Goal: Task Accomplishment & Management: Manage account settings

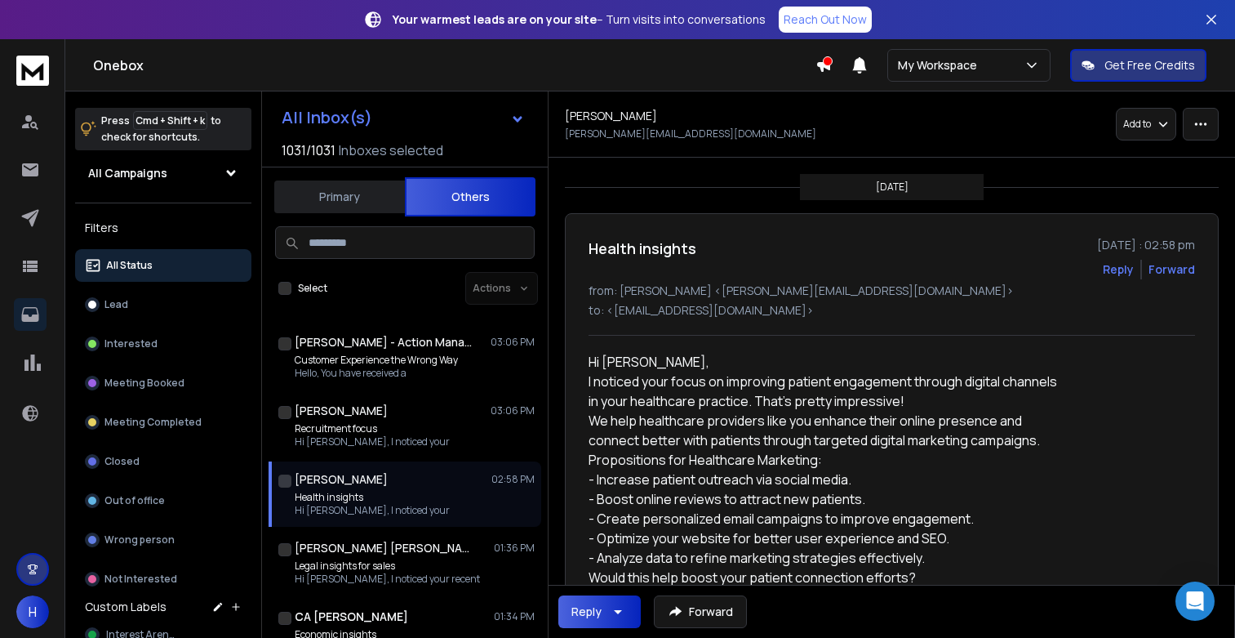
click at [377, 185] on button "Primary" at bounding box center [339, 197] width 131 height 36
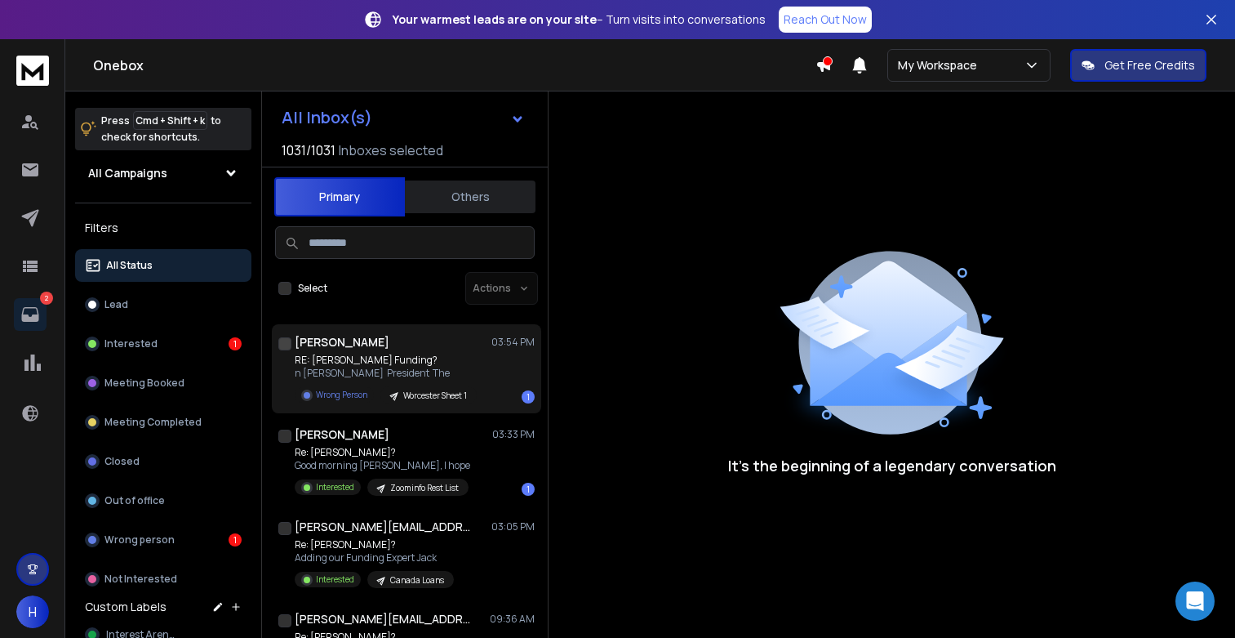
click at [407, 369] on p "n [PERSON_NAME] President The" at bounding box center [386, 373] width 182 height 13
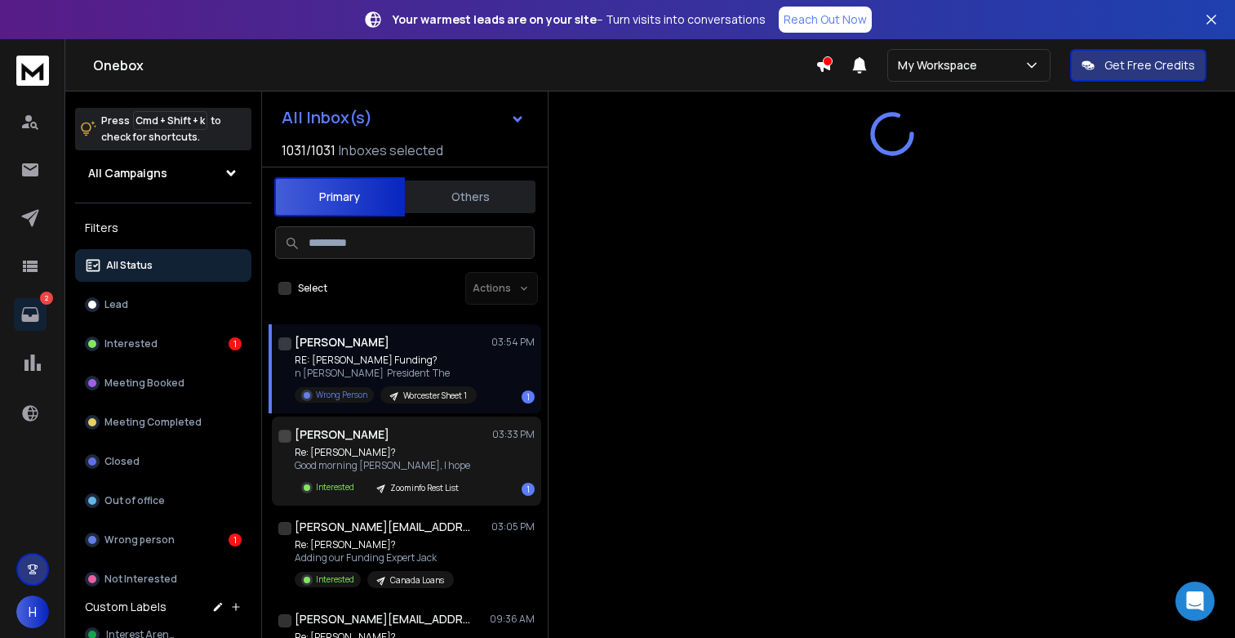
click at [411, 453] on p "Re: [PERSON_NAME]?" at bounding box center [383, 452] width 176 height 13
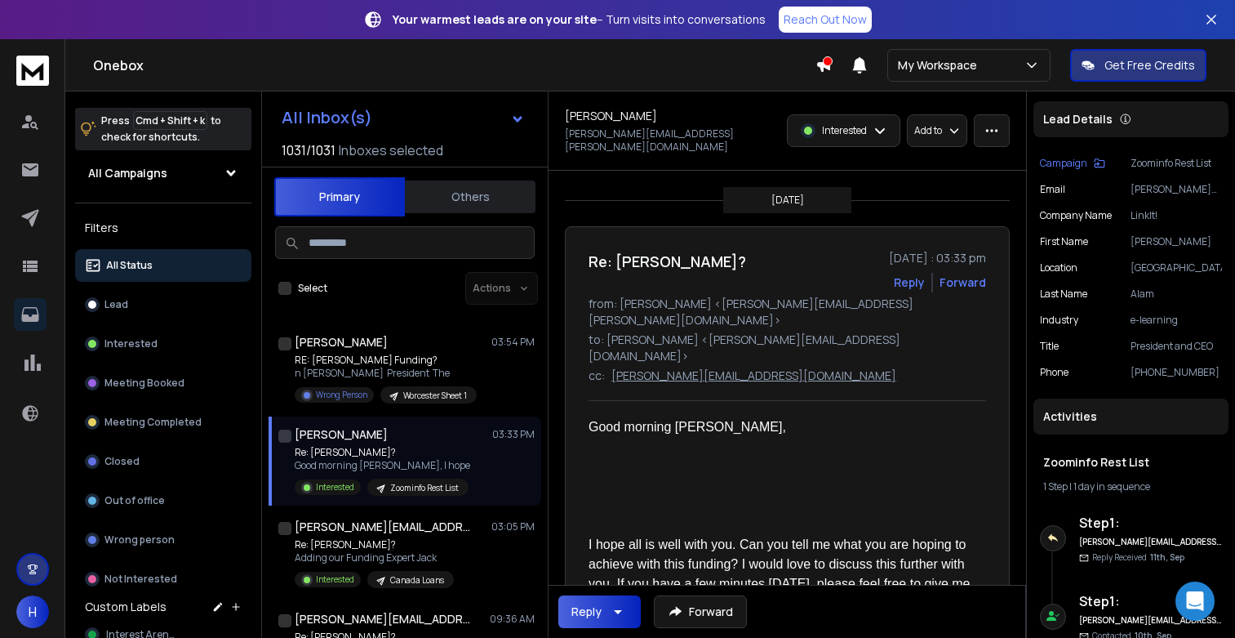
click at [504, 211] on button "Others" at bounding box center [470, 197] width 131 height 36
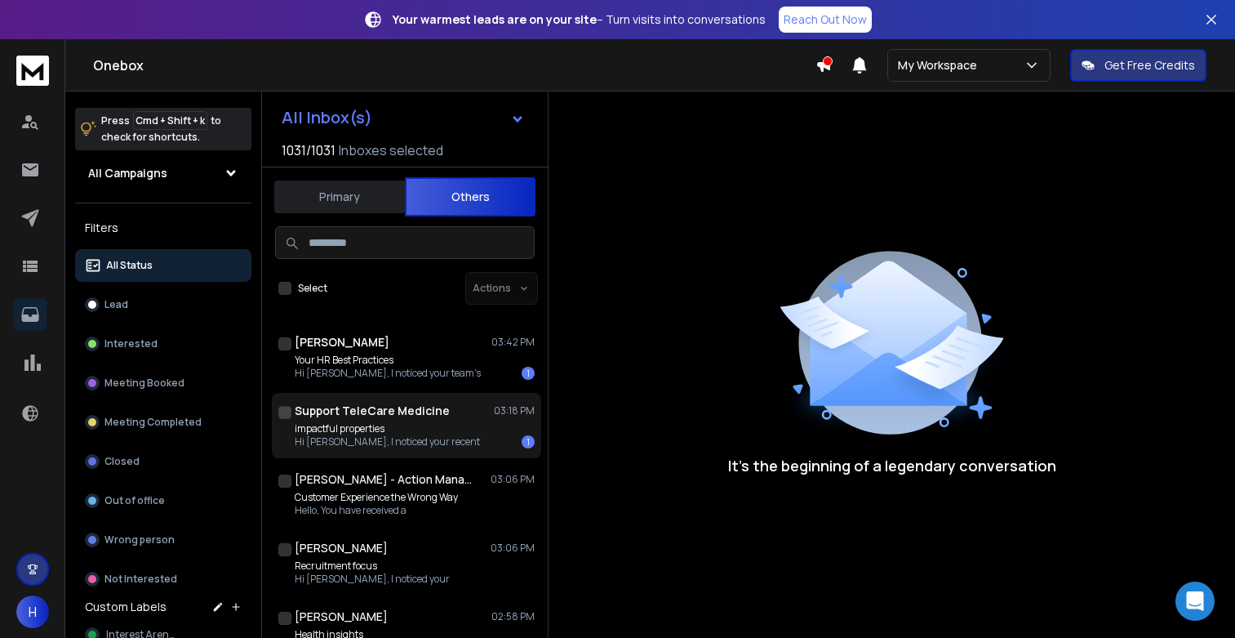
click at [402, 408] on h1 "Support TeleCare Medicine" at bounding box center [372, 410] width 155 height 16
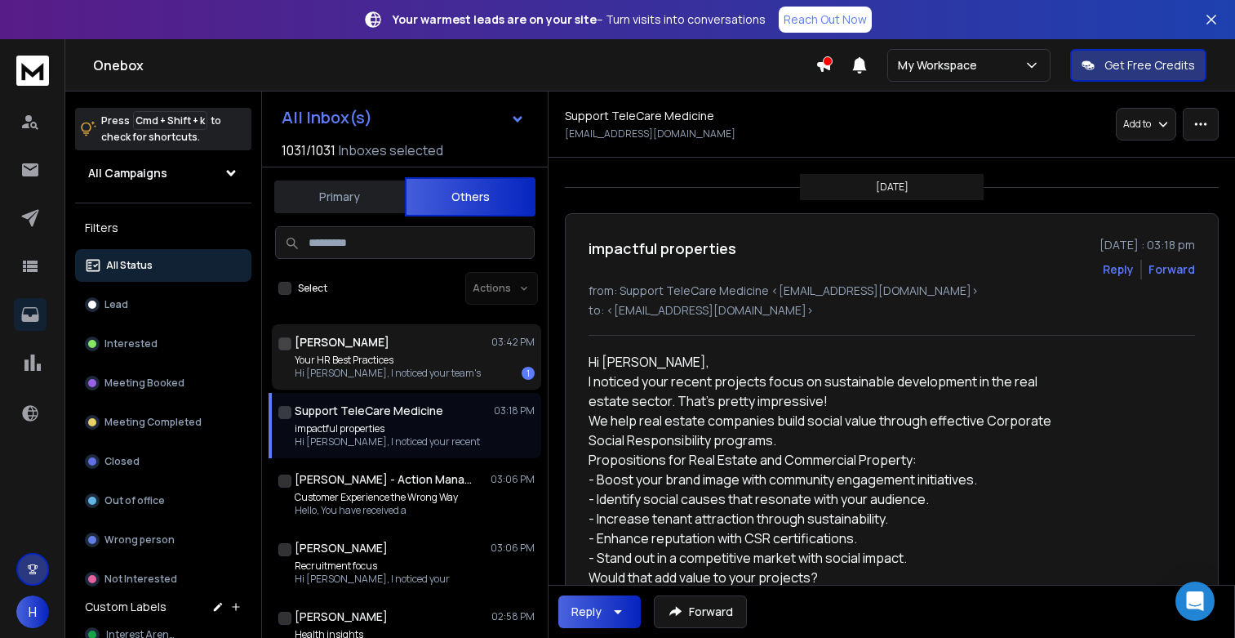
click at [402, 367] on p "Hi [PERSON_NAME], I noticed your team's" at bounding box center [388, 373] width 186 height 13
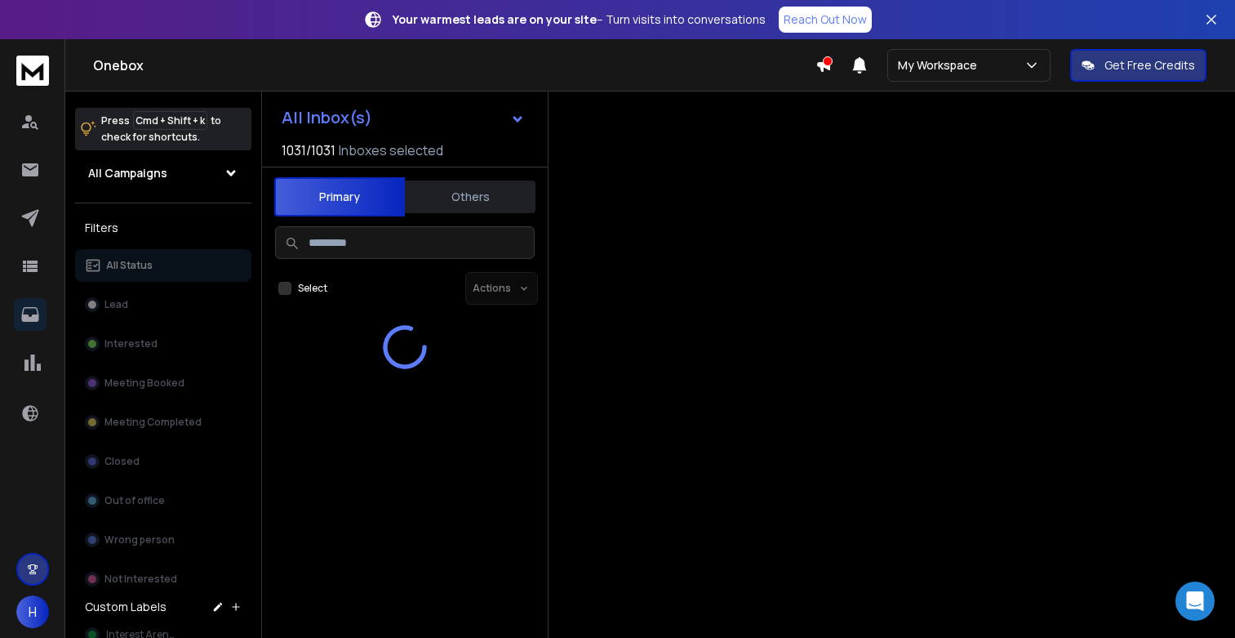
click at [328, 189] on button "Primary" at bounding box center [339, 196] width 131 height 39
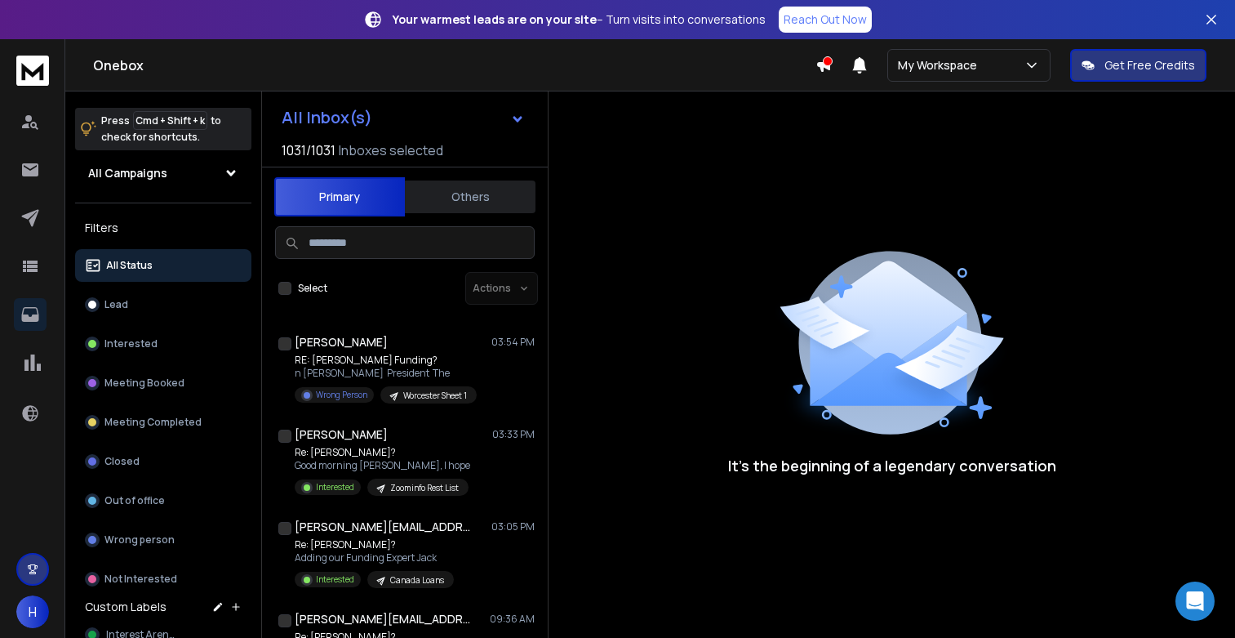
click at [429, 186] on button "Others" at bounding box center [470, 197] width 131 height 36
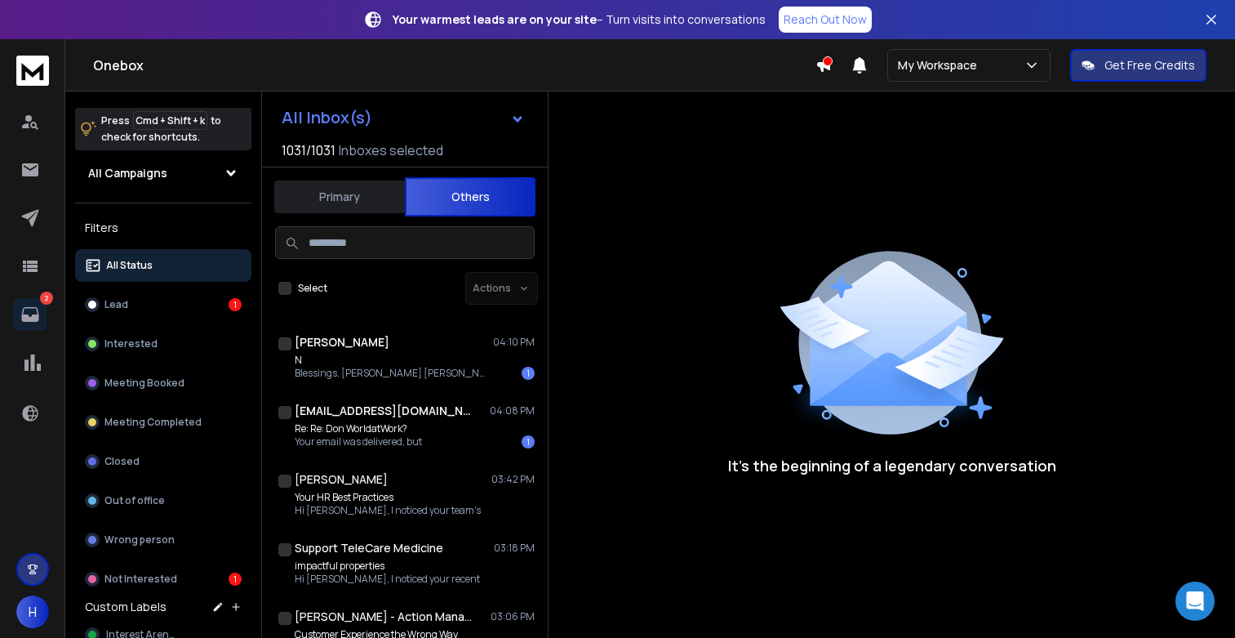
click at [351, 201] on button "Primary" at bounding box center [339, 197] width 131 height 36
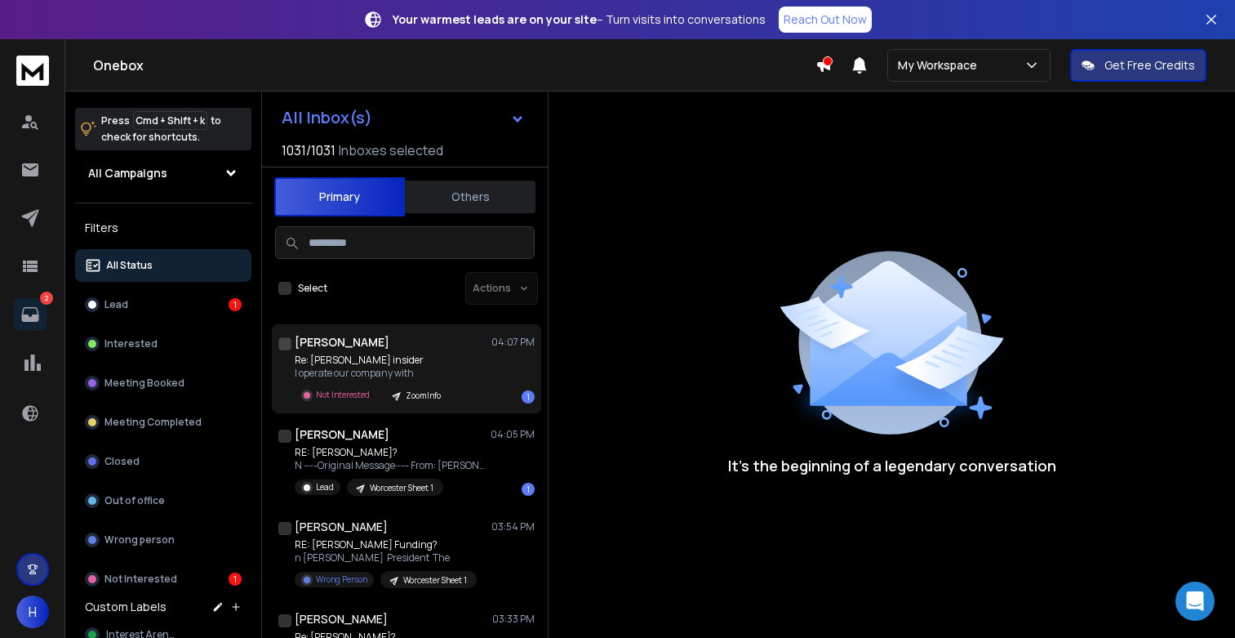
click at [450, 367] on p "I operate our company with" at bounding box center [373, 373] width 156 height 13
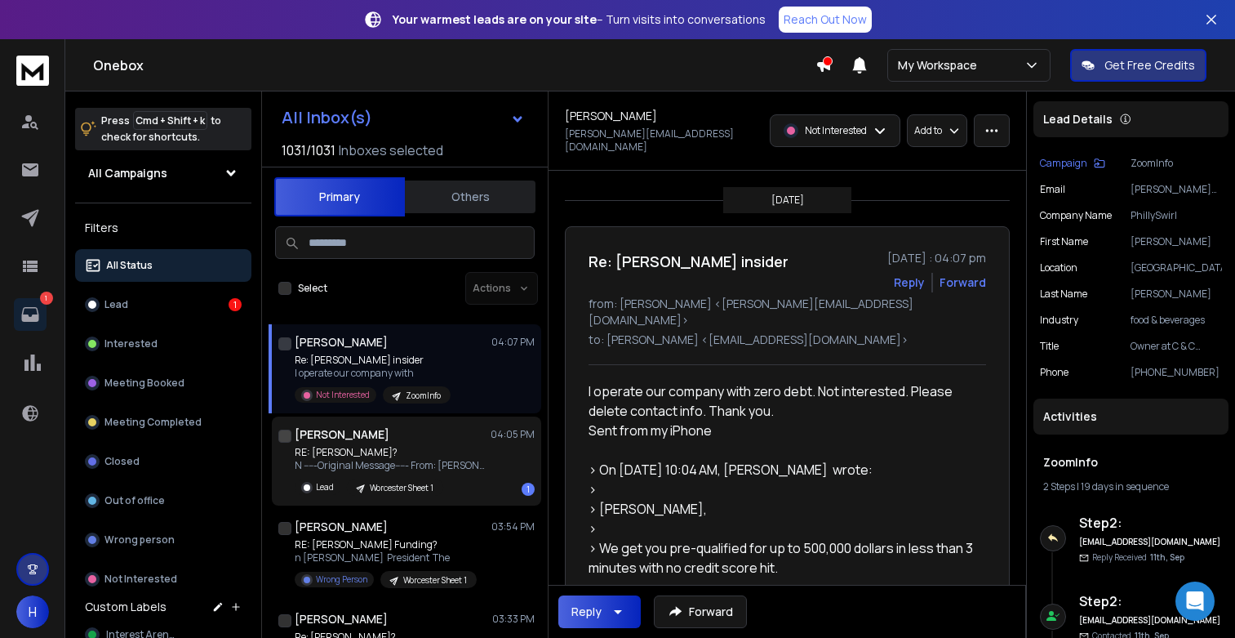
click at [421, 452] on p "RE: [PERSON_NAME]?" at bounding box center [393, 452] width 196 height 13
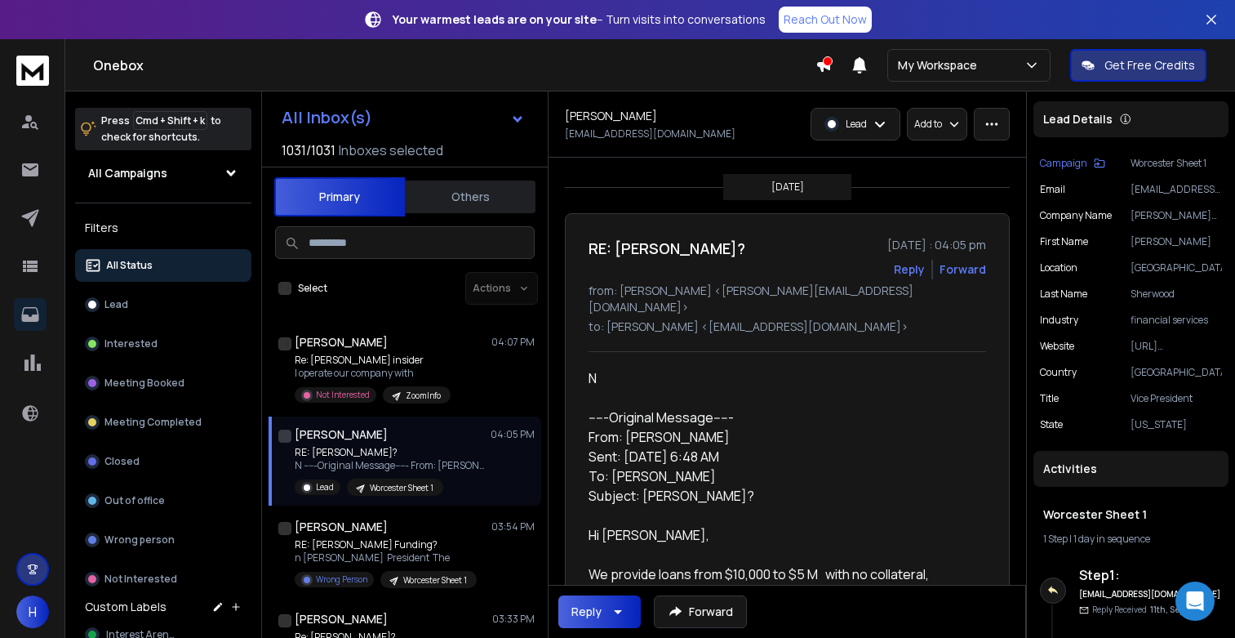
click at [429, 198] on button "Others" at bounding box center [470, 197] width 131 height 36
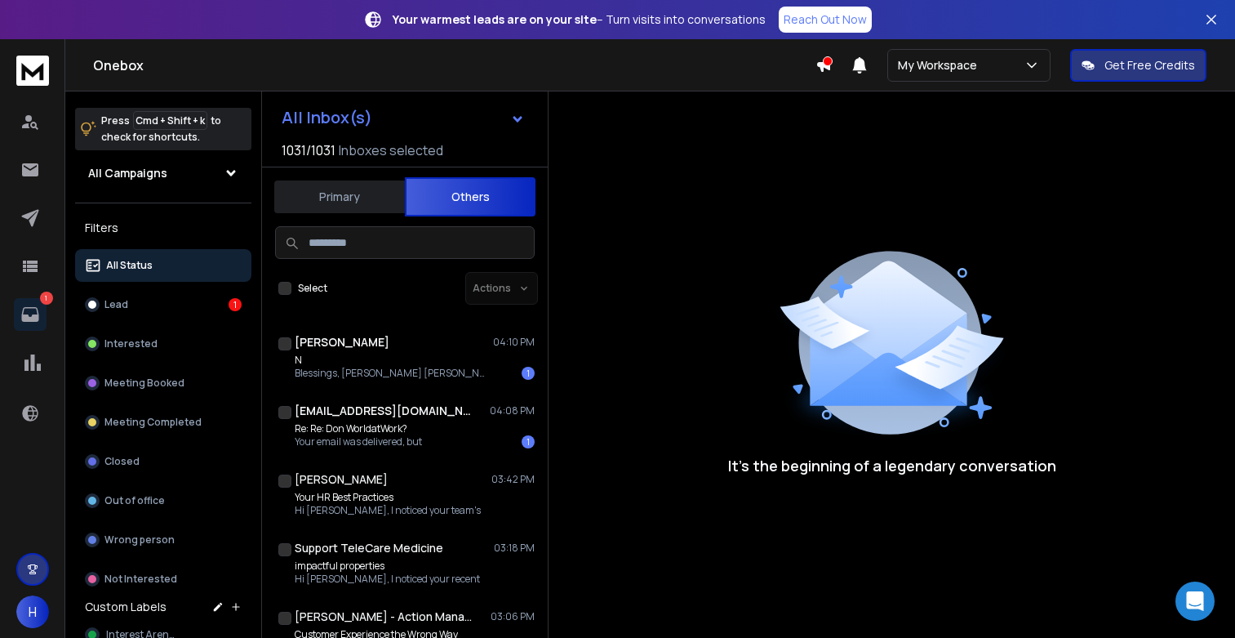
click at [341, 195] on button "Primary" at bounding box center [339, 197] width 131 height 36
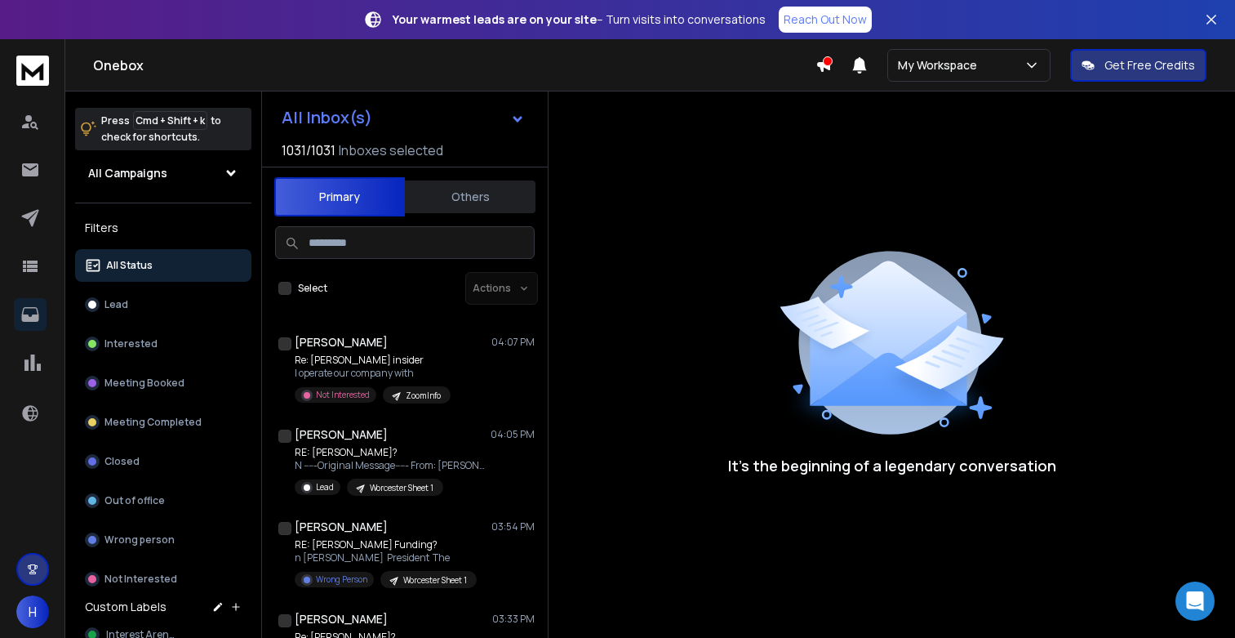
click at [432, 202] on button "Others" at bounding box center [470, 197] width 131 height 36
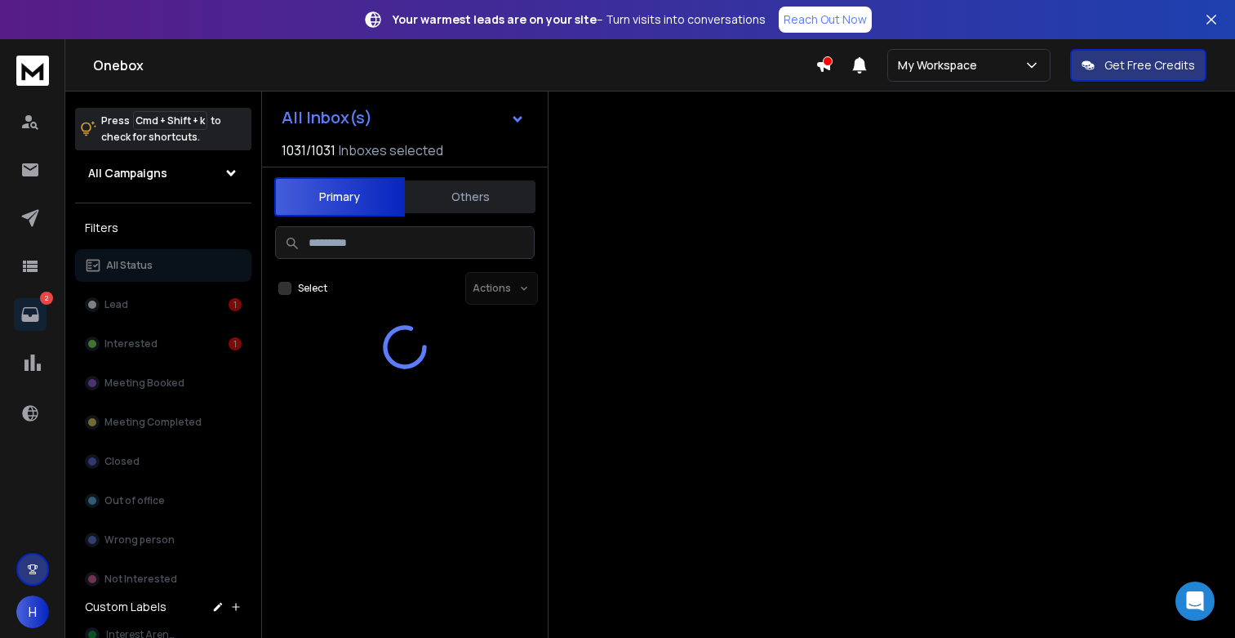
click at [365, 207] on button "Primary" at bounding box center [339, 196] width 131 height 39
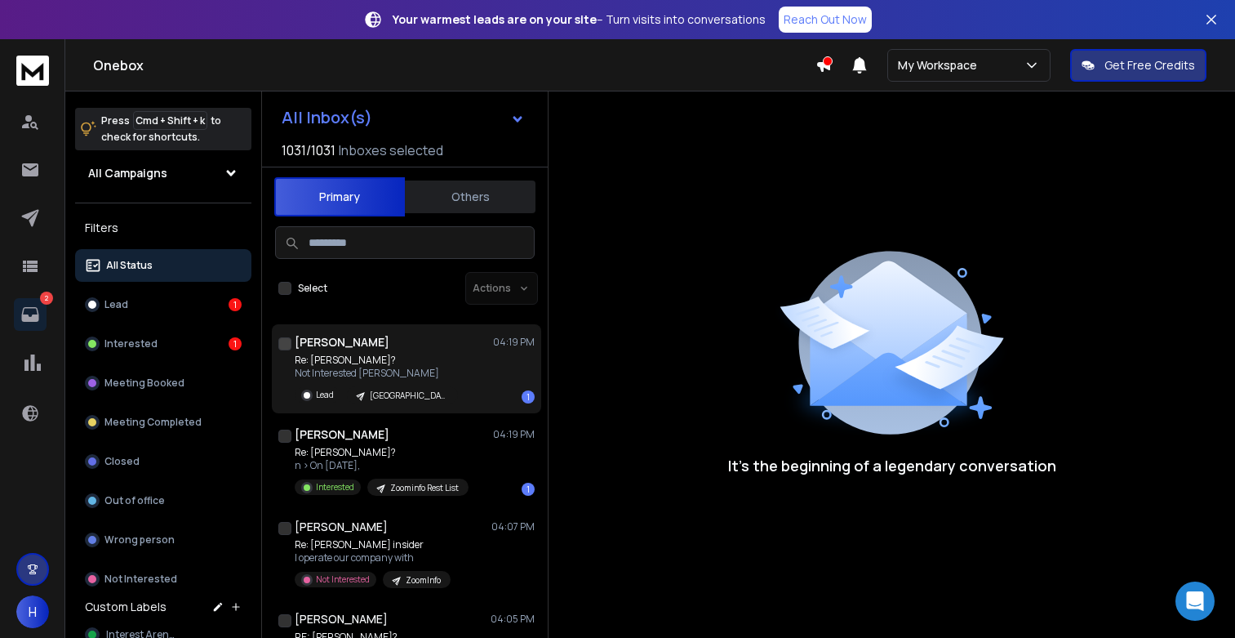
click at [413, 331] on div "Dennis Irvin 04:19 PM Re: Dennis Cash? Not Interested Dennis R. Irvin Lead Cana…" at bounding box center [406, 368] width 269 height 89
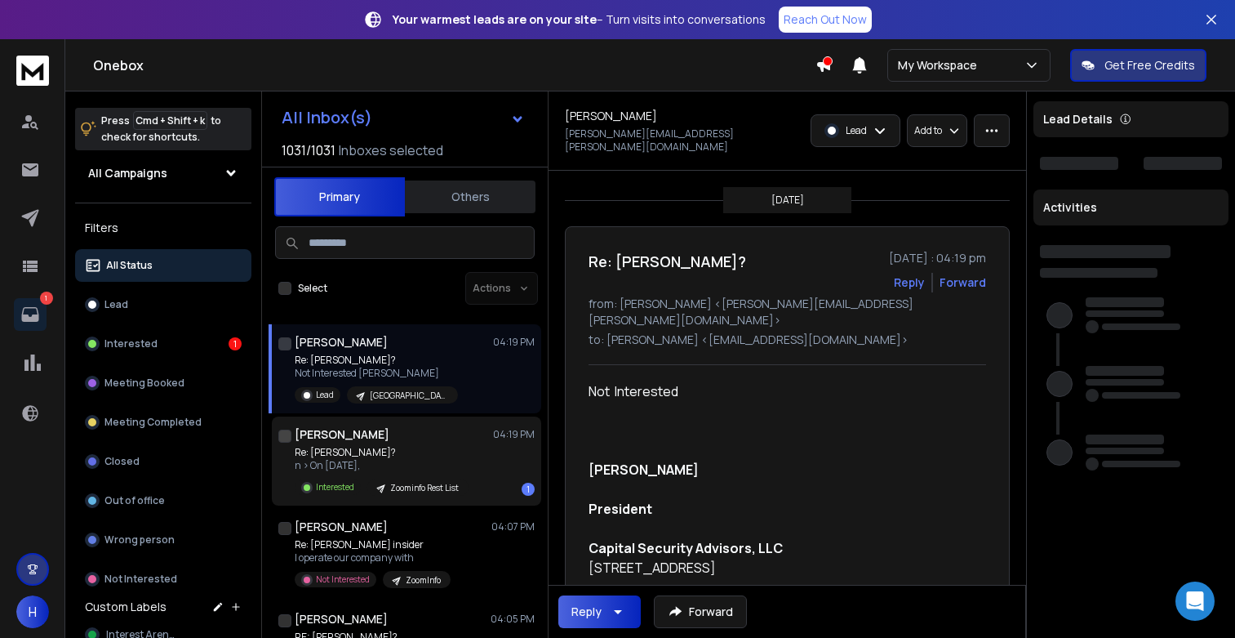
click at [412, 436] on div "Ian Barrow 04:19 PM" at bounding box center [415, 434] width 240 height 16
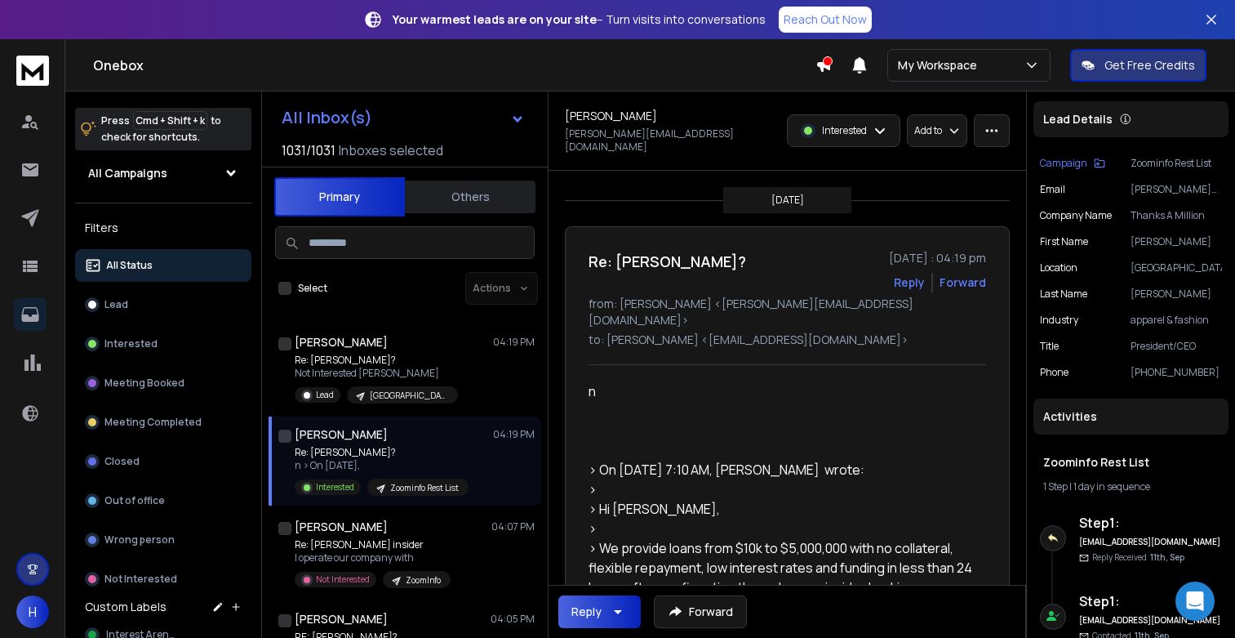
drag, startPoint x: 430, startPoint y: 183, endPoint x: 415, endPoint y: 183, distance: 15.5
click at [430, 183] on button "Others" at bounding box center [470, 197] width 131 height 36
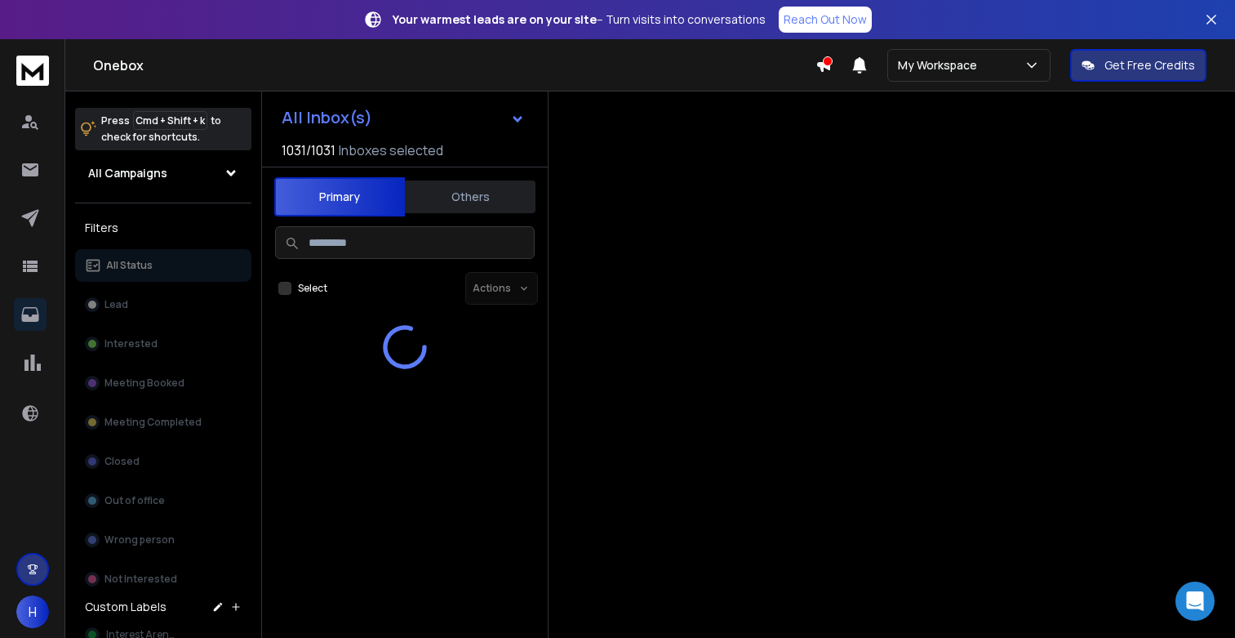
click at [367, 203] on button "Primary" at bounding box center [339, 196] width 131 height 39
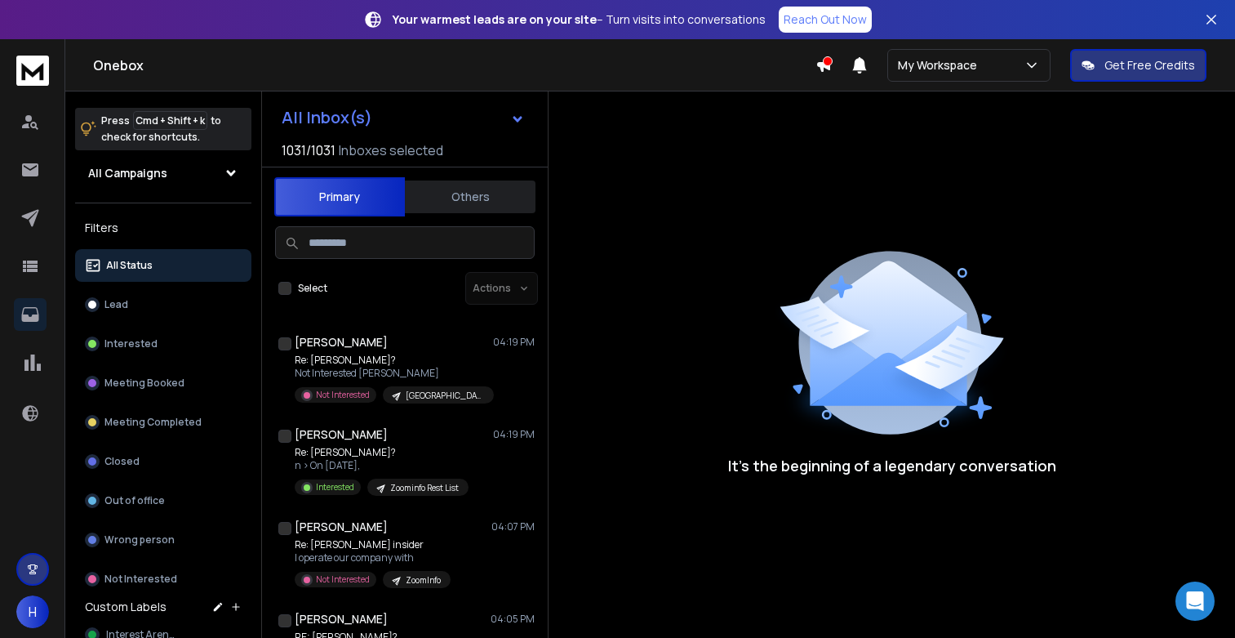
click at [442, 205] on button "Others" at bounding box center [470, 197] width 131 height 36
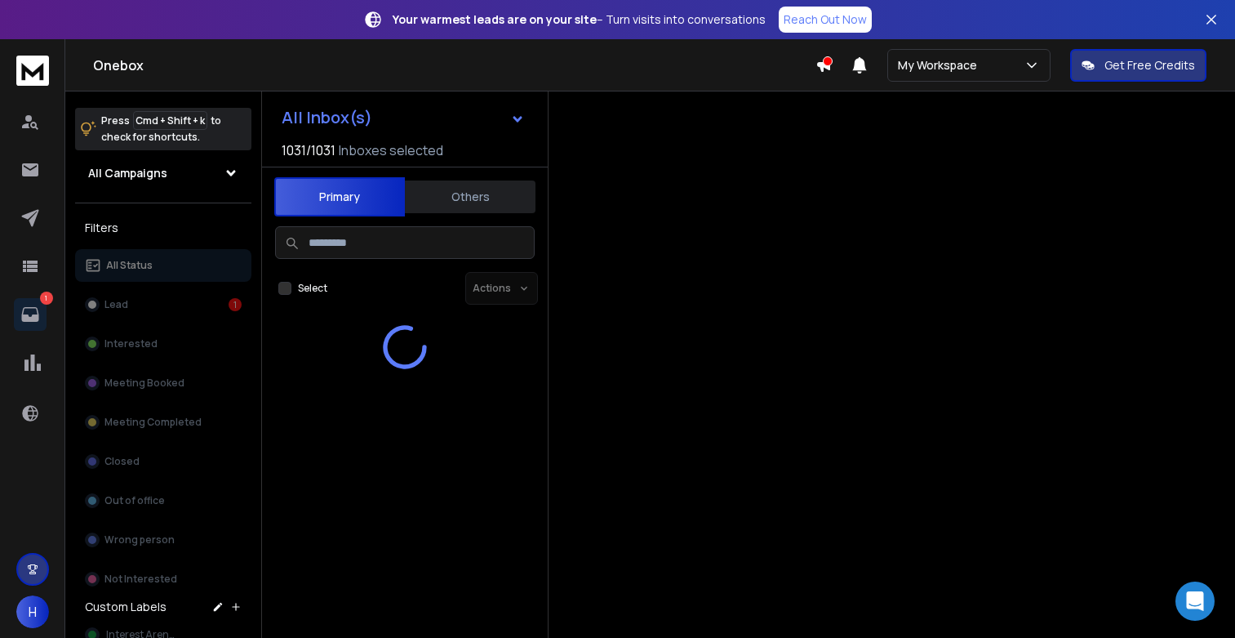
click at [373, 203] on button "Primary" at bounding box center [339, 196] width 131 height 39
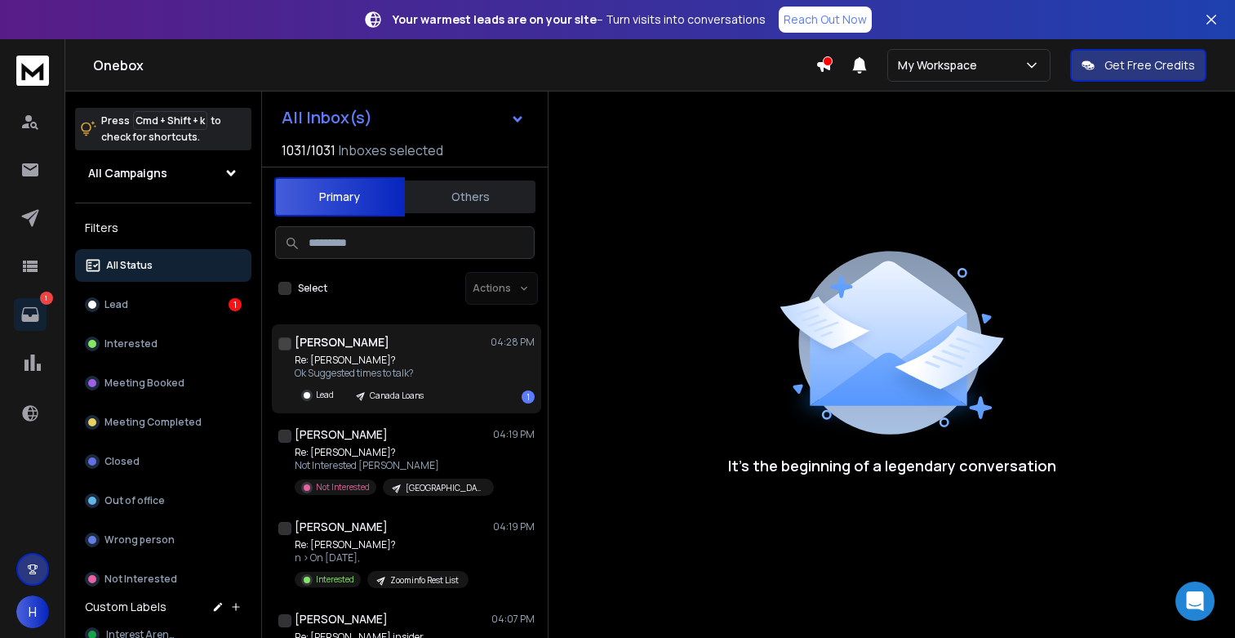
click at [408, 324] on div "Richard Rabins 04:28 PM Re: Richard Cash? Ok Suggested times to talk? Lead Cana…" at bounding box center [406, 368] width 269 height 89
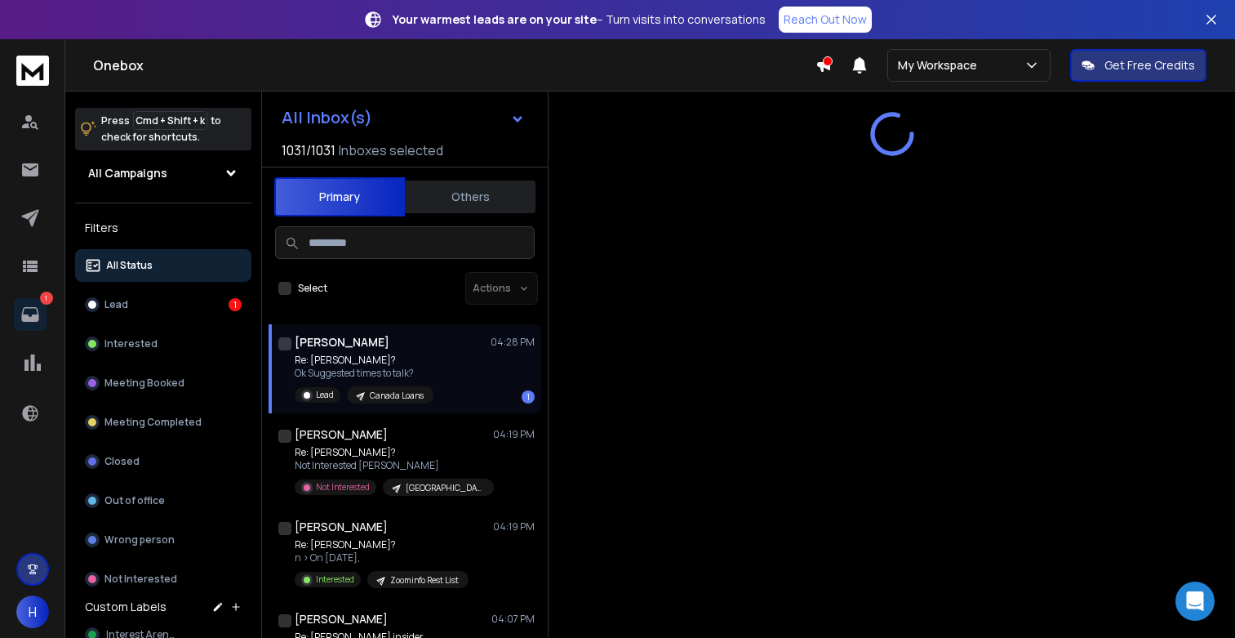
click at [408, 336] on div "Richard Rabins 04:28 PM" at bounding box center [415, 342] width 240 height 16
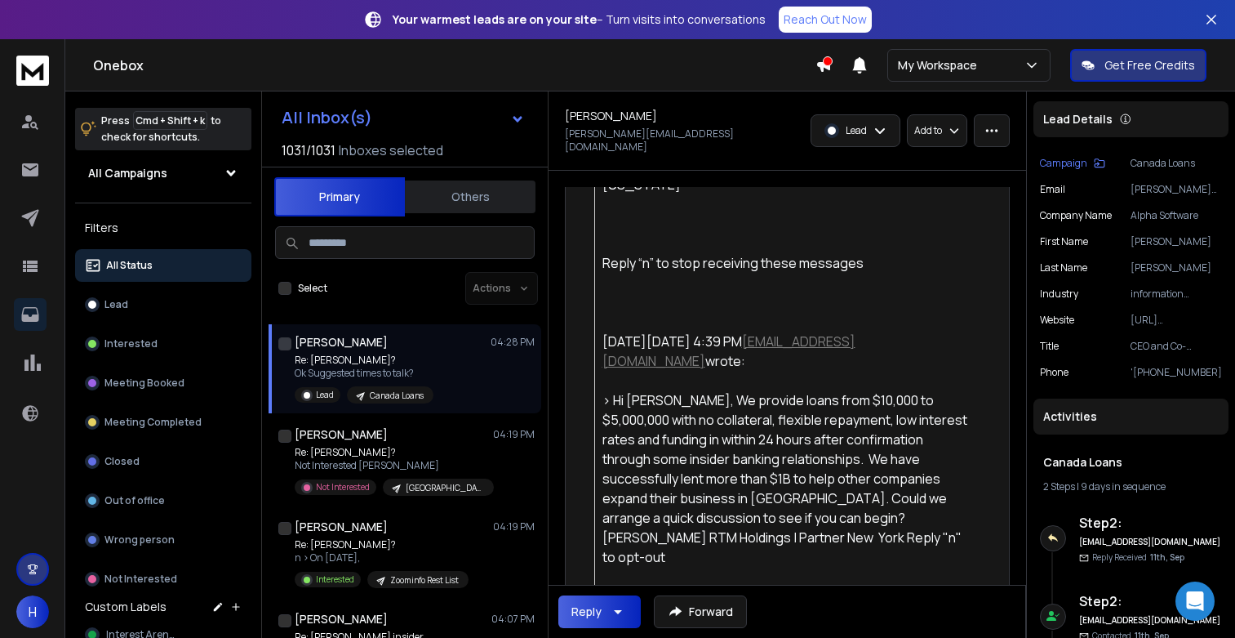
scroll to position [1215, 0]
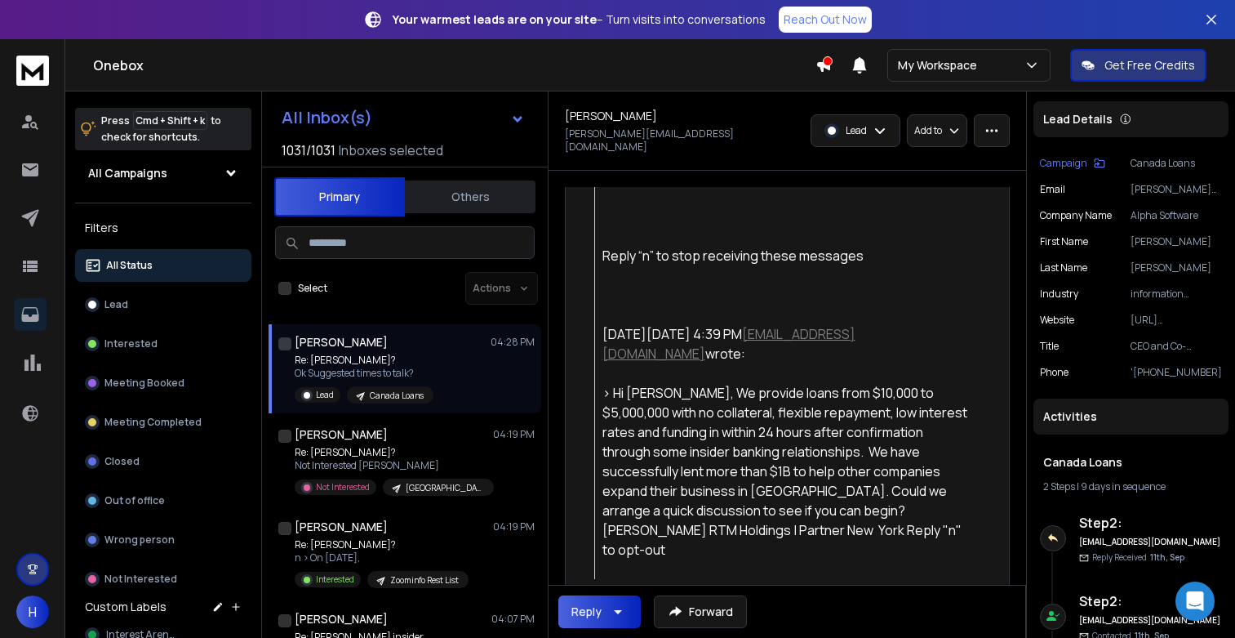
click at [1146, 187] on p "[PERSON_NAME][EMAIL_ADDRESS][DOMAIN_NAME]" at bounding box center [1176, 189] width 91 height 13
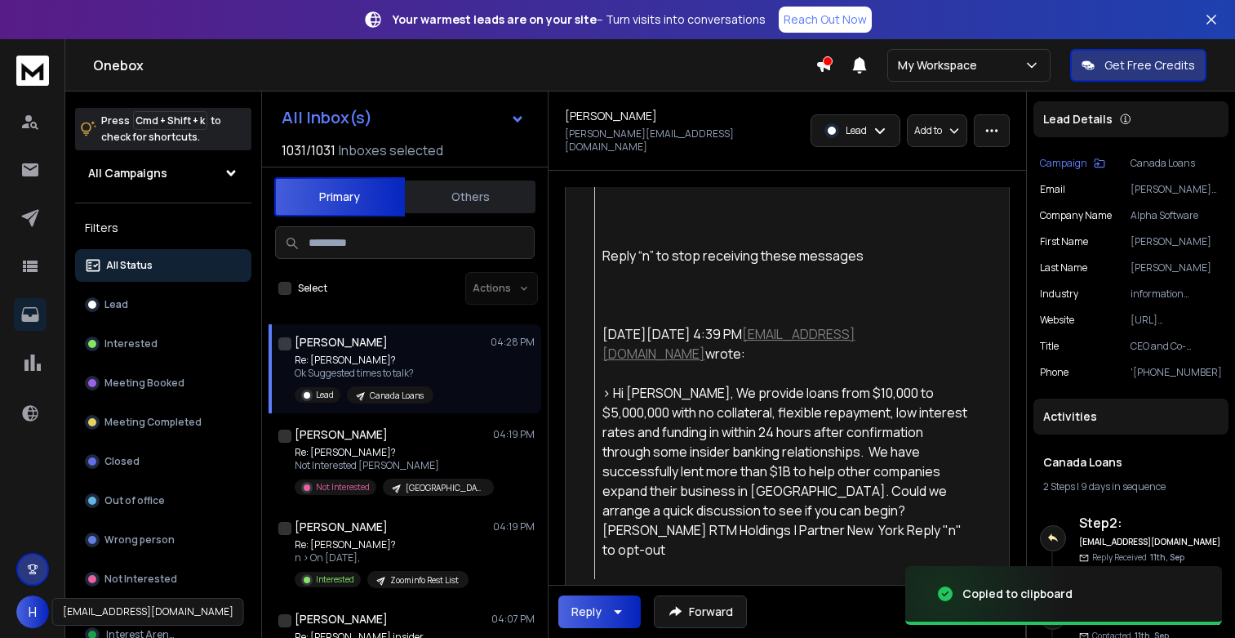
click at [26, 611] on span "H" at bounding box center [32, 611] width 33 height 33
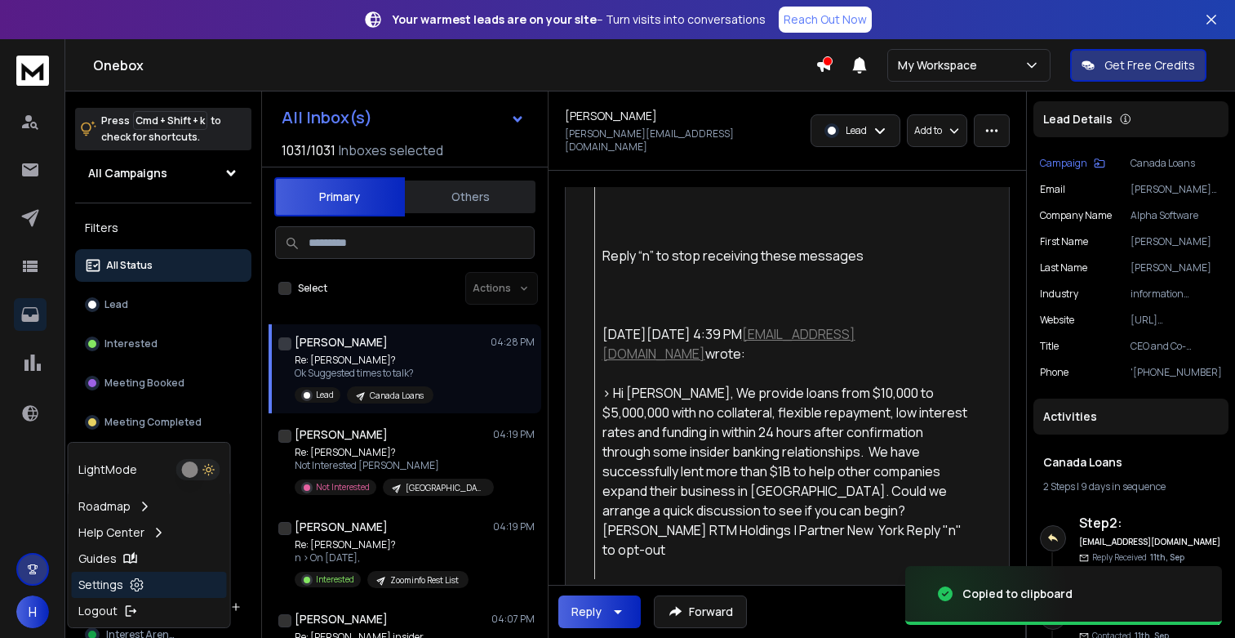
click at [124, 581] on div "Settings" at bounding box center [149, 584] width 155 height 26
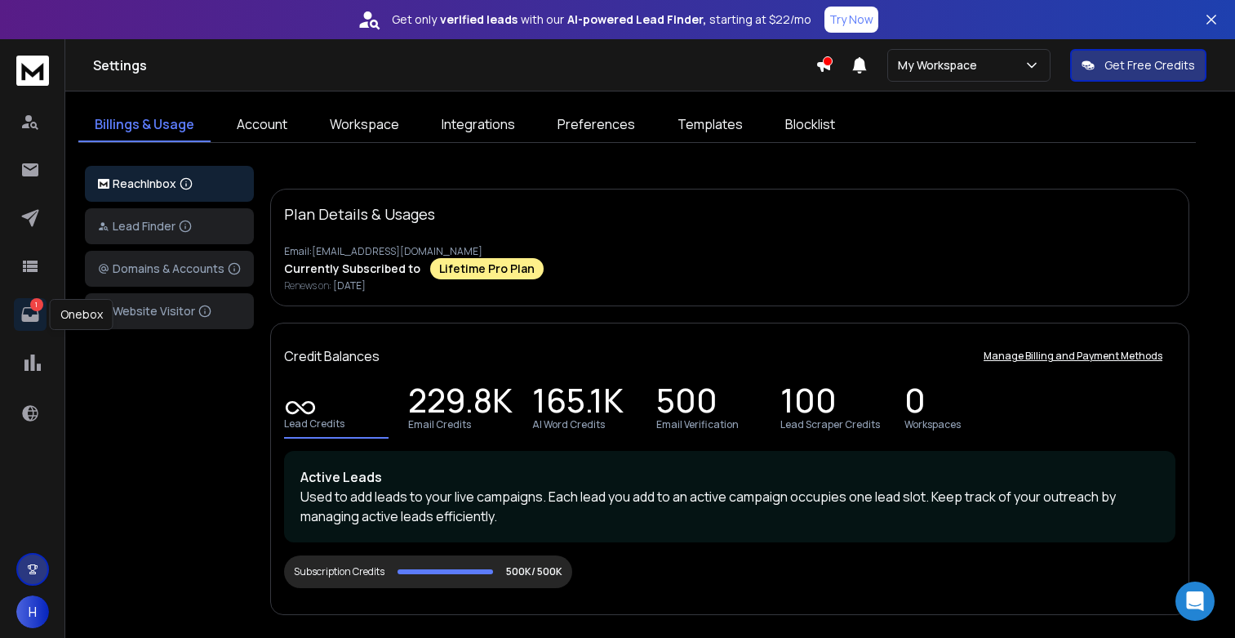
click at [26, 317] on icon at bounding box center [29, 314] width 17 height 15
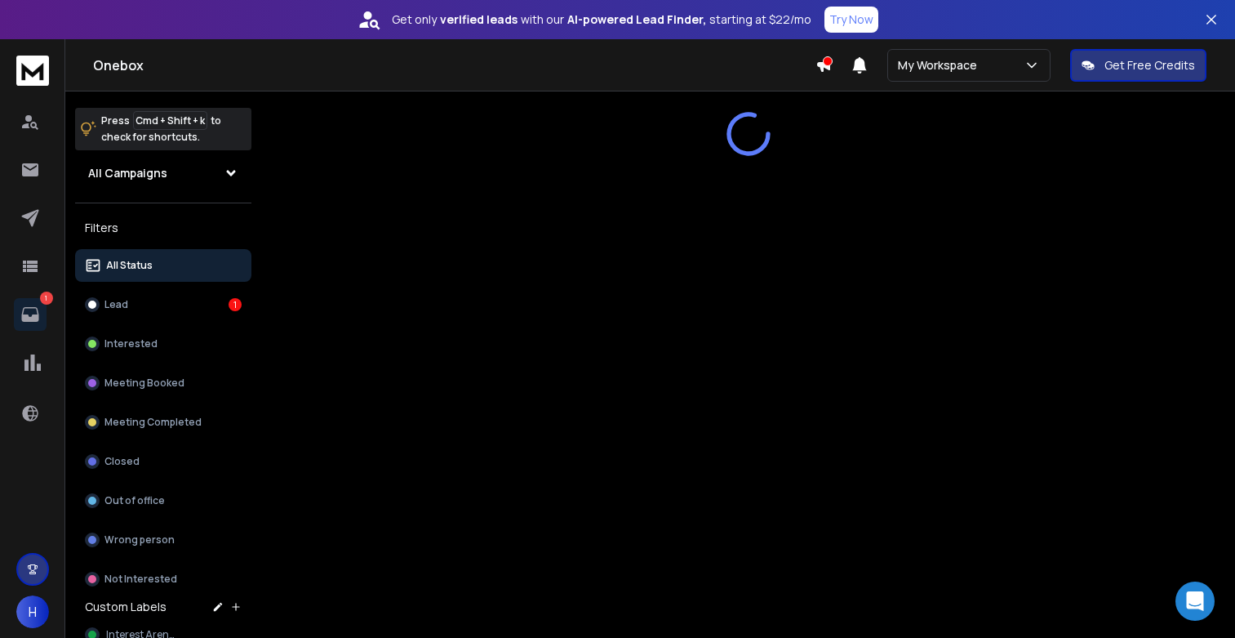
click at [191, 259] on button "All Status" at bounding box center [163, 265] width 176 height 33
click at [185, 309] on button "Lead 1" at bounding box center [163, 304] width 176 height 33
click at [188, 275] on button "All Status" at bounding box center [163, 265] width 176 height 33
click at [31, 607] on span "H" at bounding box center [32, 611] width 33 height 33
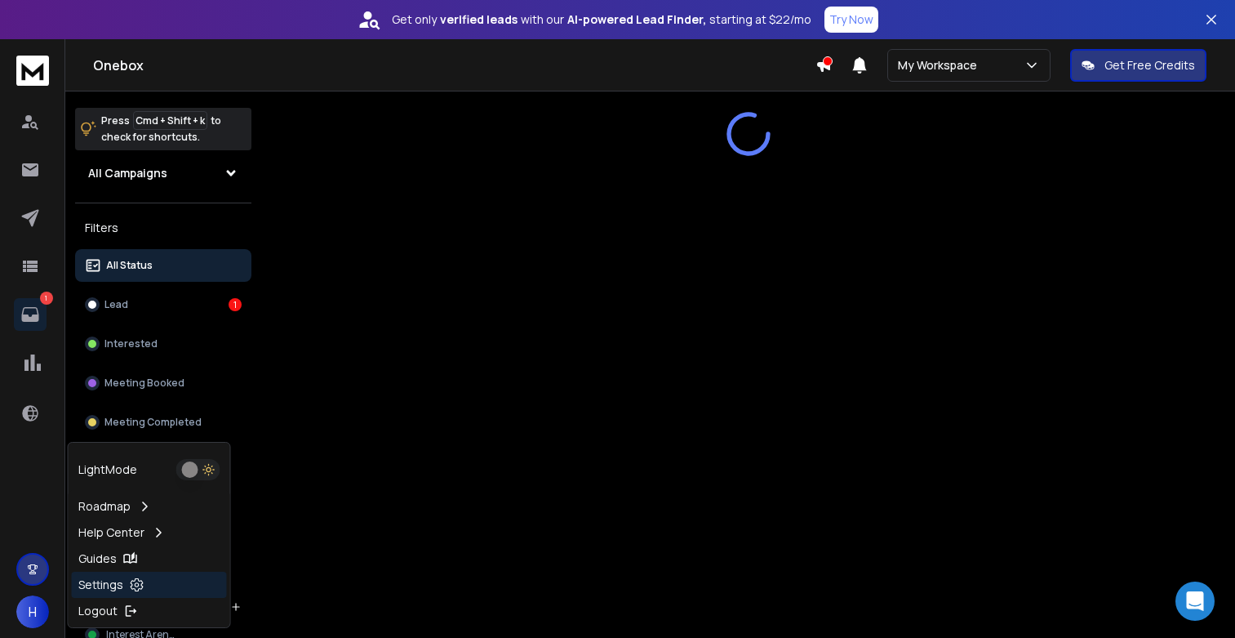
click at [103, 588] on p "Settings" at bounding box center [100, 584] width 45 height 16
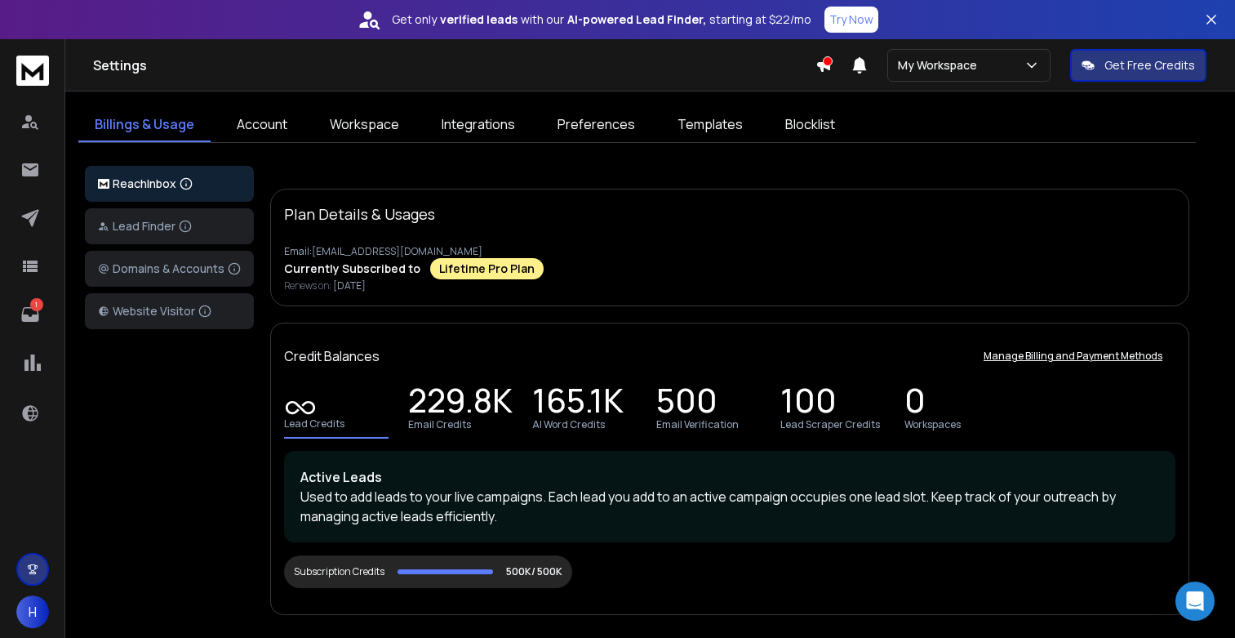
click at [259, 135] on link "Account" at bounding box center [261, 125] width 83 height 34
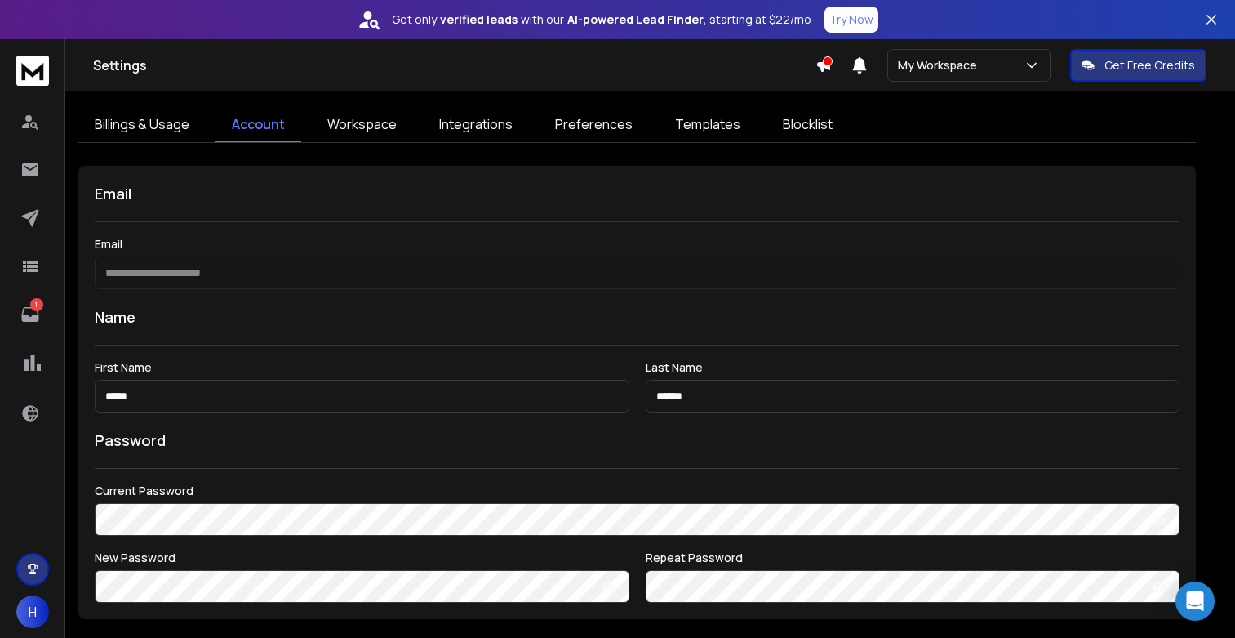
click at [351, 140] on link "Workspace" at bounding box center [362, 125] width 102 height 34
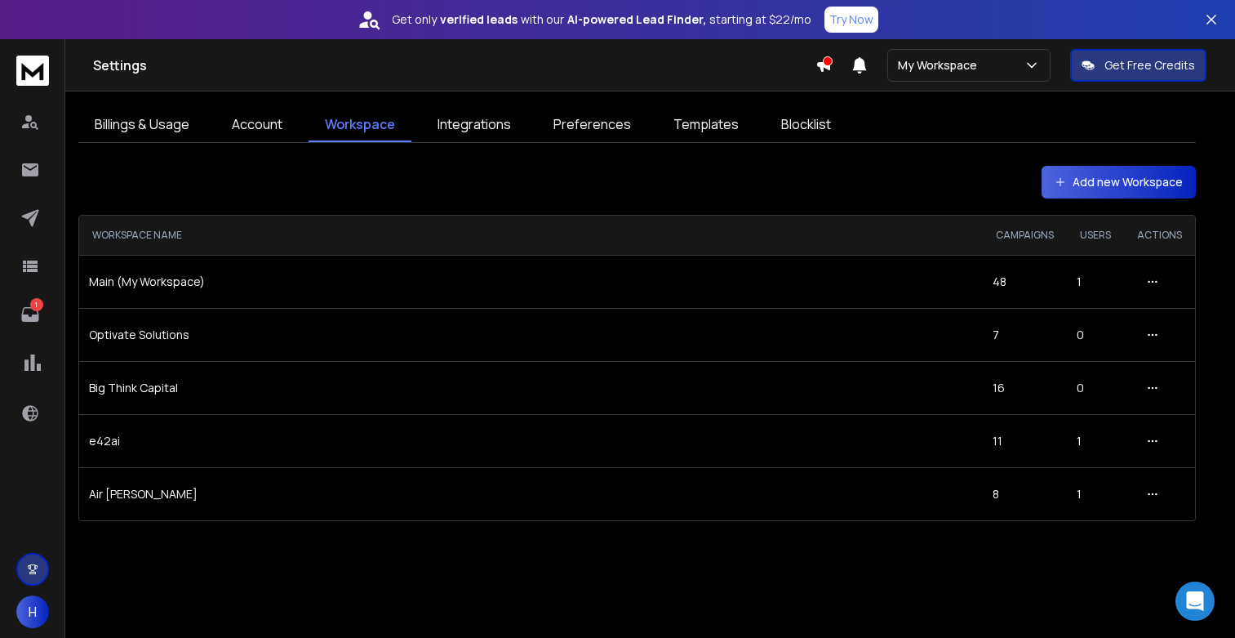
click at [149, 116] on link "Billings & Usage" at bounding box center [141, 125] width 127 height 34
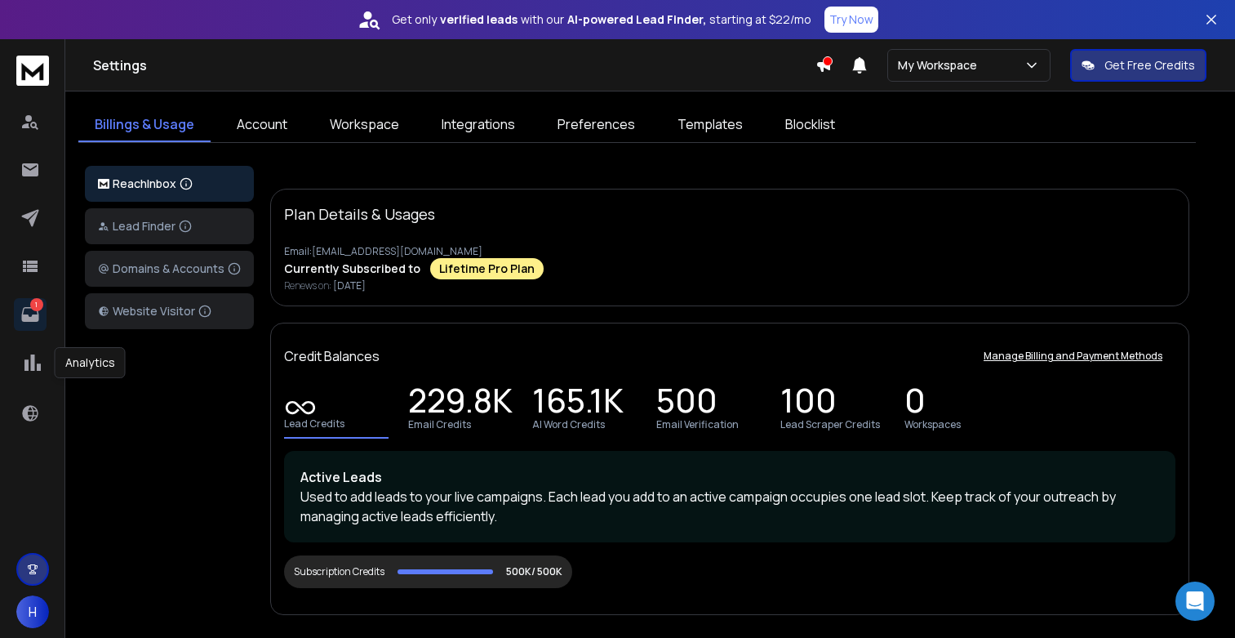
click at [23, 306] on icon at bounding box center [30, 315] width 20 height 20
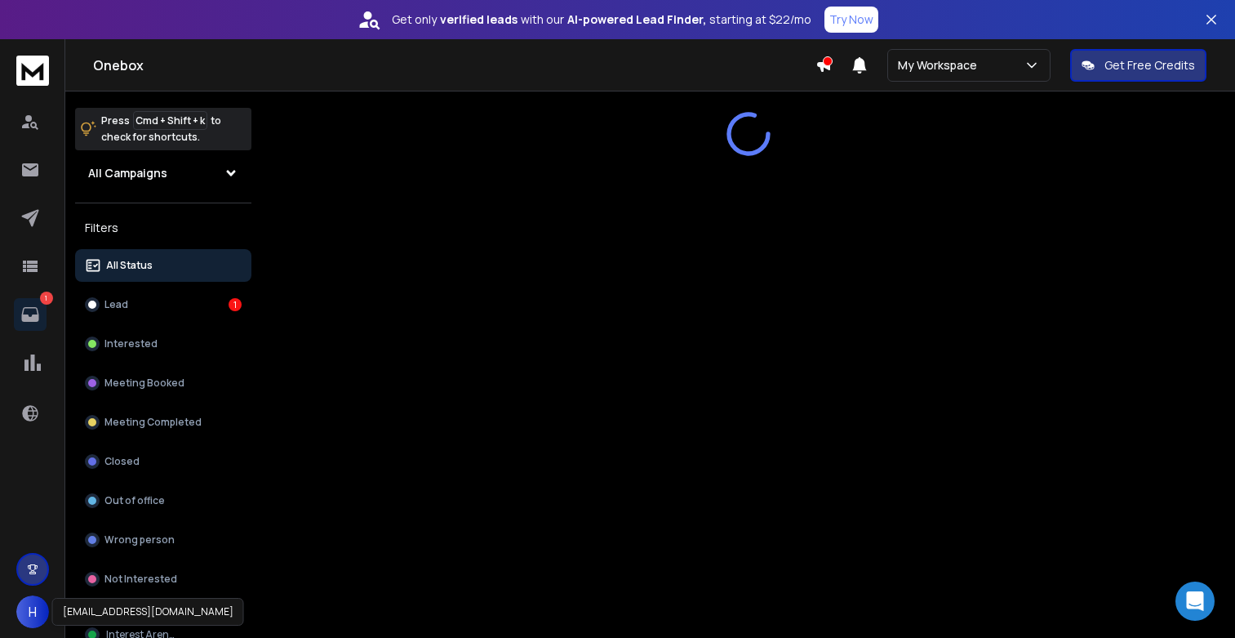
click at [29, 609] on span "H" at bounding box center [32, 611] width 33 height 33
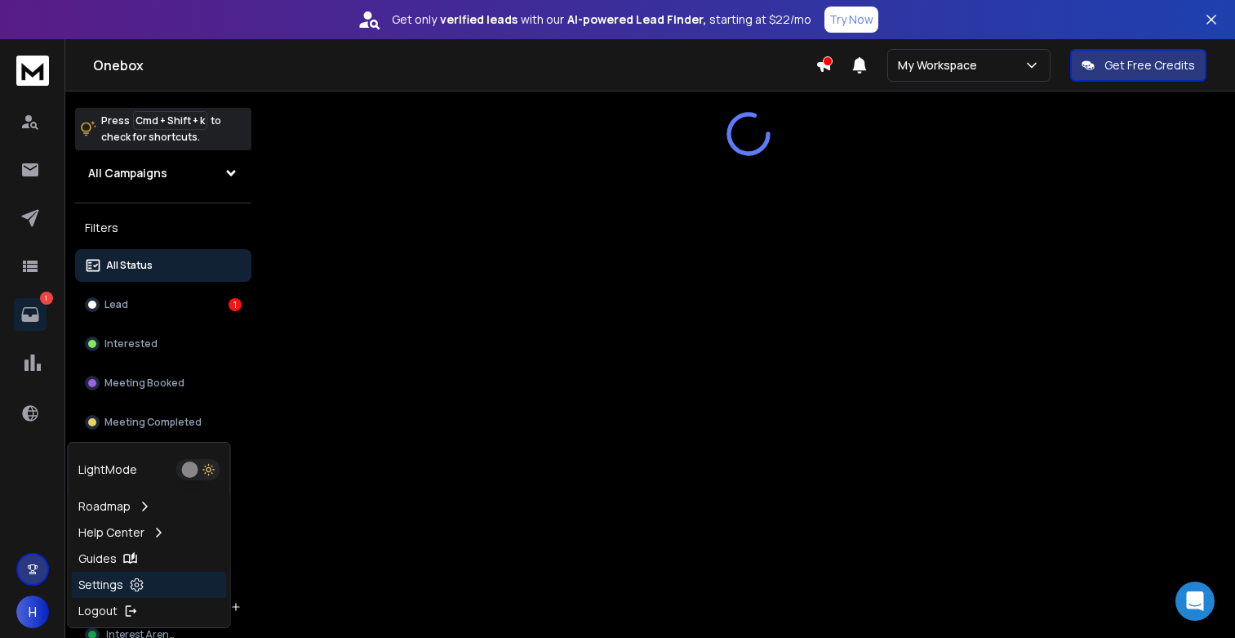
click at [134, 587] on icon at bounding box center [137, 584] width 15 height 15
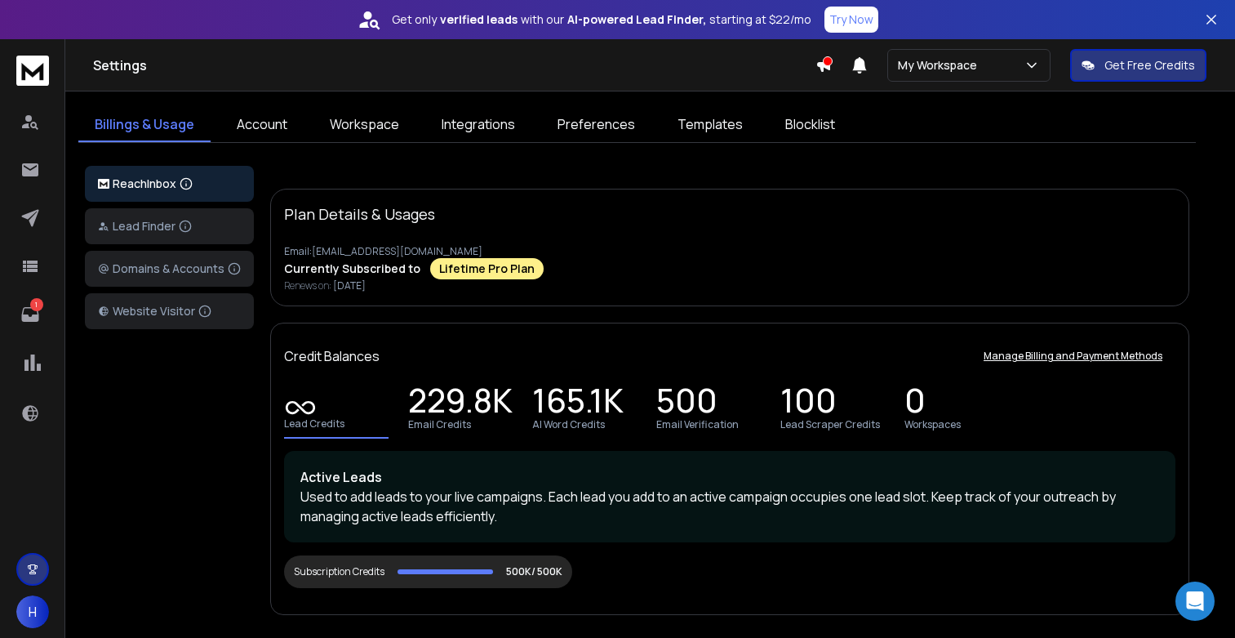
click at [159, 230] on button "Lead Finder" at bounding box center [169, 226] width 169 height 36
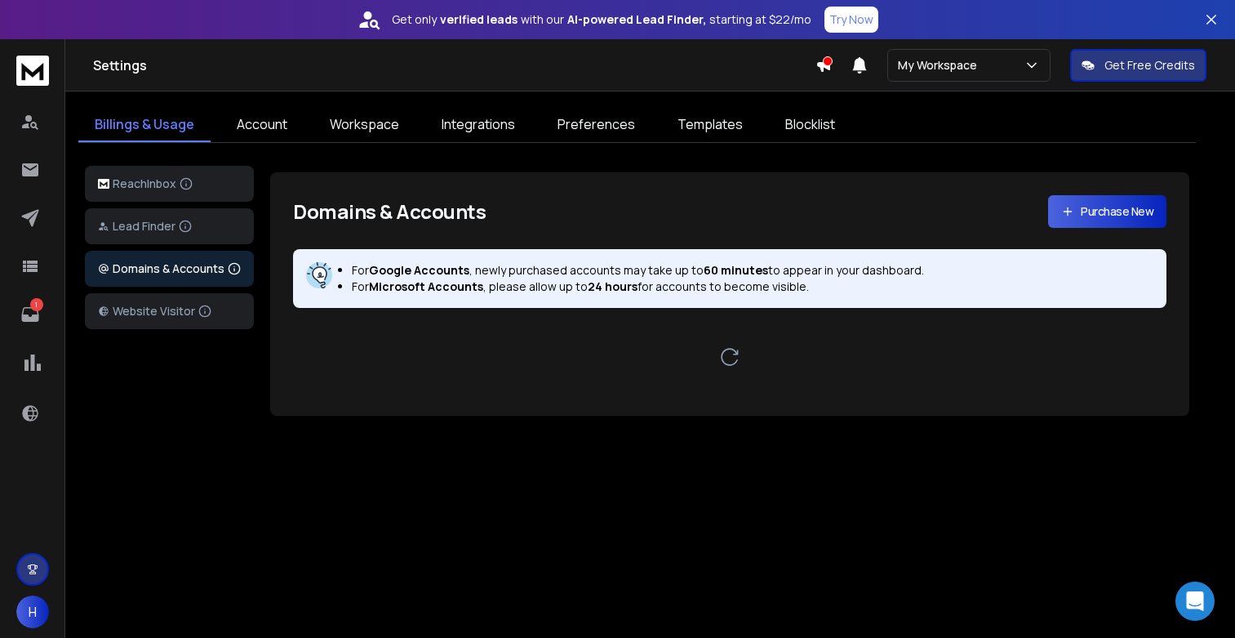
click at [159, 269] on button "Domains & Accounts" at bounding box center [169, 269] width 169 height 36
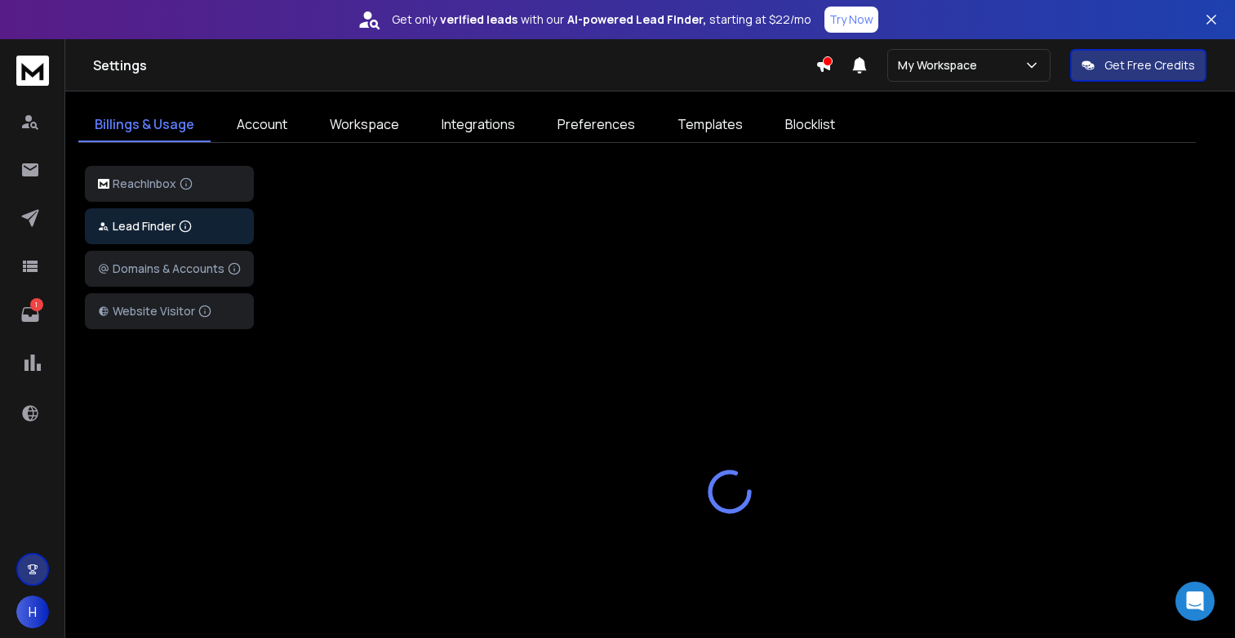
click at [158, 229] on button "Lead Finder" at bounding box center [169, 226] width 169 height 36
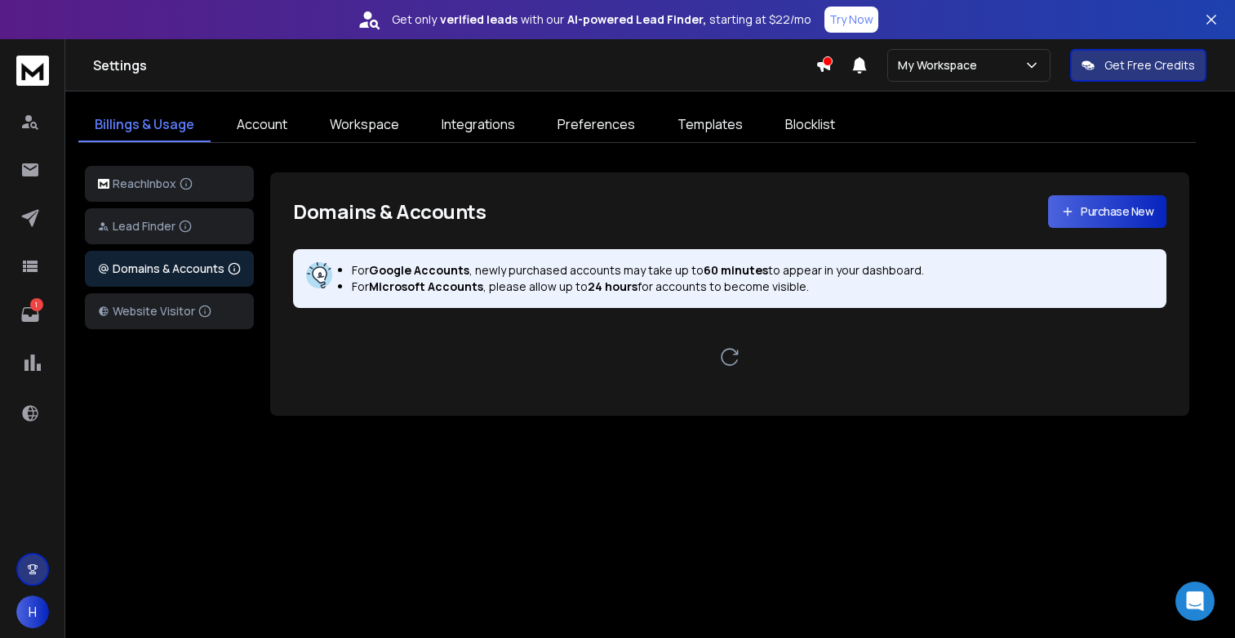
click at [158, 268] on button "Domains & Accounts" at bounding box center [169, 269] width 169 height 36
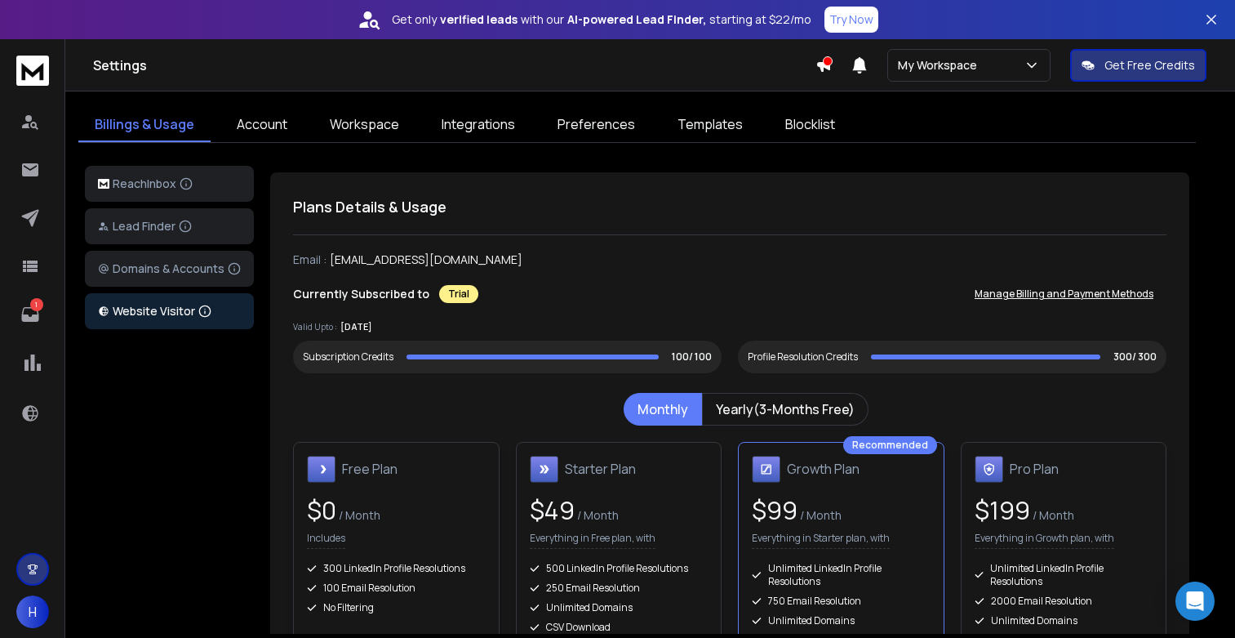
click at [155, 301] on button "Website Visitor" at bounding box center [169, 311] width 169 height 36
click at [260, 131] on div "Your base ReachInbox plan - check your usage, upgrade your plan or purchase add…" at bounding box center [185, 140] width 163 height 67
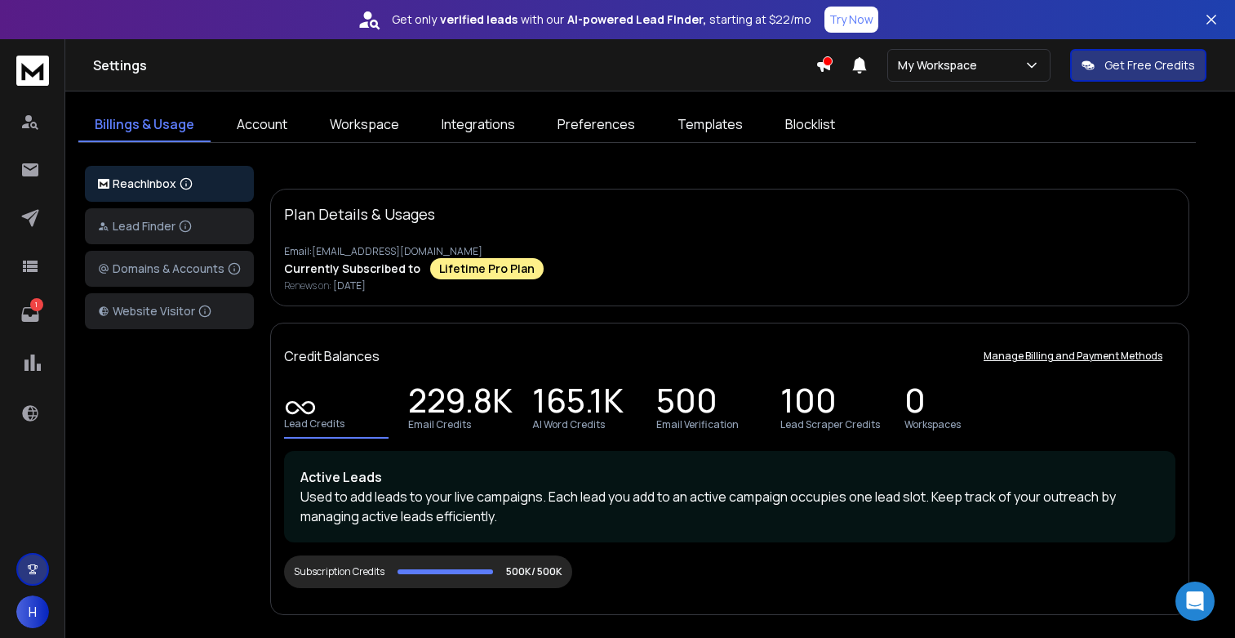
click at [285, 119] on link "Account" at bounding box center [261, 125] width 83 height 34
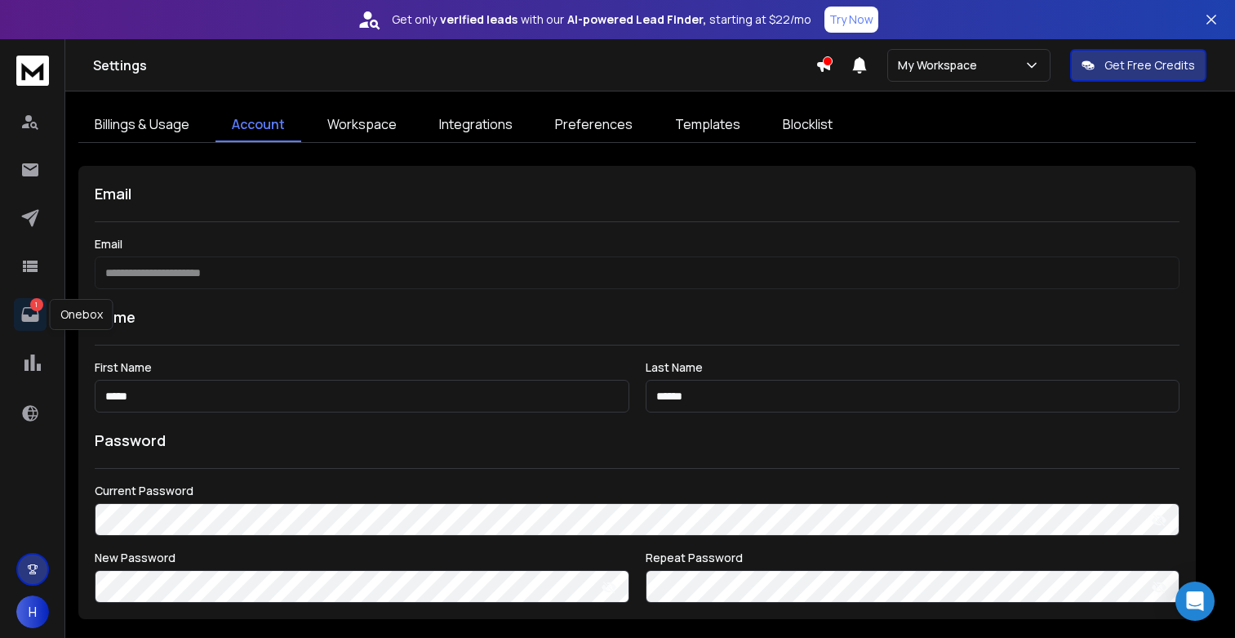
click at [29, 326] on link "1" at bounding box center [30, 314] width 33 height 33
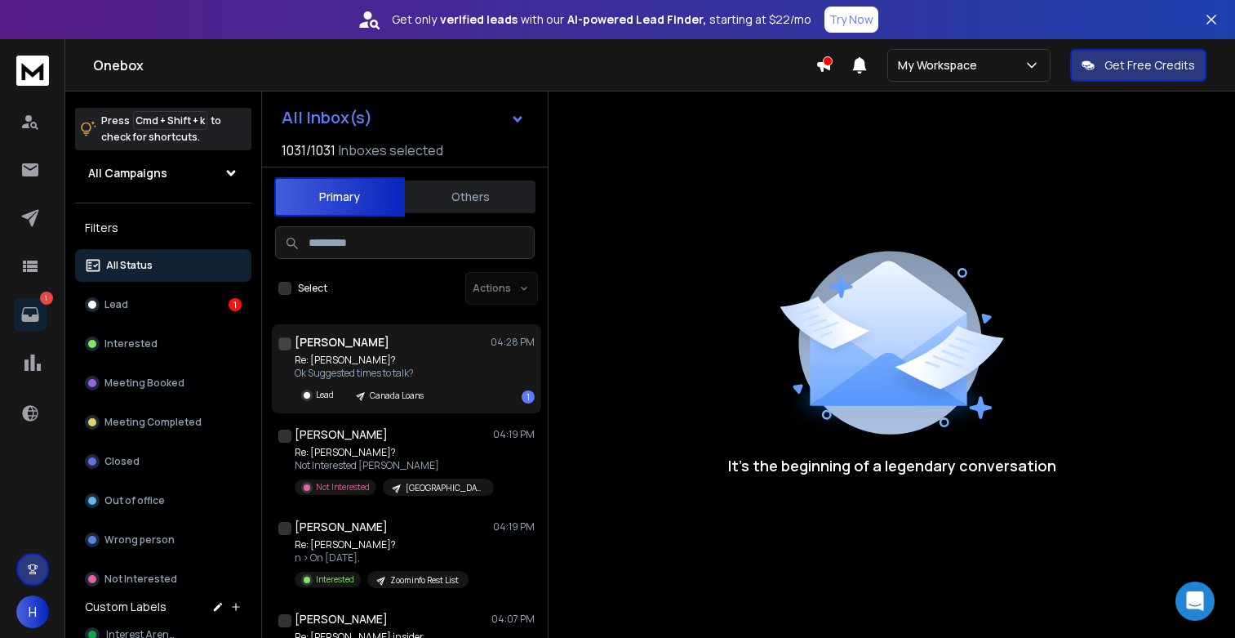
click at [380, 362] on p "Re: [PERSON_NAME]?" at bounding box center [364, 359] width 139 height 13
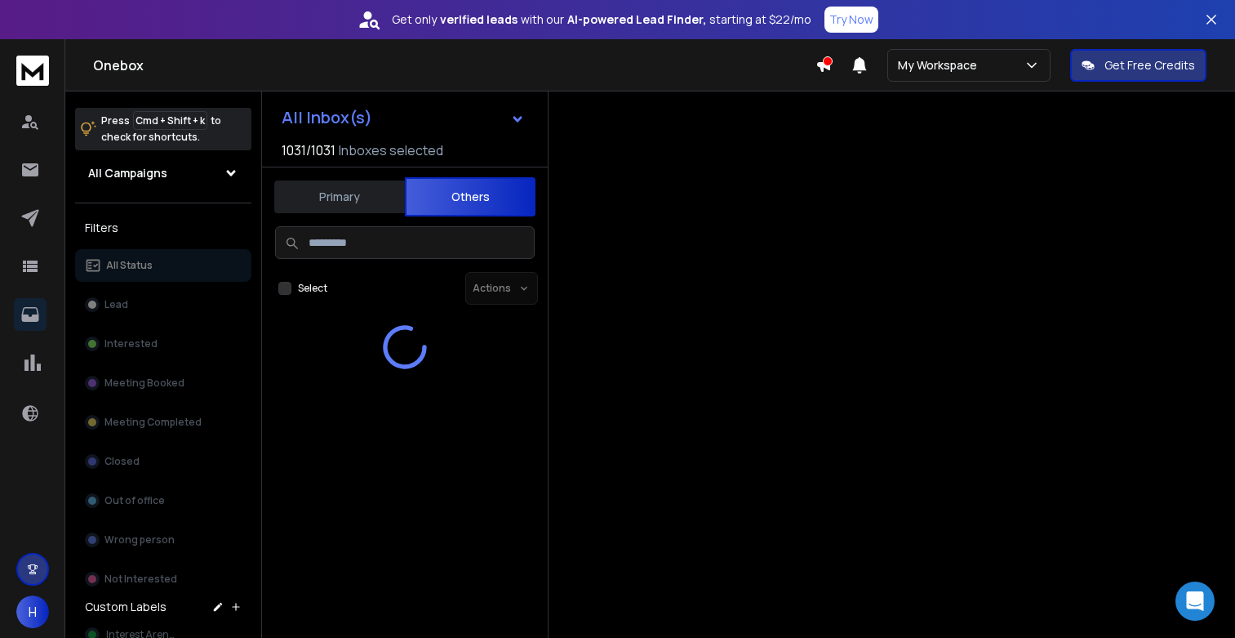
click at [445, 211] on button "Others" at bounding box center [470, 196] width 131 height 39
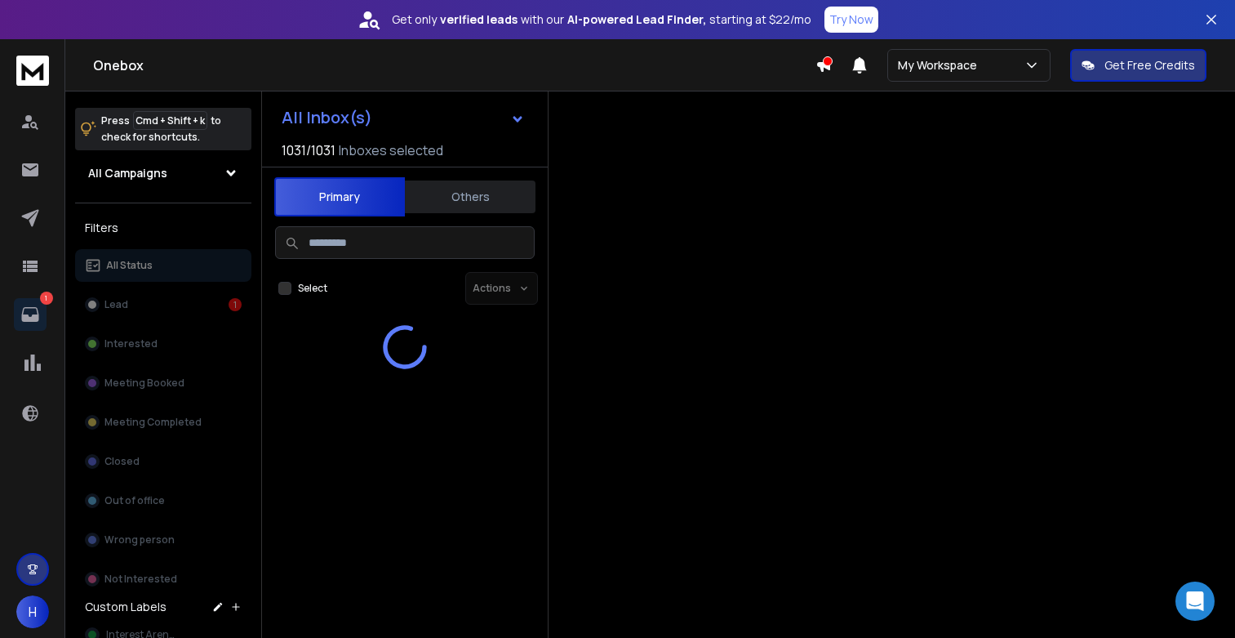
click at [375, 206] on button "Primary" at bounding box center [339, 196] width 131 height 39
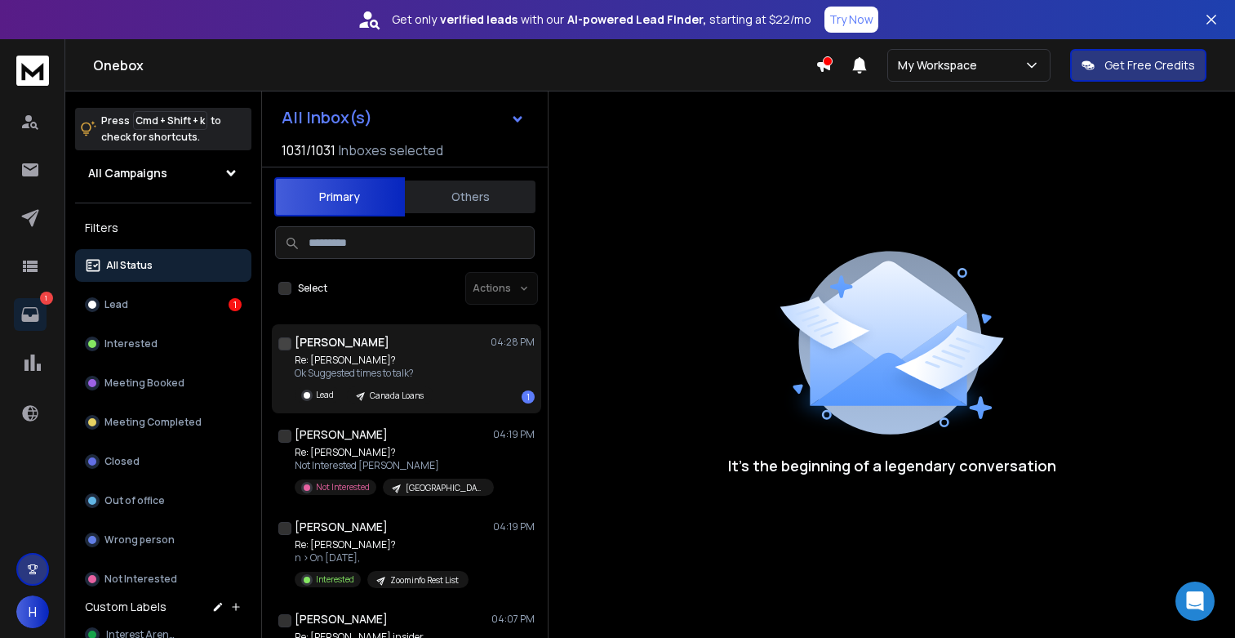
click at [456, 368] on div "Re: [PERSON_NAME]? Ok Suggested times to talk? Lead Canada Loans 1" at bounding box center [415, 378] width 240 height 50
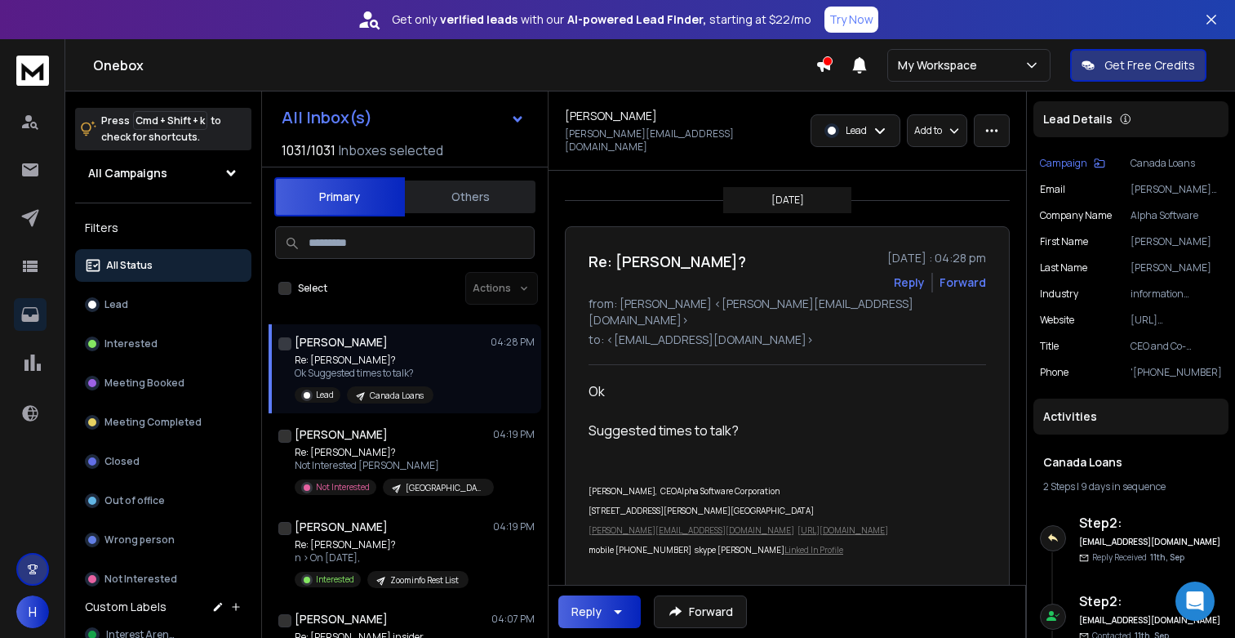
click at [994, 131] on button "button" at bounding box center [992, 130] width 36 height 33
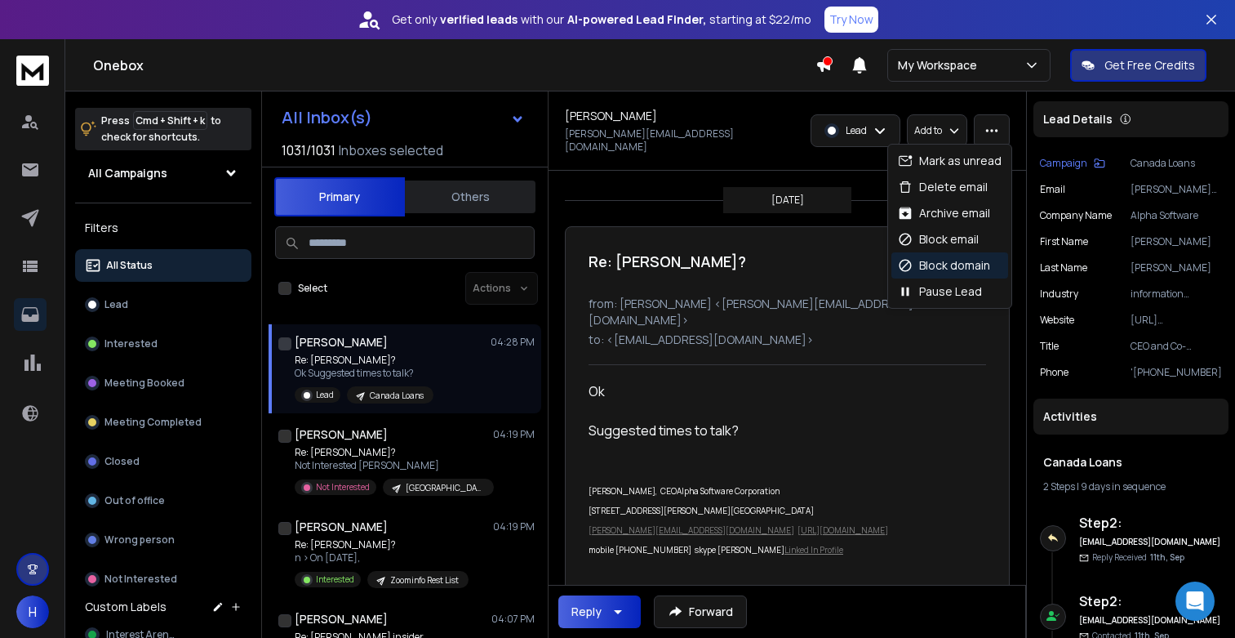
click at [956, 273] on div "Block domain" at bounding box center [944, 265] width 92 height 16
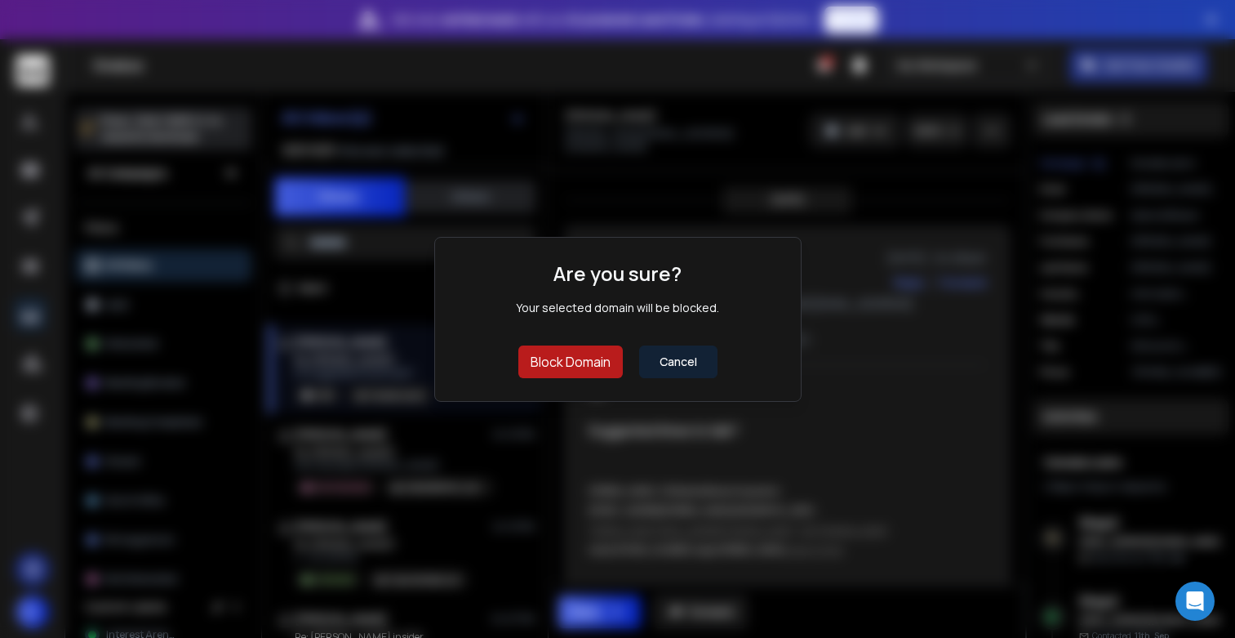
click at [576, 354] on button "Block Domain" at bounding box center [570, 361] width 104 height 33
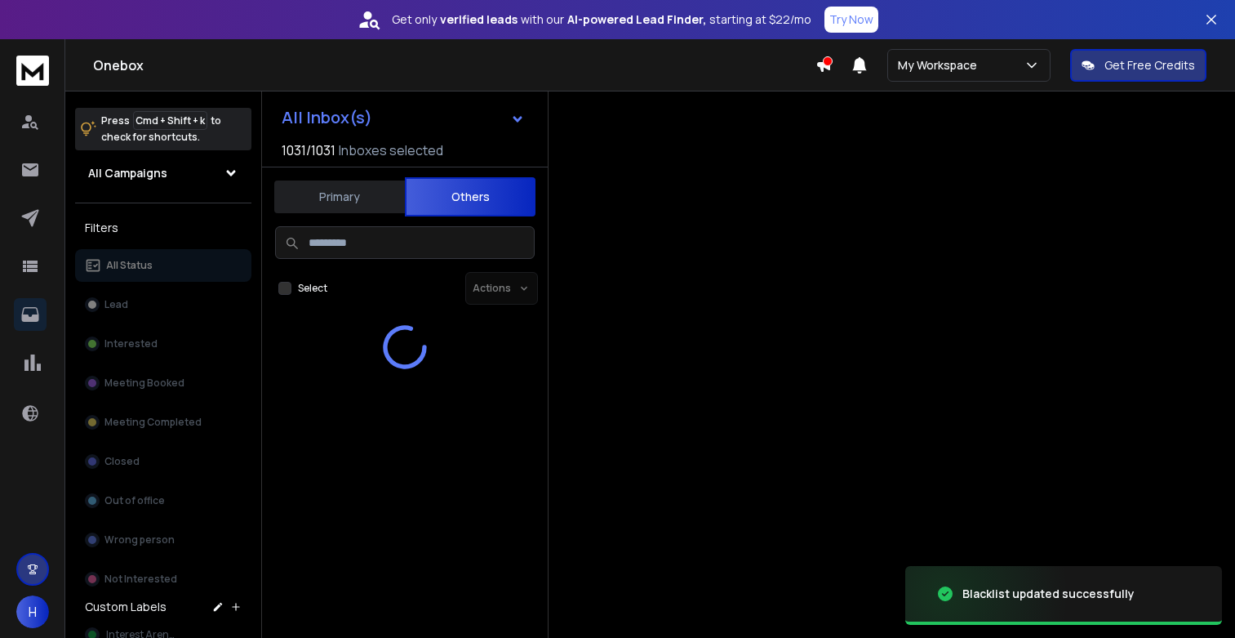
click at [485, 211] on button "Others" at bounding box center [470, 196] width 131 height 39
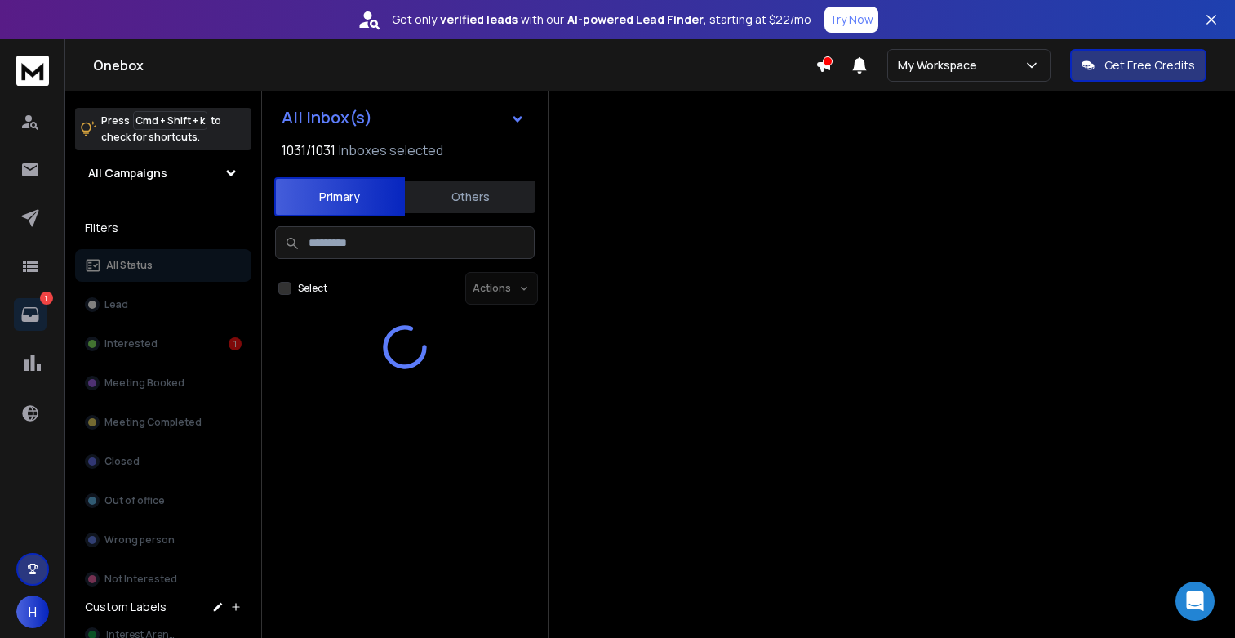
click at [371, 207] on button "Primary" at bounding box center [339, 196] width 131 height 39
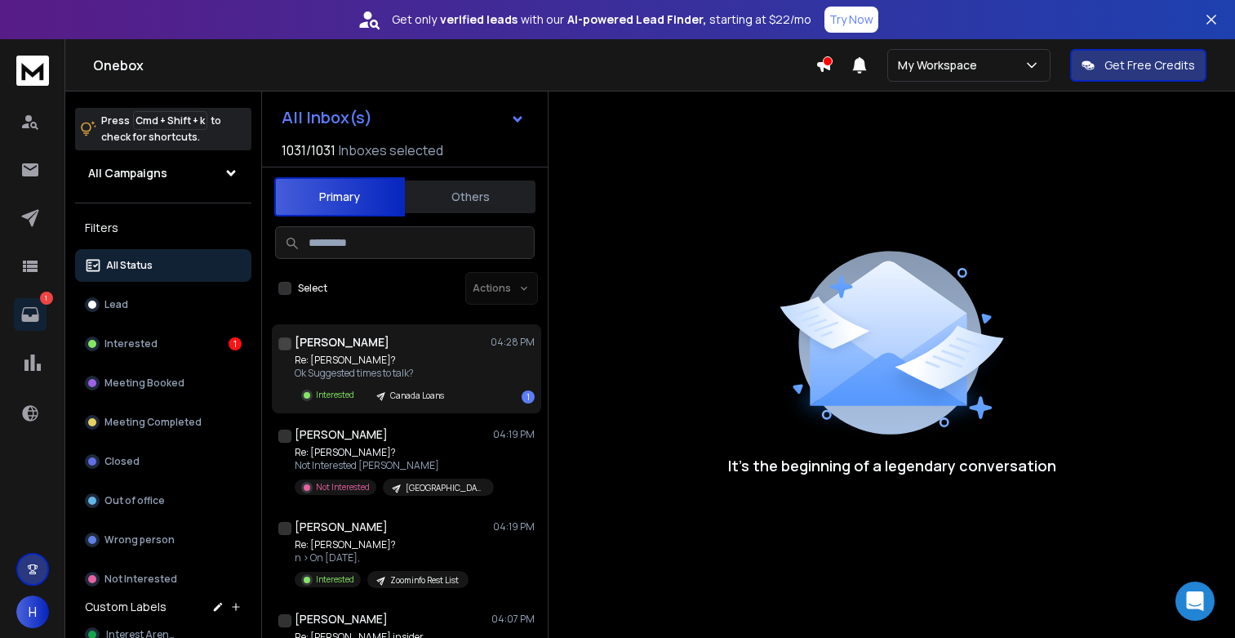
click at [489, 355] on div "Re: [PERSON_NAME]? Ok Suggested times to talk? Interested Canada Loans 1" at bounding box center [415, 378] width 240 height 50
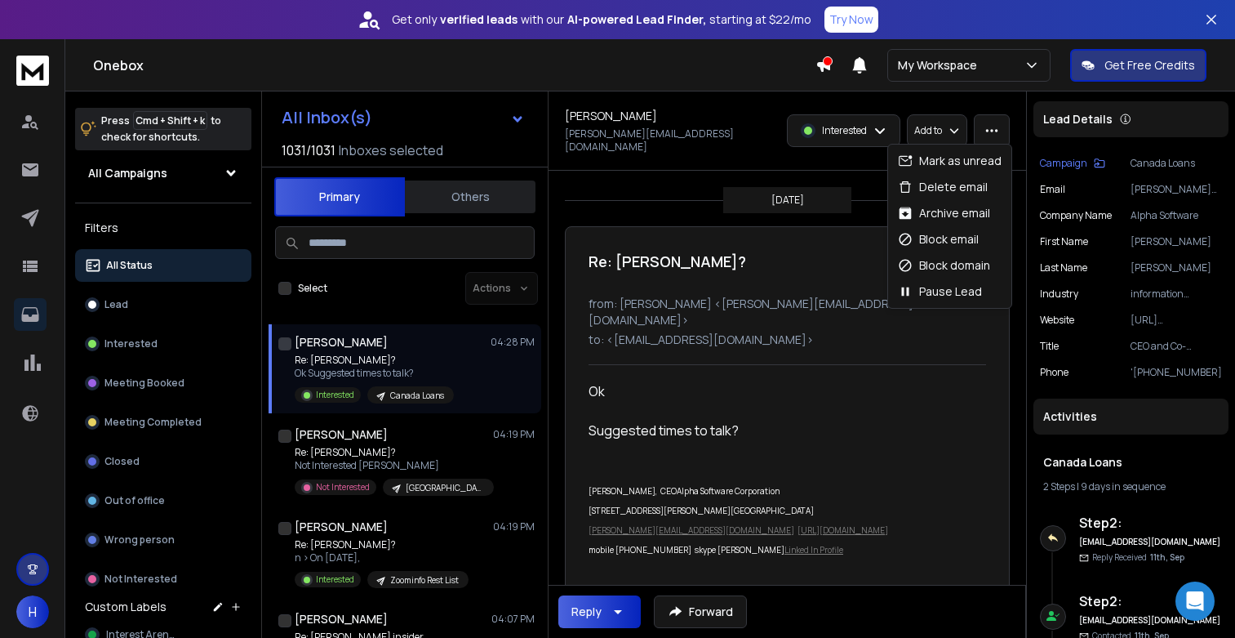
click at [984, 120] on button "button" at bounding box center [992, 130] width 36 height 33
click at [959, 189] on div "Delete email" at bounding box center [943, 187] width 90 height 16
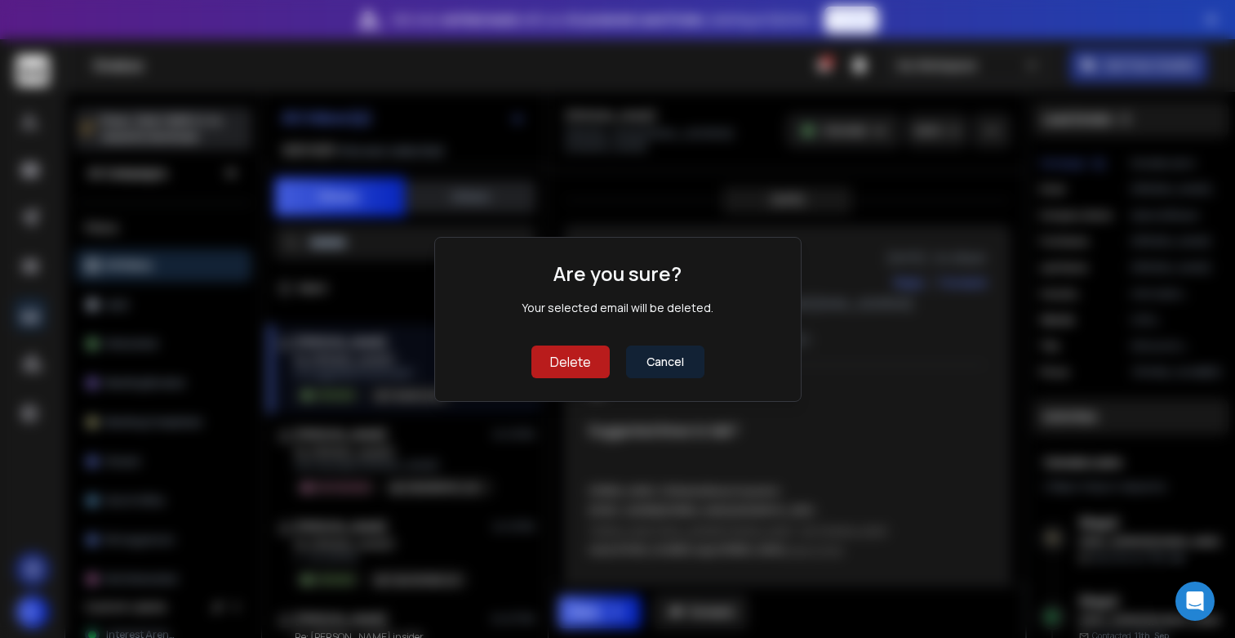
click at [571, 367] on button "Delete" at bounding box center [570, 361] width 78 height 33
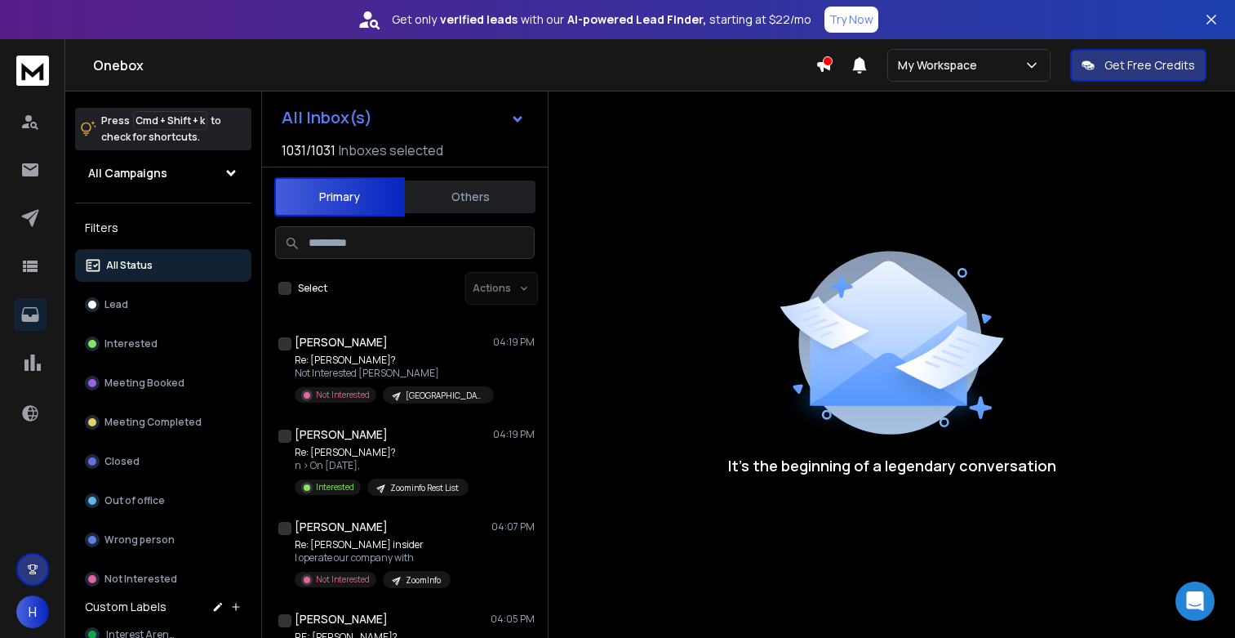
click at [417, 217] on div "Primary Others Select Actions [PERSON_NAME] 04:19 PM Re: [PERSON_NAME]? Not Int…" at bounding box center [405, 486] width 286 height 612
click at [430, 202] on button "Others" at bounding box center [470, 197] width 131 height 36
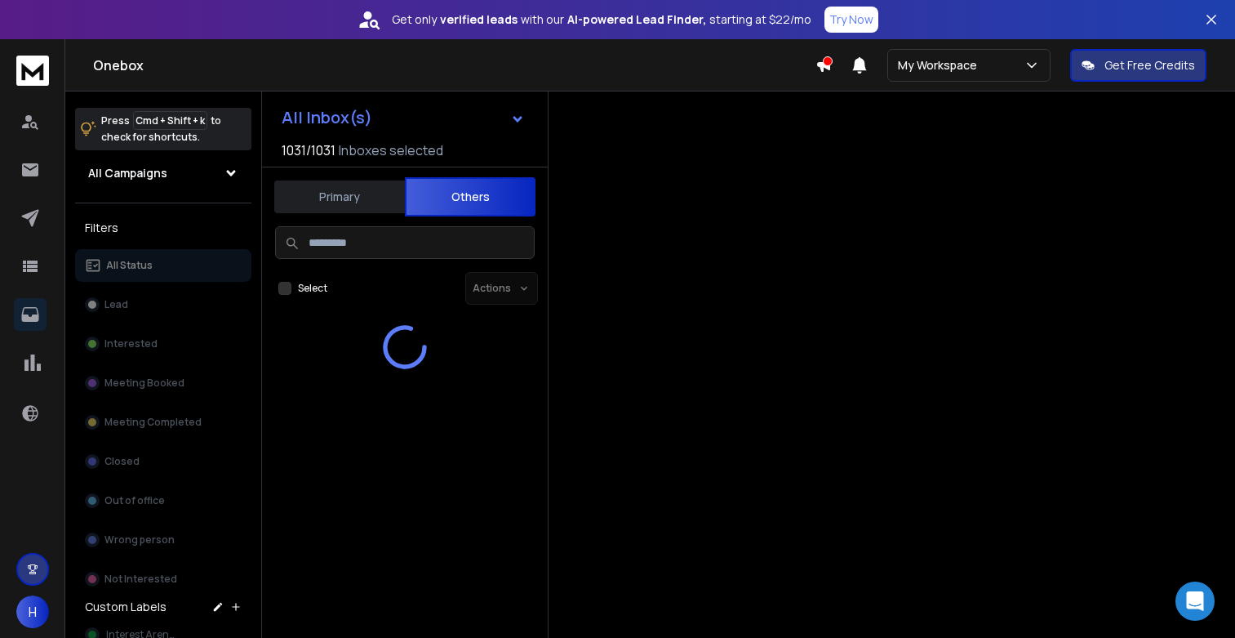
click at [430, 202] on button "Others" at bounding box center [470, 196] width 131 height 39
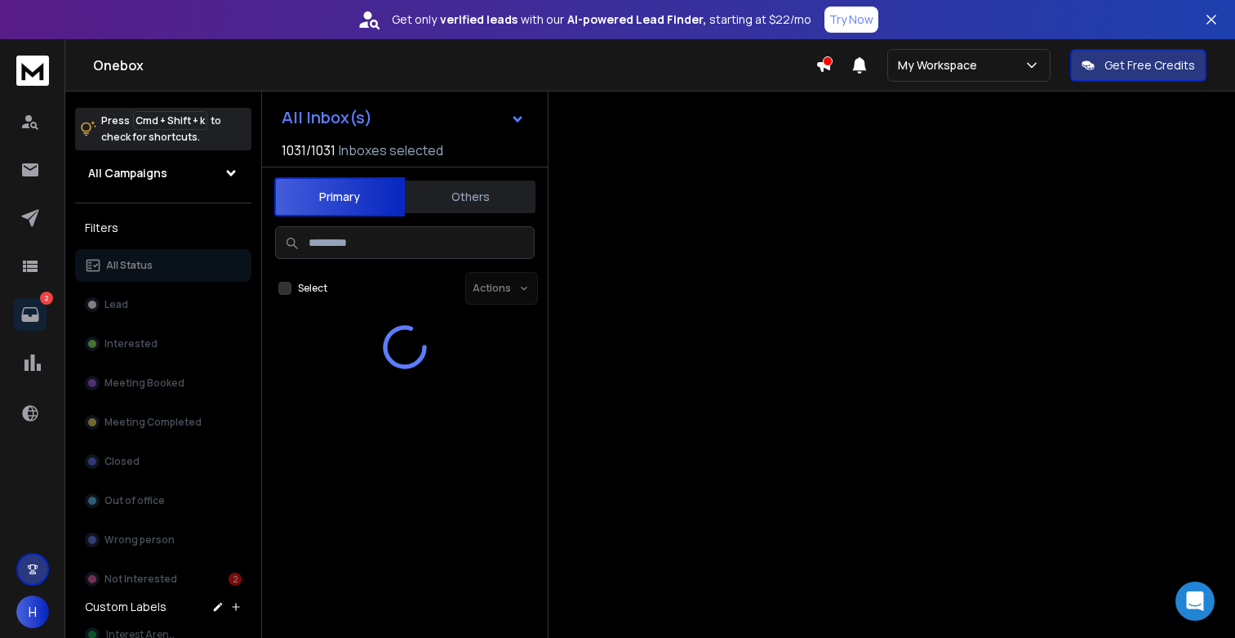
click at [382, 198] on button "Primary" at bounding box center [339, 196] width 131 height 39
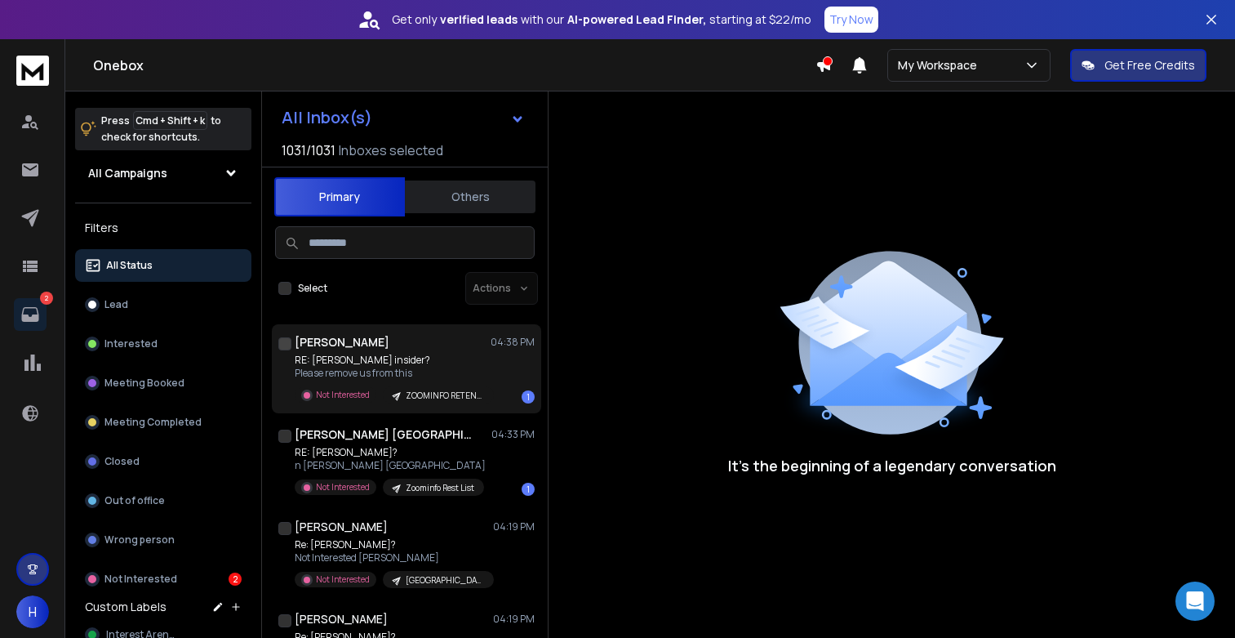
click at [500, 346] on p "04:38 PM" at bounding box center [513, 342] width 44 height 13
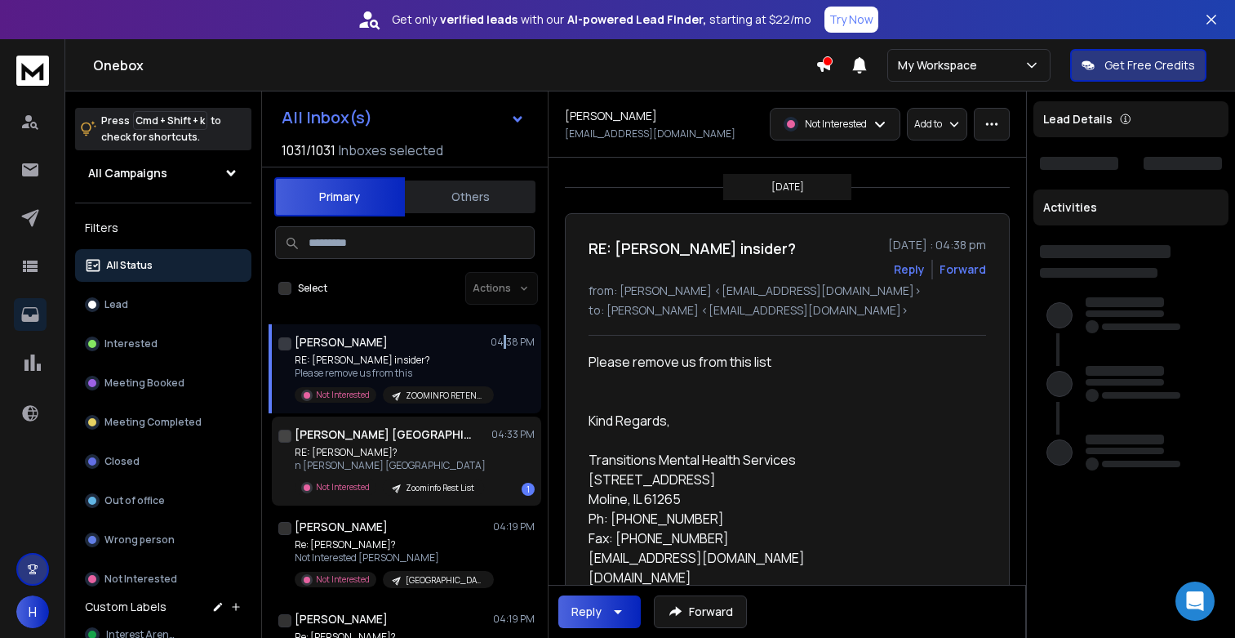
click at [496, 457] on div "RE: [PERSON_NAME]? n [PERSON_NAME] [GEOGRAPHIC_DATA] Not Interested Zoominfo Re…" at bounding box center [415, 471] width 240 height 50
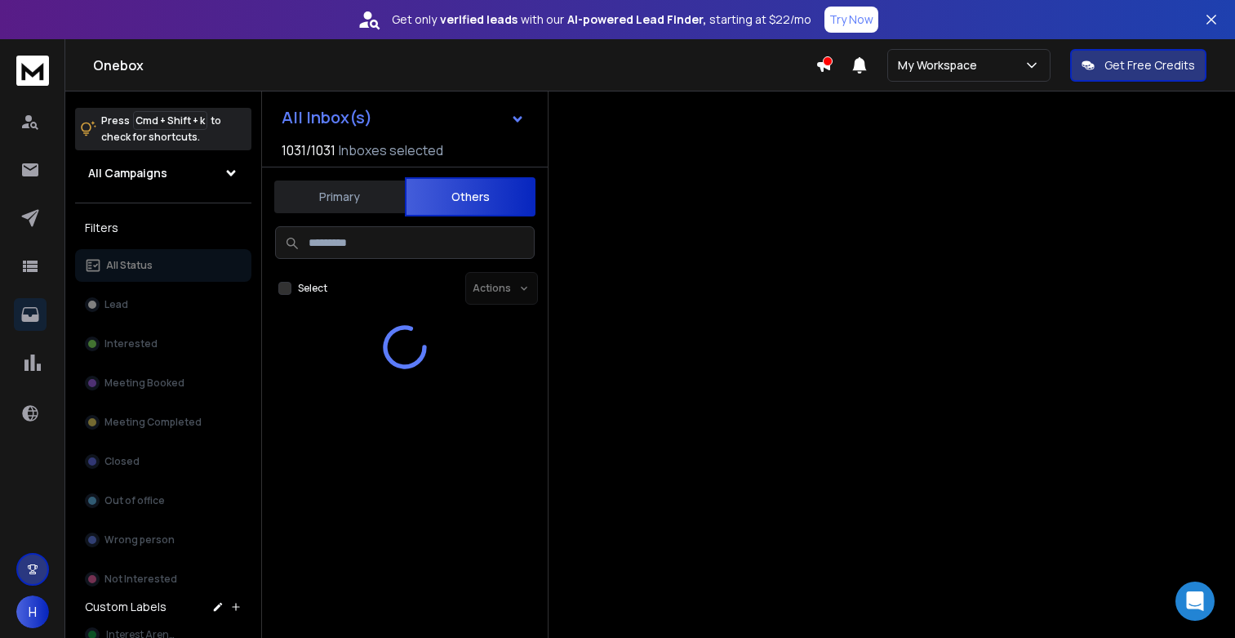
click at [469, 193] on button "Others" at bounding box center [470, 196] width 131 height 39
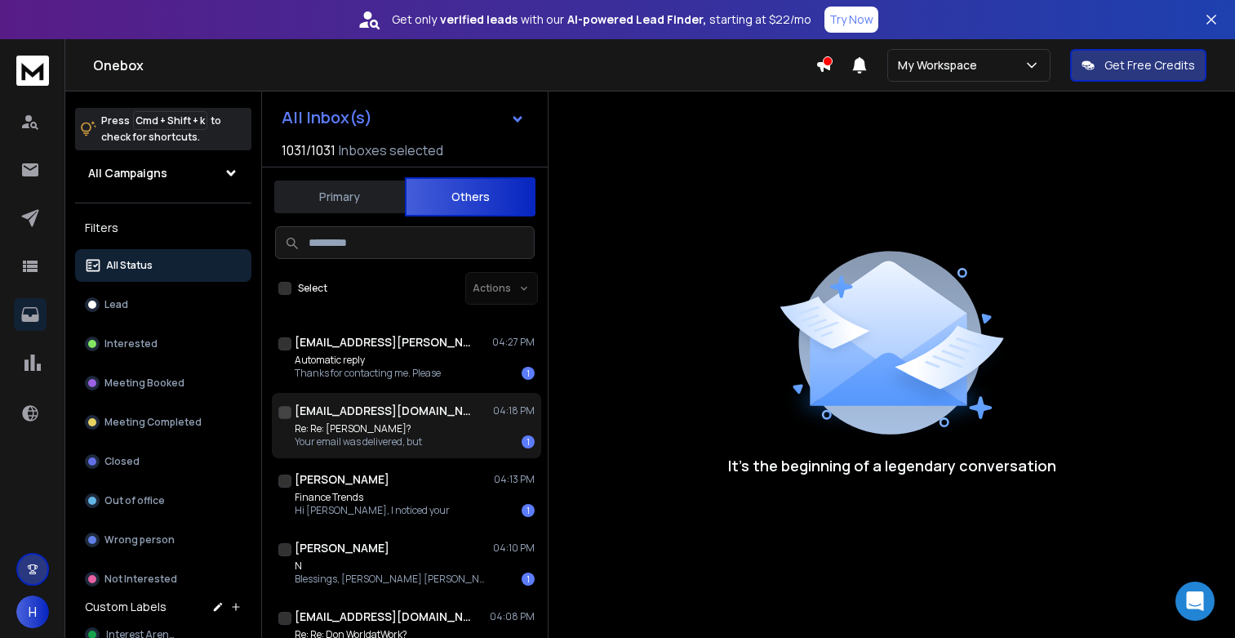
click at [455, 399] on div "[EMAIL_ADDRESS][DOMAIN_NAME] 04:18 PM Re: Re: [PERSON_NAME] WorldatWork? Your e…" at bounding box center [406, 425] width 269 height 65
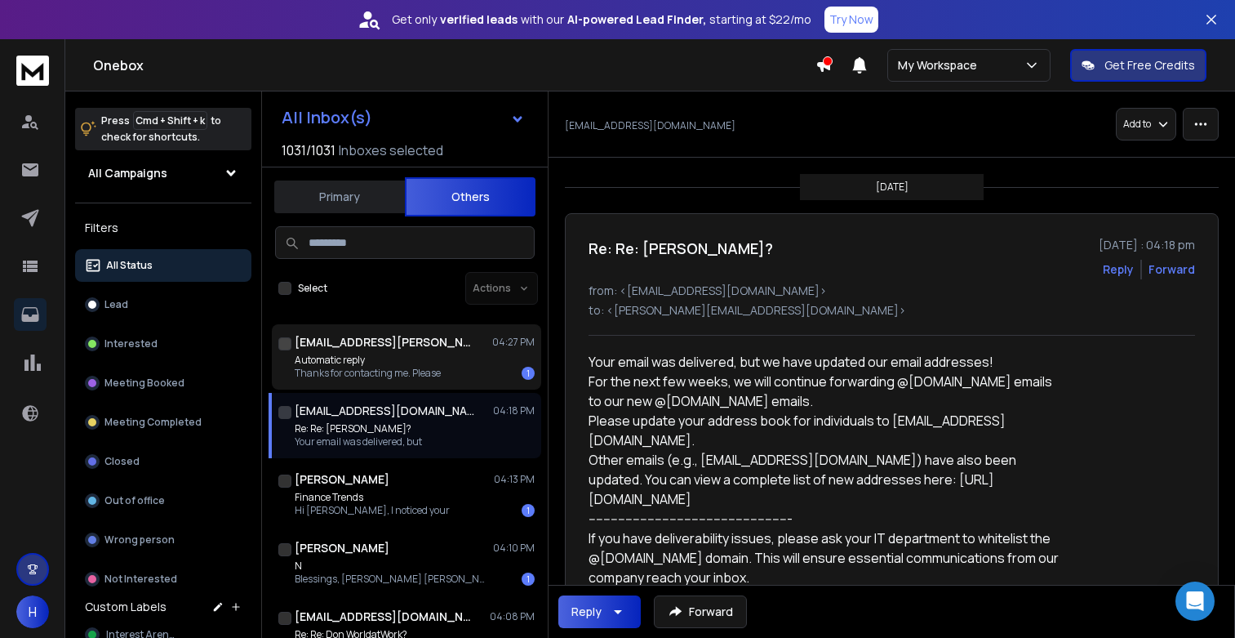
click at [457, 375] on div "Automatic reply Thanks for contacting me. Please 1" at bounding box center [415, 366] width 240 height 26
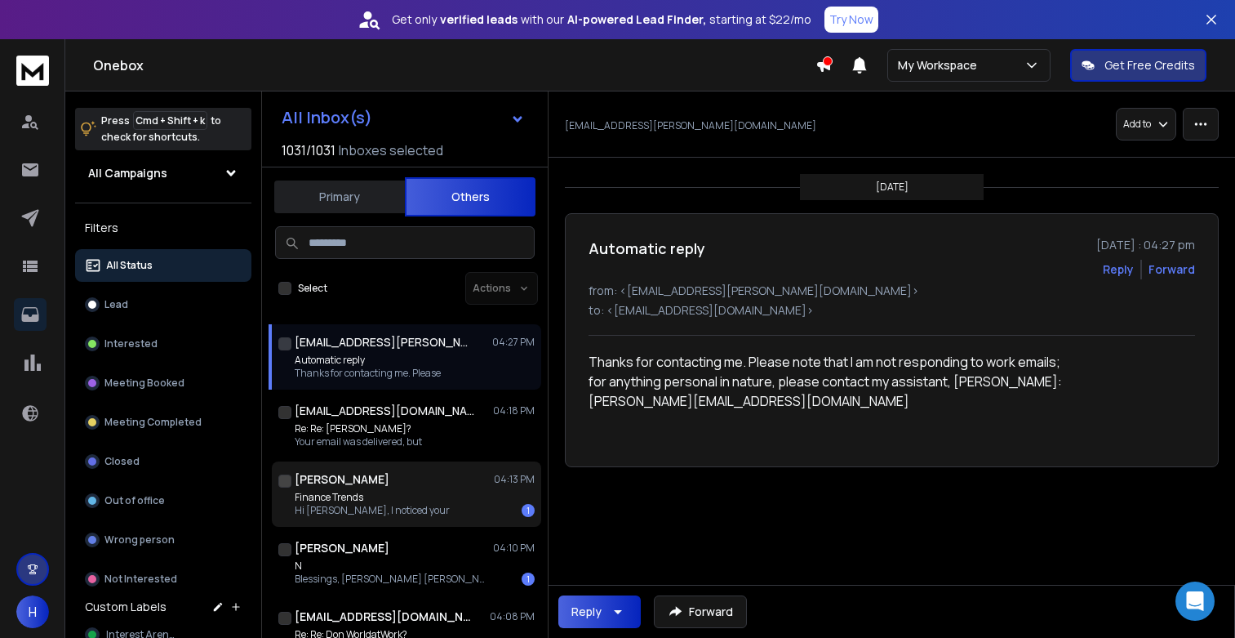
click at [449, 496] on div "Finance Trends Hi [PERSON_NAME], I noticed your 1" at bounding box center [415, 504] width 240 height 26
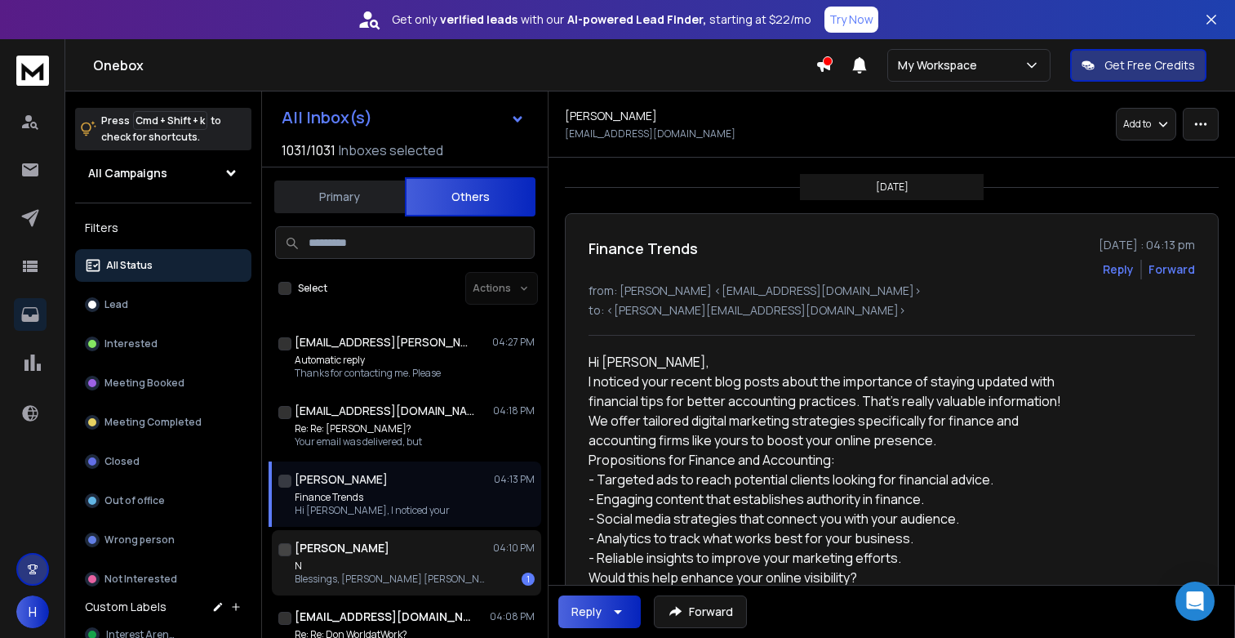
click at [450, 567] on p "N" at bounding box center [393, 565] width 196 height 13
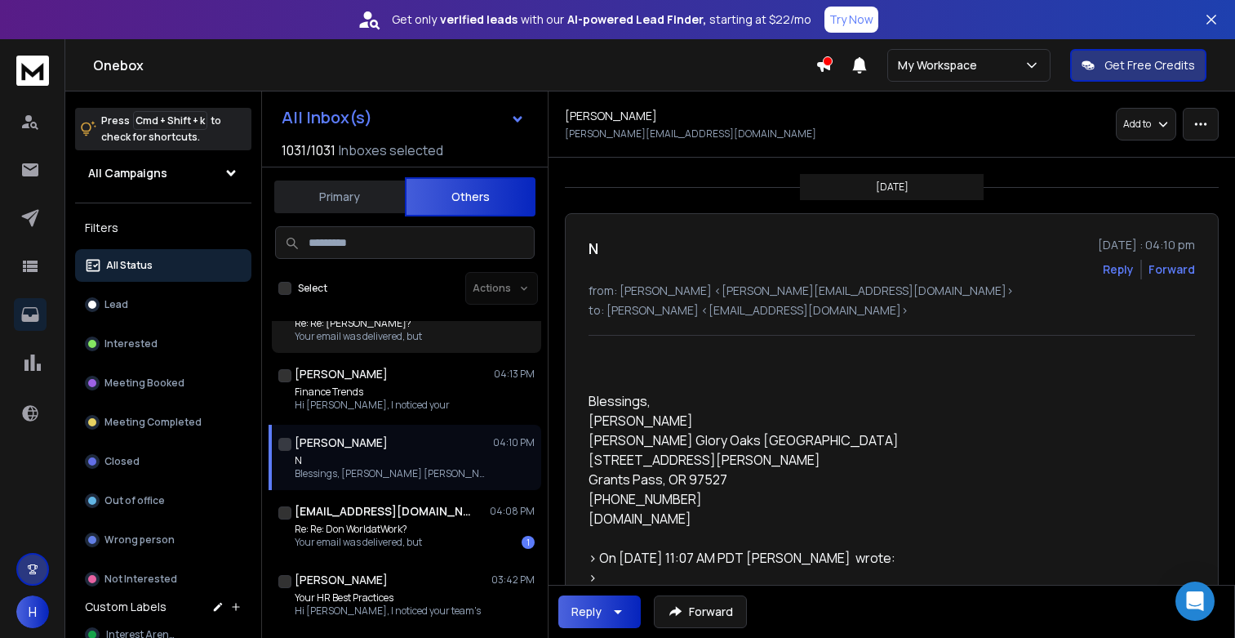
scroll to position [119, 0]
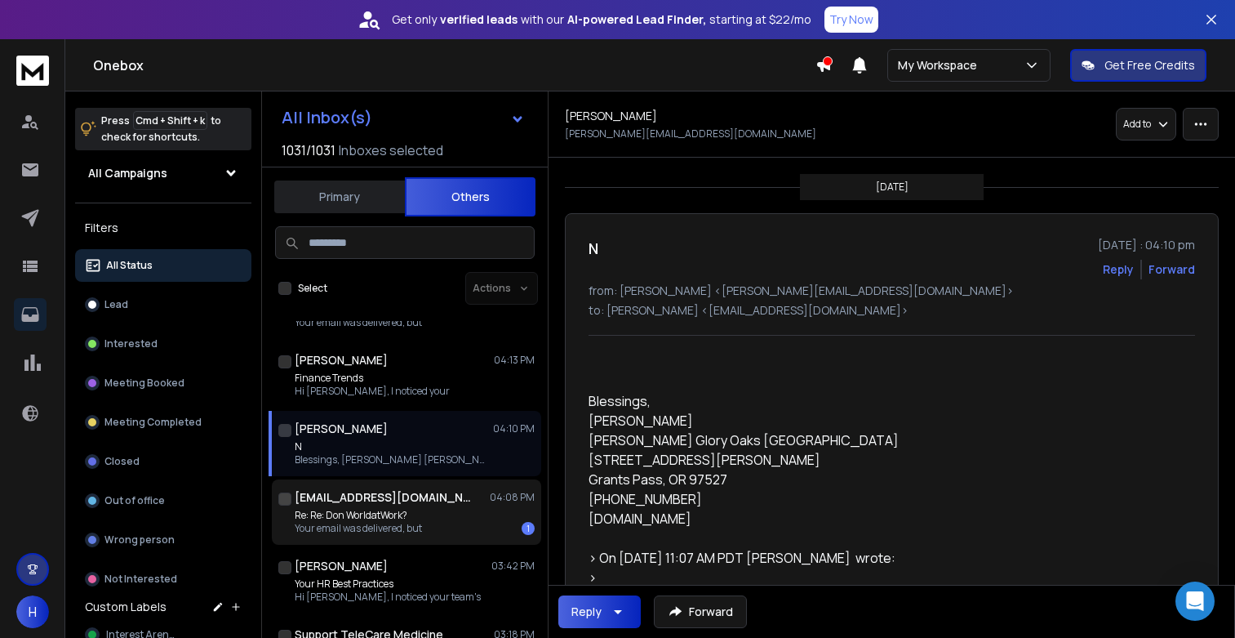
click at [447, 538] on div "[EMAIL_ADDRESS][DOMAIN_NAME] 04:08 PM Re: Re: Don WorldatWork? Your email was d…" at bounding box center [406, 511] width 269 height 65
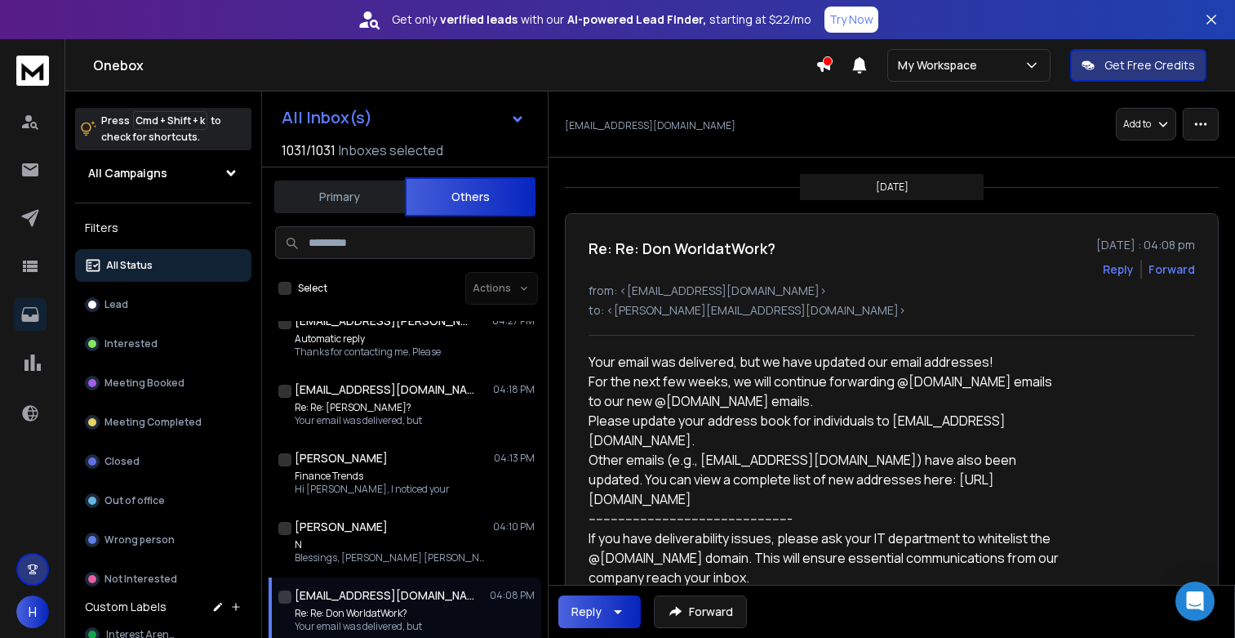
scroll to position [0, 0]
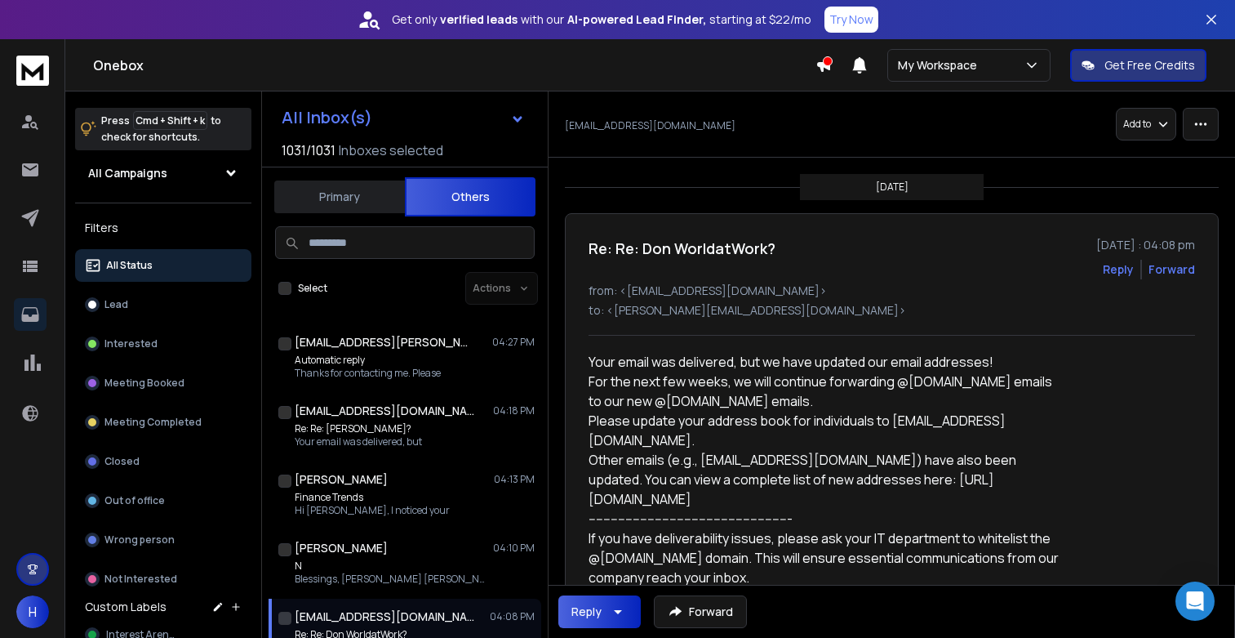
click at [347, 202] on button "Primary" at bounding box center [339, 197] width 131 height 36
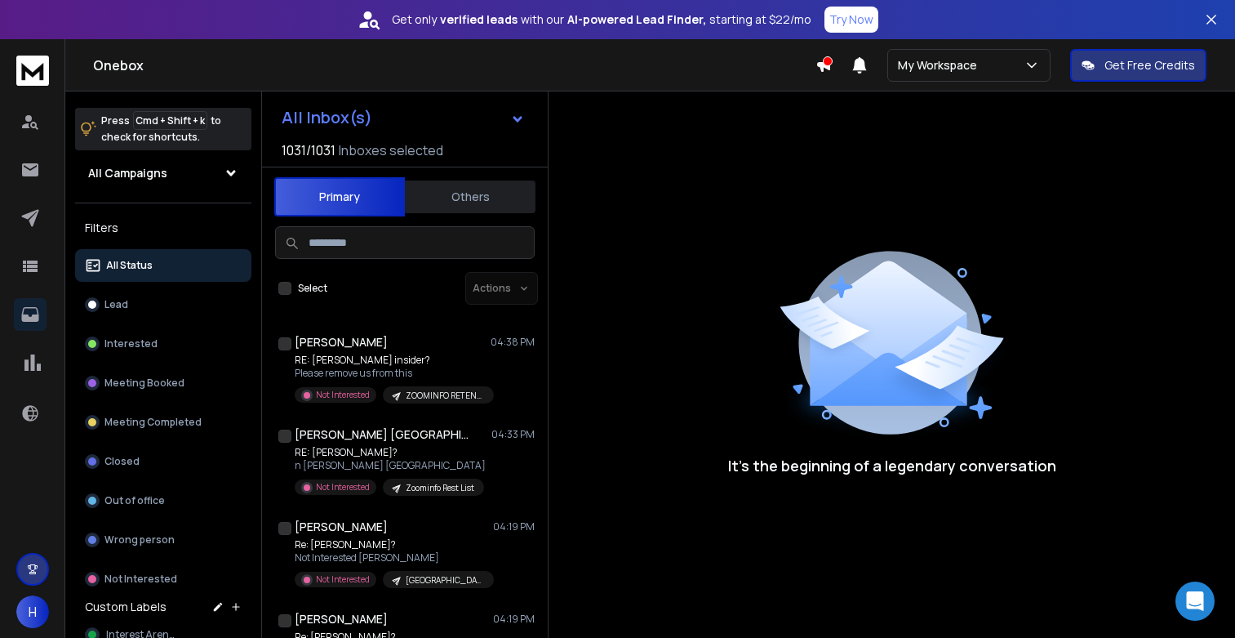
click at [428, 216] on div "Primary Others Select Actions [PERSON_NAME] 04:38 PM RE: [PERSON_NAME] insider?…" at bounding box center [405, 486] width 286 height 612
click at [428, 212] on button "Others" at bounding box center [470, 197] width 131 height 36
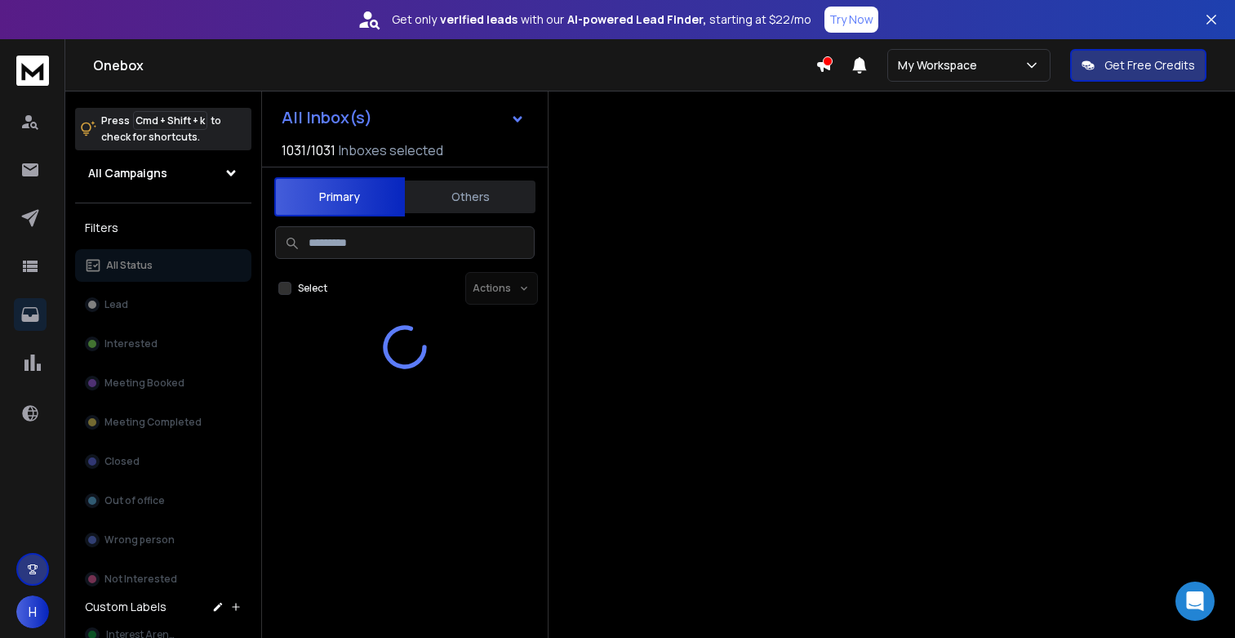
click at [345, 195] on button "Primary" at bounding box center [339, 196] width 131 height 39
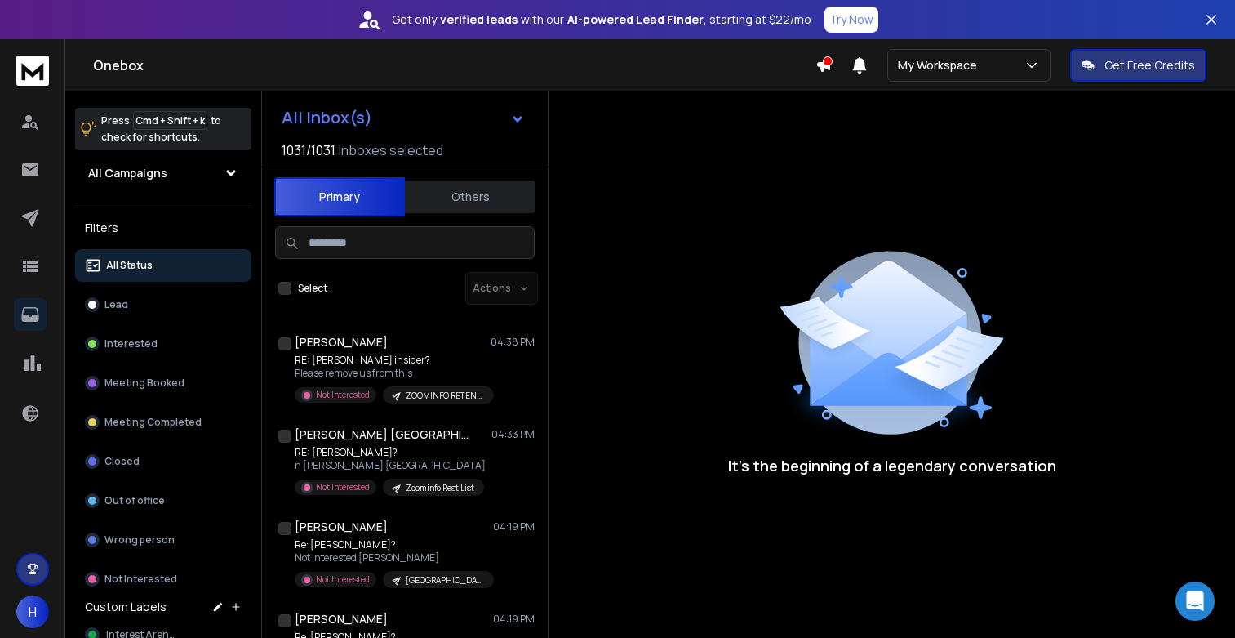
click at [487, 195] on button "Others" at bounding box center [470, 197] width 131 height 36
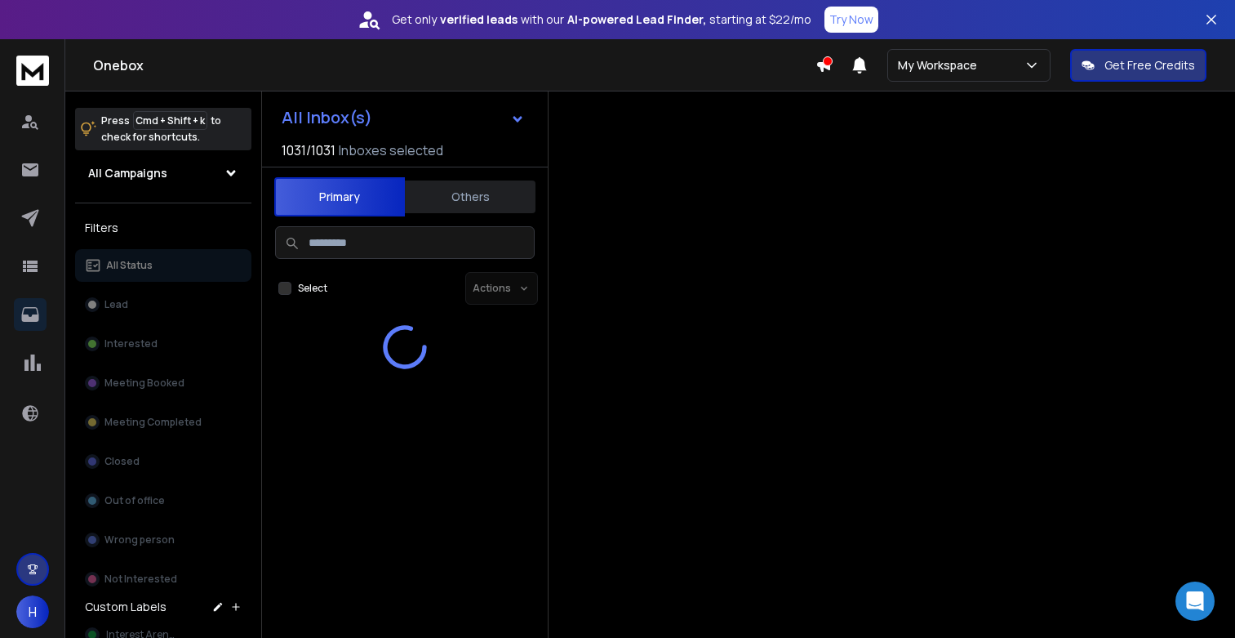
click at [359, 193] on button "Primary" at bounding box center [339, 196] width 131 height 39
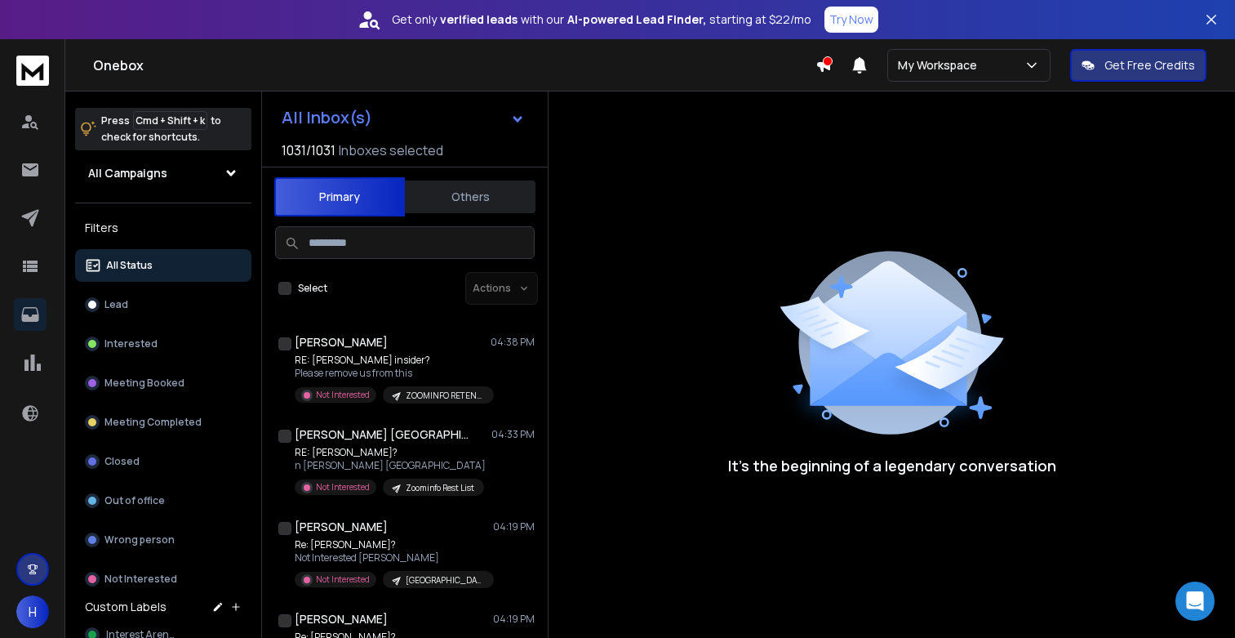
click at [471, 214] on button "Others" at bounding box center [470, 197] width 131 height 36
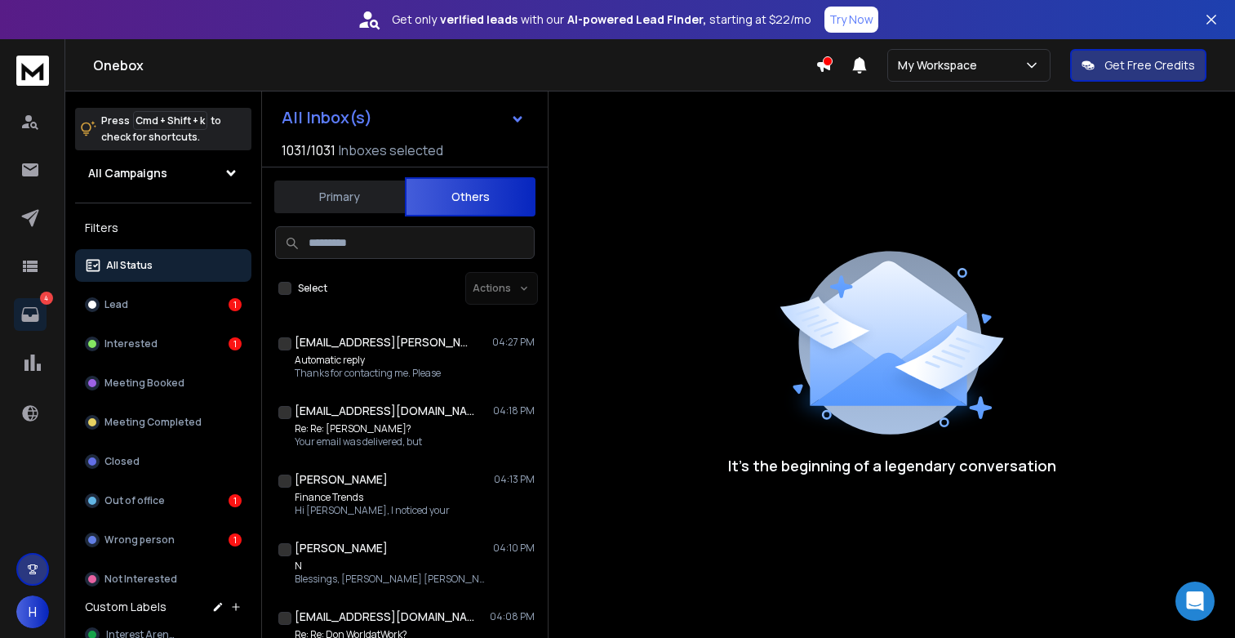
click at [380, 204] on button "Primary" at bounding box center [339, 197] width 131 height 36
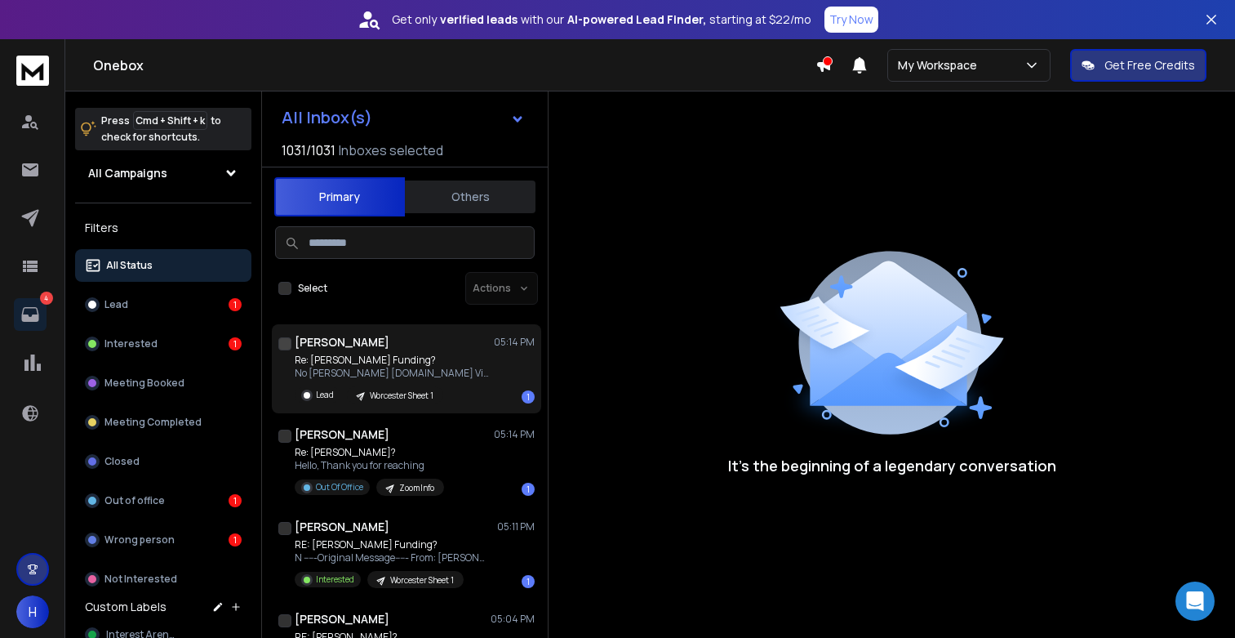
click at [441, 346] on div "[PERSON_NAME] 05:14 PM" at bounding box center [415, 342] width 240 height 16
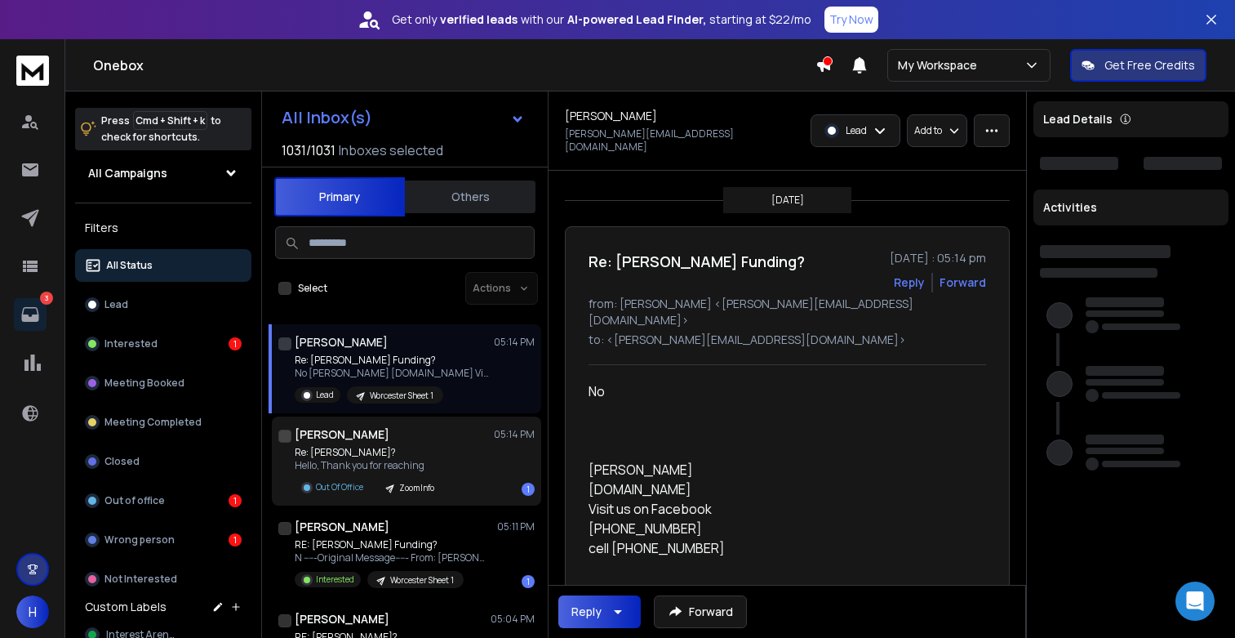
click at [438, 452] on p "Re: [PERSON_NAME]?" at bounding box center [369, 452] width 149 height 13
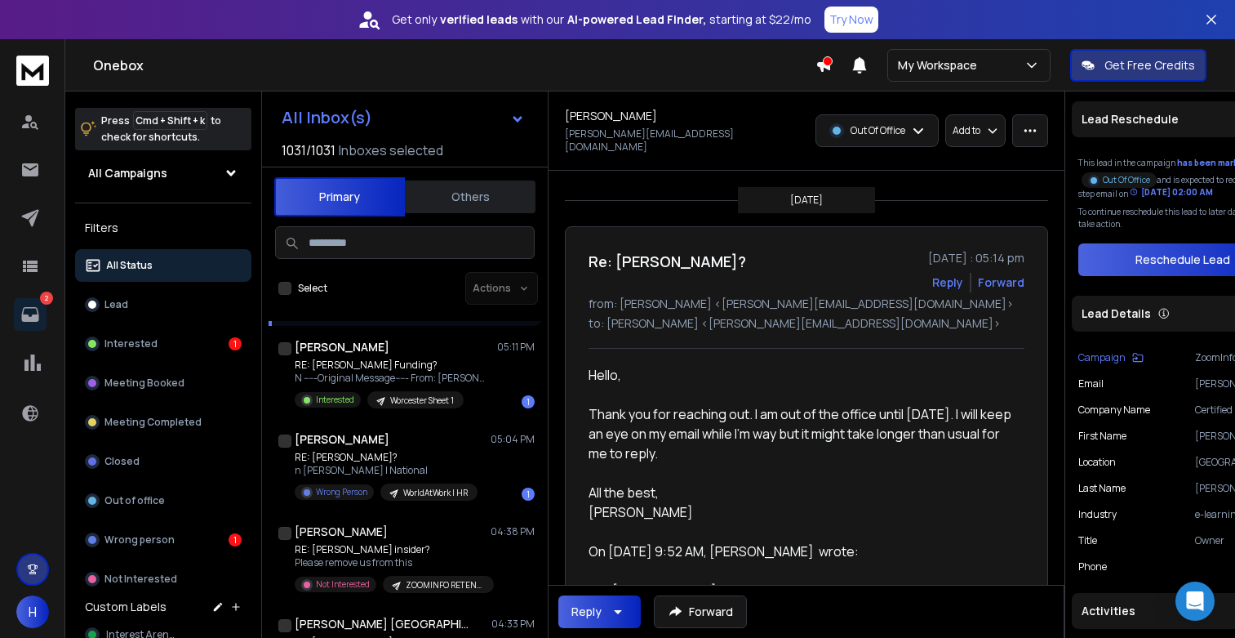
scroll to position [227, 0]
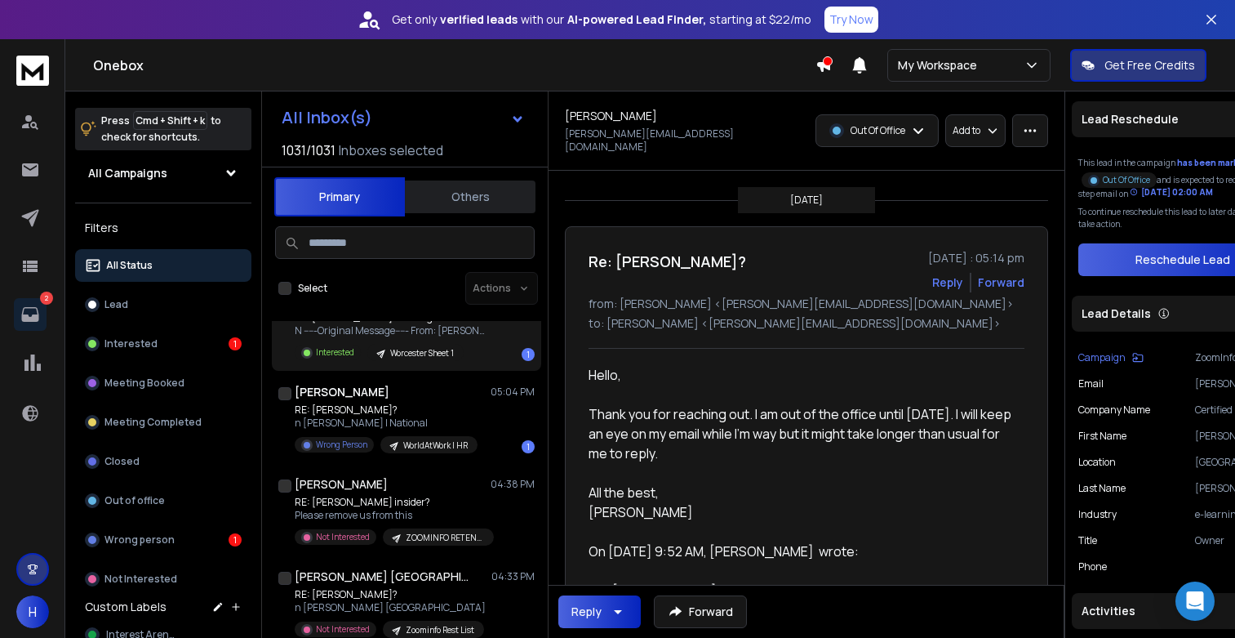
click at [437, 350] on p "Worcester Sheet 1" at bounding box center [422, 353] width 64 height 12
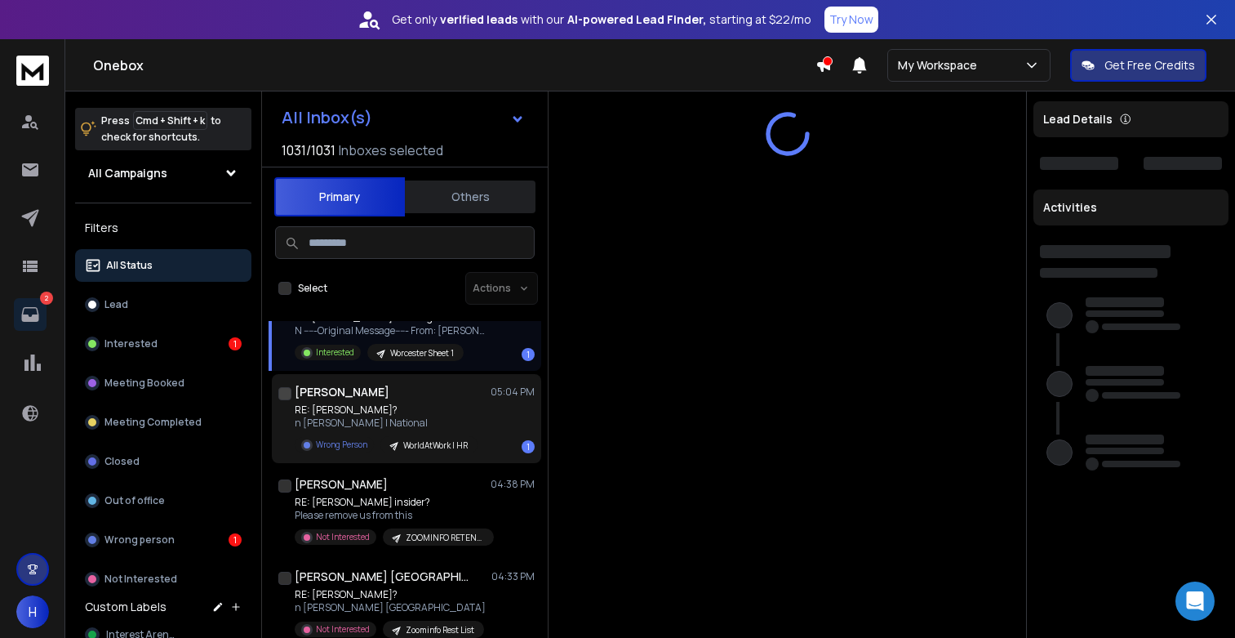
click at [437, 425] on p "n [PERSON_NAME] | National" at bounding box center [386, 422] width 183 height 13
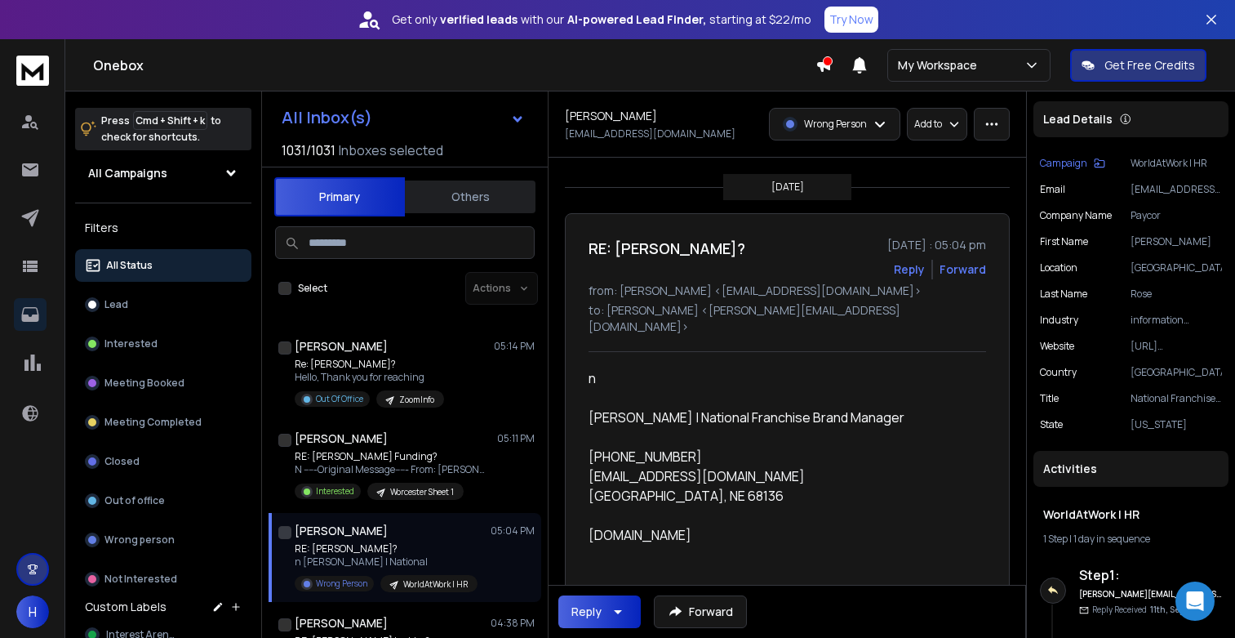
scroll to position [0, 0]
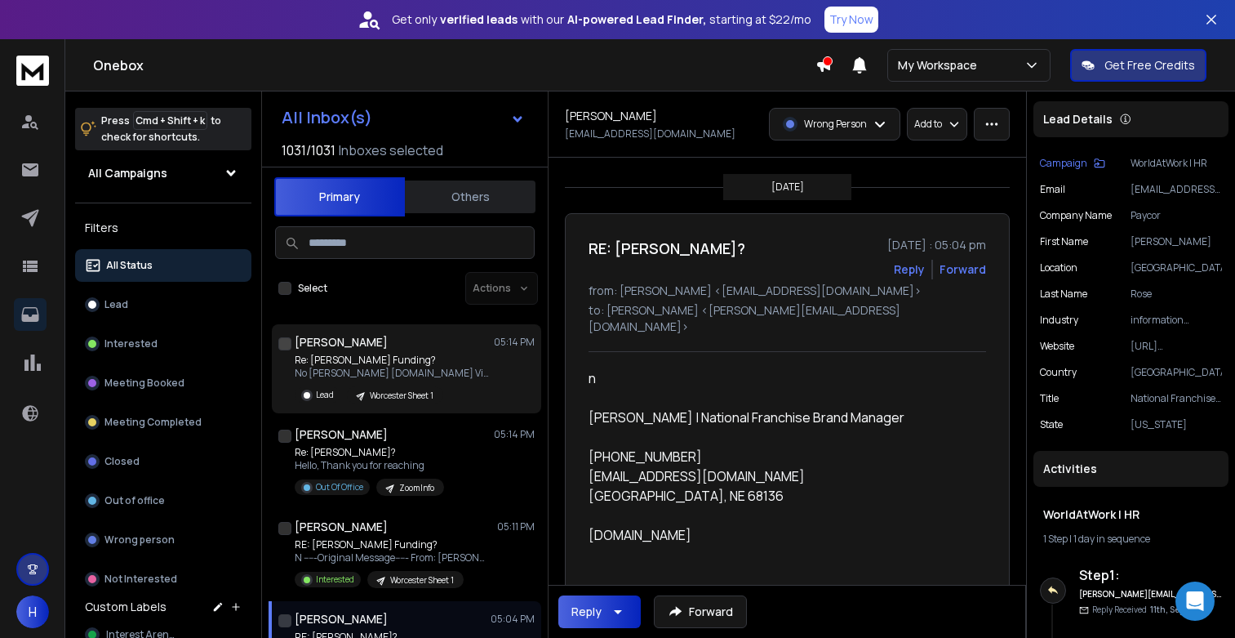
click at [447, 374] on p "No [PERSON_NAME] [DOMAIN_NAME] Visit us" at bounding box center [393, 373] width 196 height 13
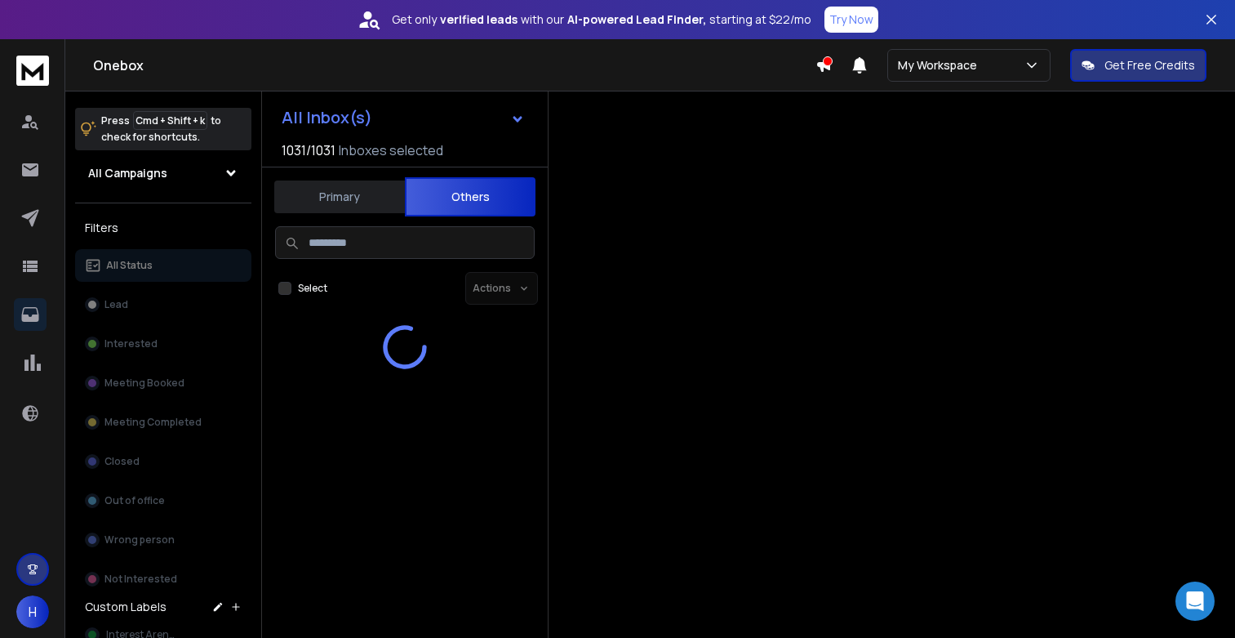
click at [458, 184] on button "Others" at bounding box center [470, 196] width 131 height 39
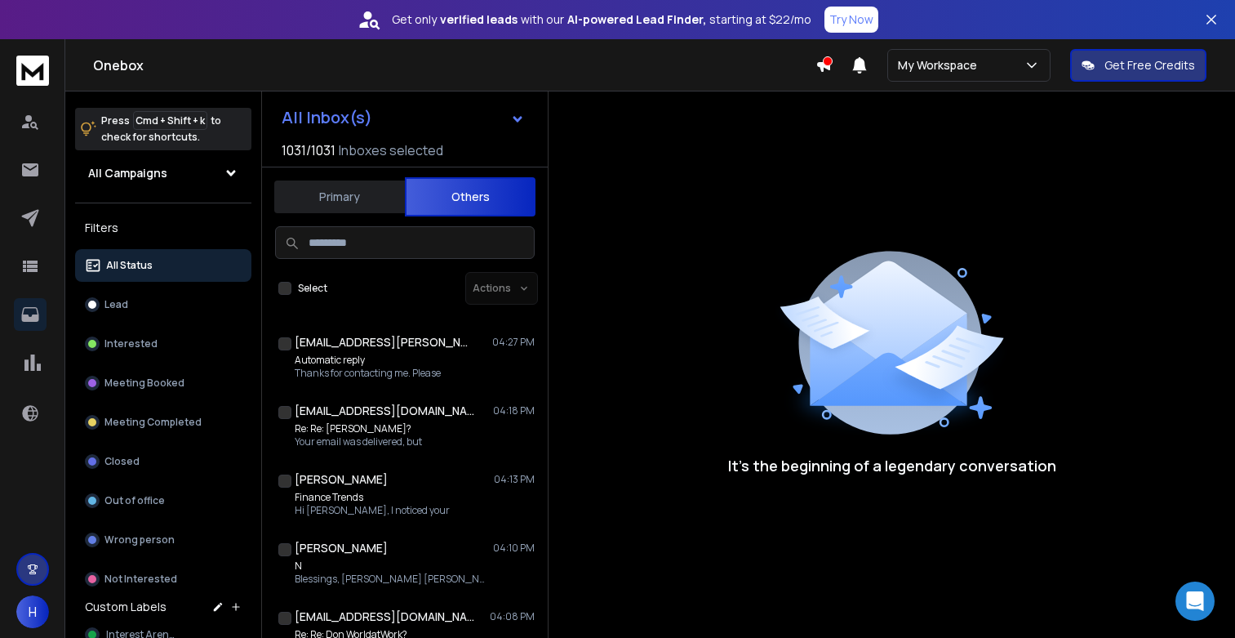
click at [366, 191] on button "Primary" at bounding box center [339, 197] width 131 height 36
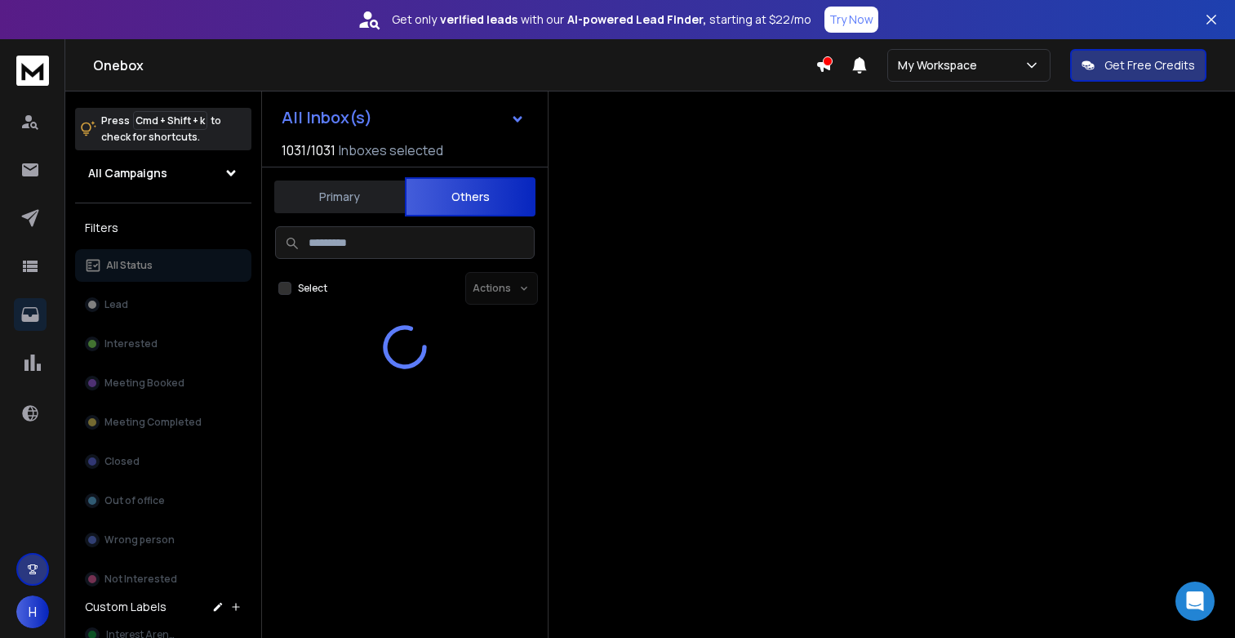
click at [457, 206] on button "Others" at bounding box center [470, 196] width 131 height 39
click at [456, 205] on button "Others" at bounding box center [470, 196] width 131 height 39
click at [353, 206] on button "Primary" at bounding box center [339, 197] width 131 height 36
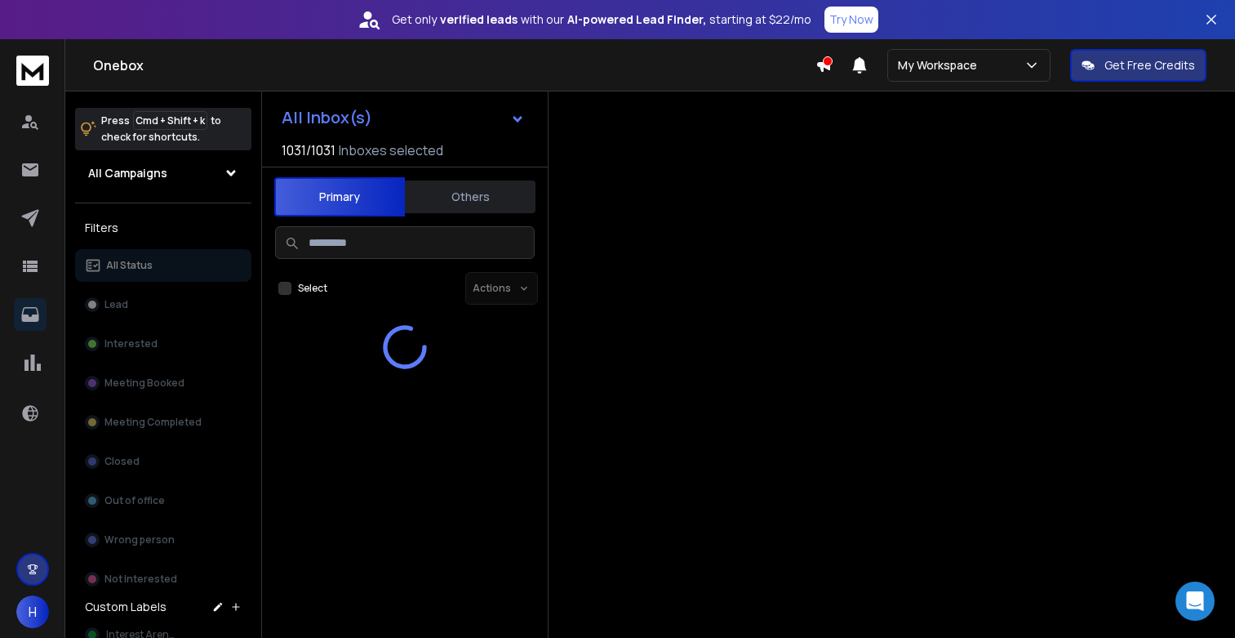
drag, startPoint x: 353, startPoint y: 206, endPoint x: 380, endPoint y: 224, distance: 32.8
click at [356, 210] on button "Primary" at bounding box center [339, 196] width 131 height 39
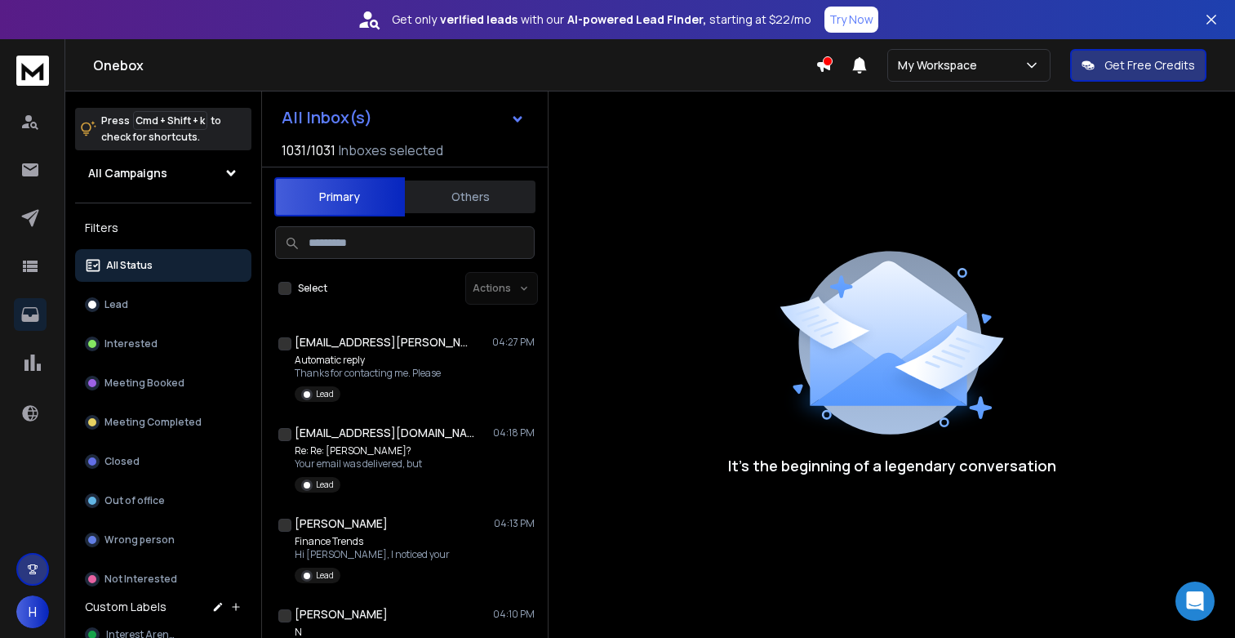
click at [420, 164] on div "All Inbox(s) 1031 / 1031 Inboxes selected Primary Others Select Actions [EMAIL_…" at bounding box center [405, 410] width 286 height 638
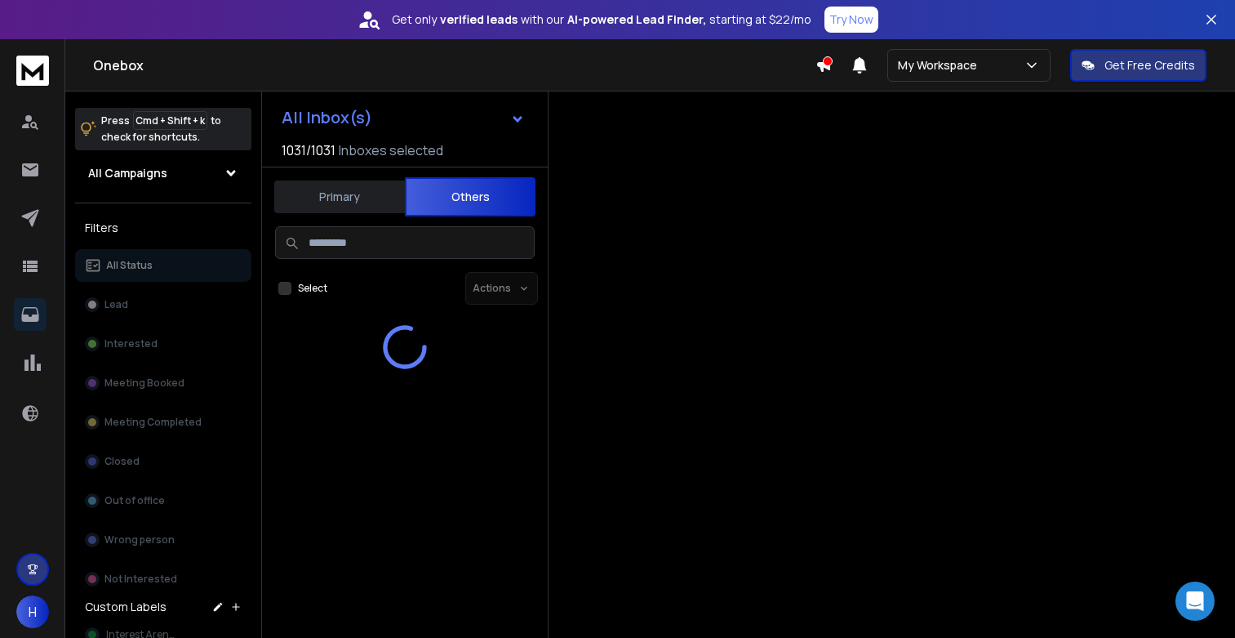
click at [424, 198] on button "Others" at bounding box center [470, 196] width 131 height 39
click at [351, 198] on button "Primary" at bounding box center [339, 197] width 131 height 36
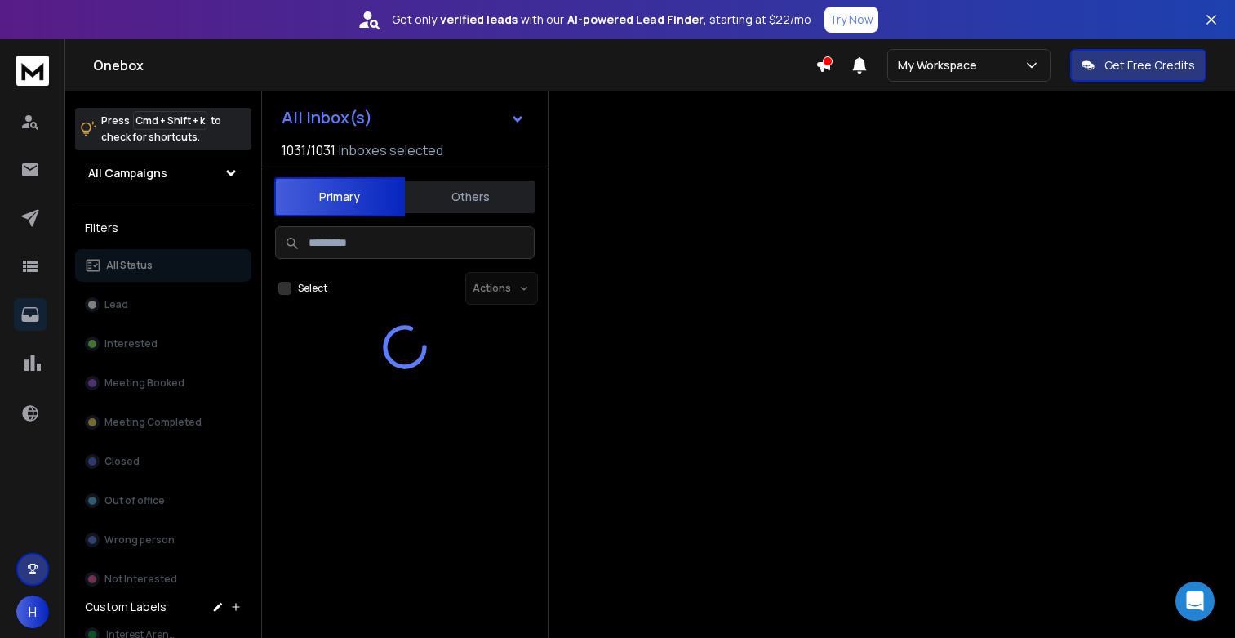
click at [351, 198] on button "Primary" at bounding box center [339, 196] width 131 height 39
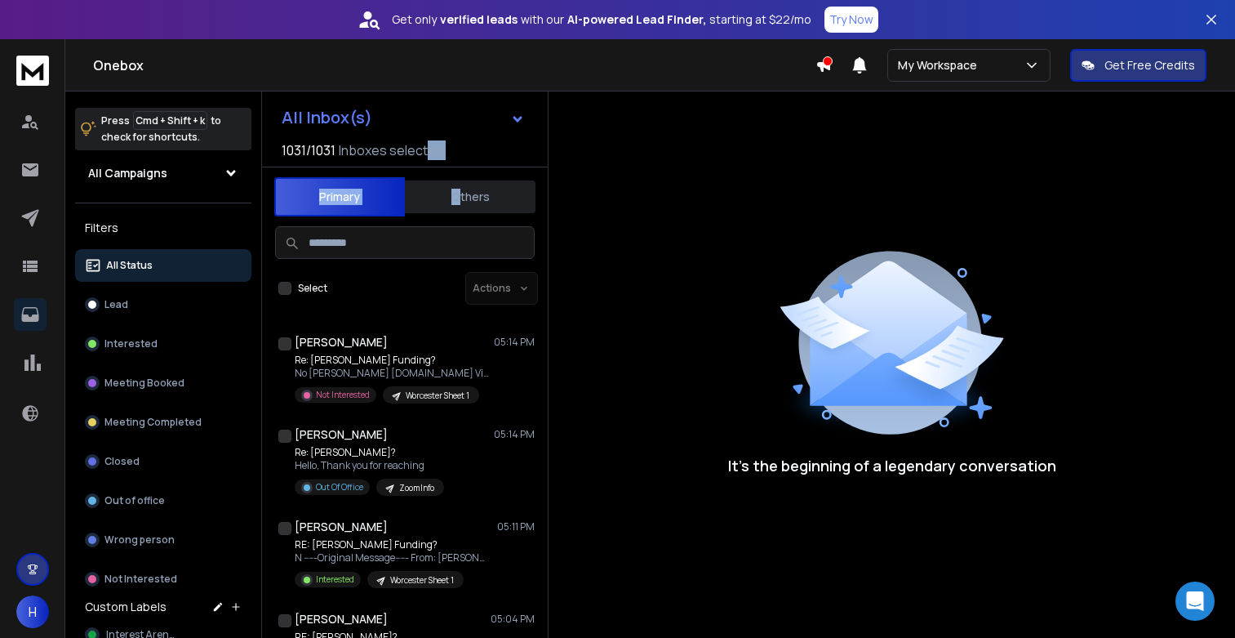
drag, startPoint x: 426, startPoint y: 153, endPoint x: 459, endPoint y: 189, distance: 47.9
click at [459, 189] on div "All Inbox(s) 1031 / 1031 Inboxes selected Primary Others Select Actions [PERSON…" at bounding box center [405, 410] width 286 height 638
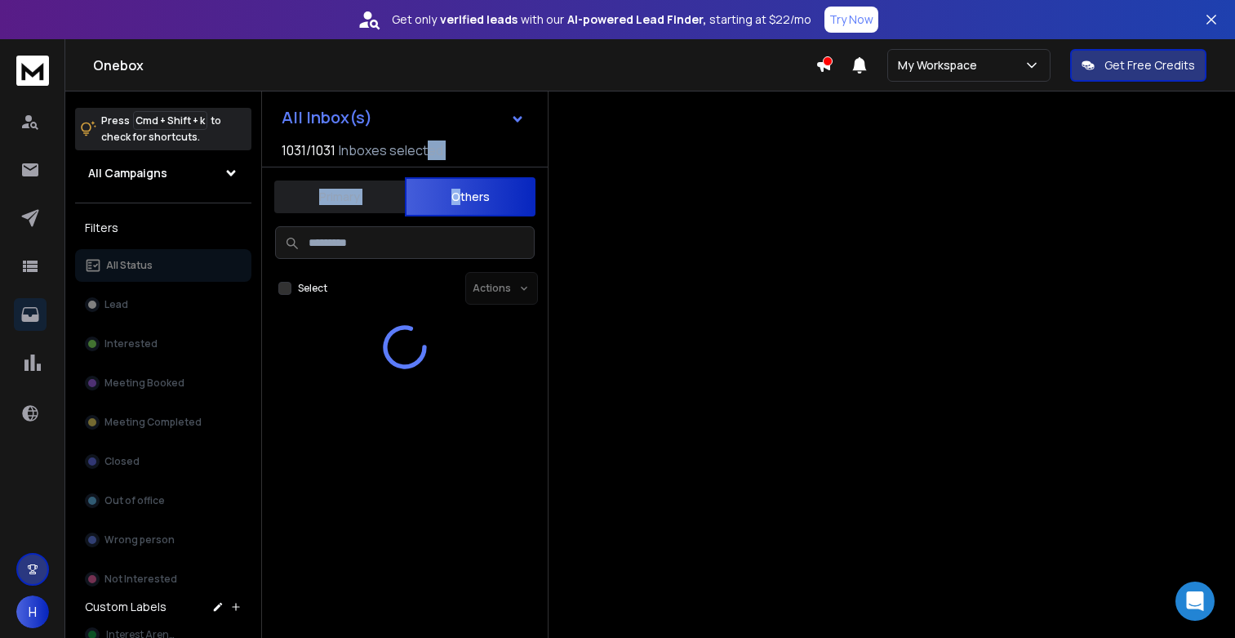
click at [465, 206] on button "Others" at bounding box center [470, 196] width 131 height 39
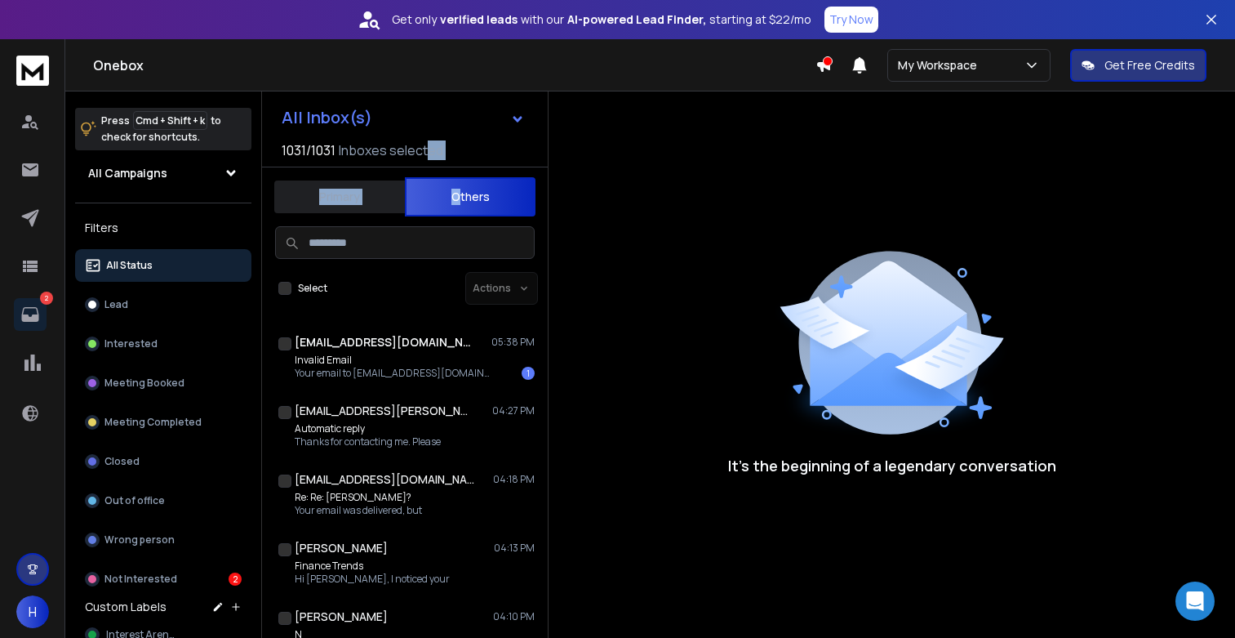
click at [341, 207] on button "Primary" at bounding box center [339, 197] width 131 height 36
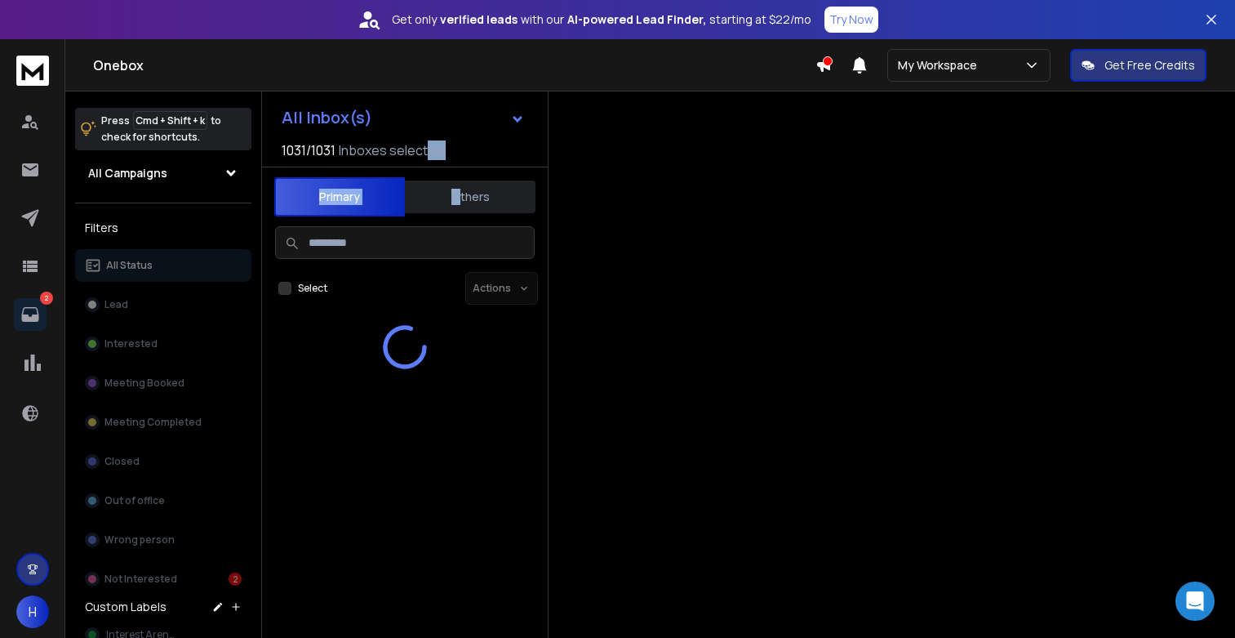
drag, startPoint x: 341, startPoint y: 207, endPoint x: 447, endPoint y: 246, distance: 112.1
click at [346, 211] on button "Primary" at bounding box center [339, 196] width 131 height 39
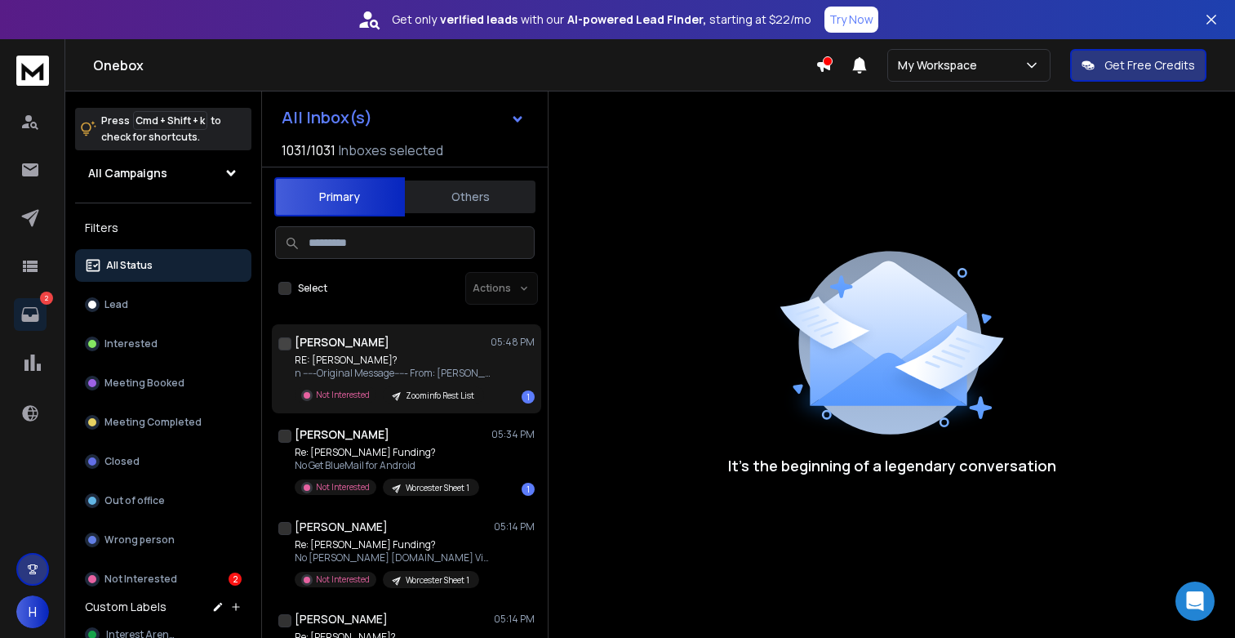
click at [432, 358] on p "RE: [PERSON_NAME]?" at bounding box center [393, 359] width 196 height 13
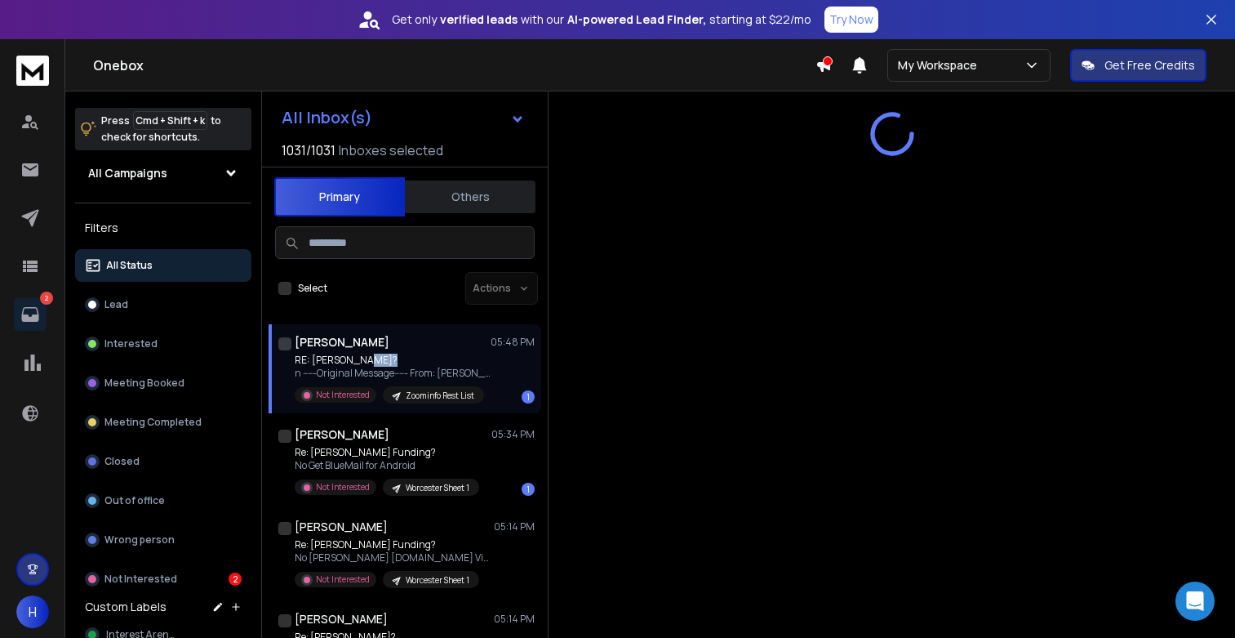
click at [432, 358] on p "RE: [PERSON_NAME]?" at bounding box center [393, 359] width 196 height 13
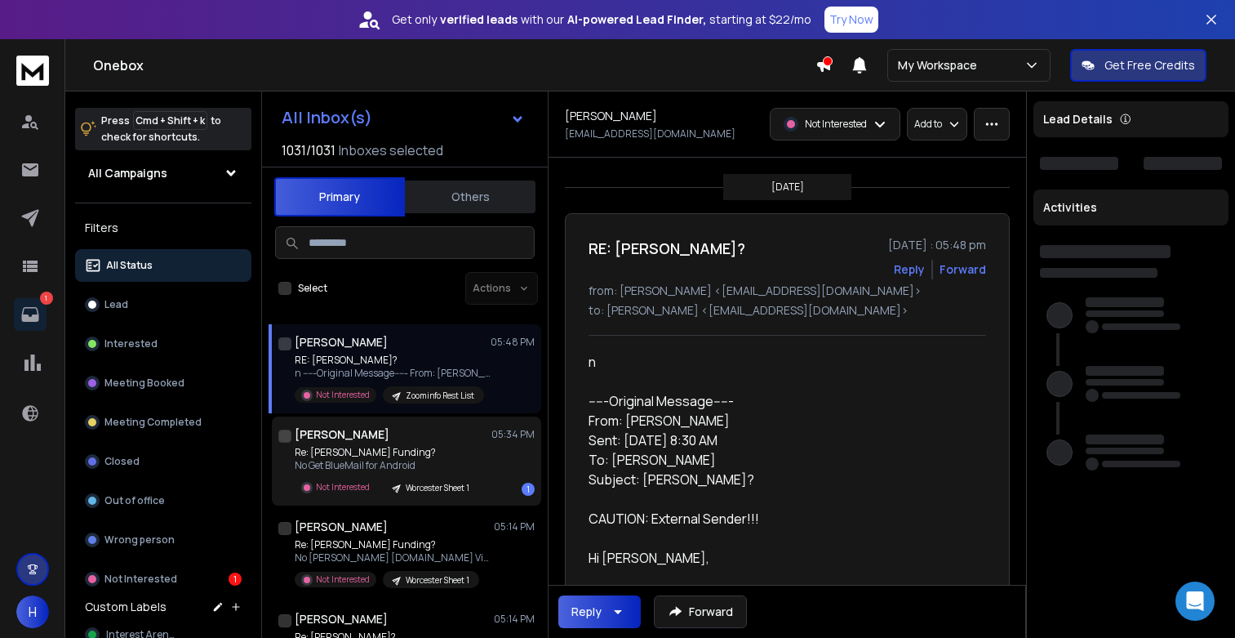
click at [455, 451] on p "Re: [PERSON_NAME] Funding?" at bounding box center [387, 452] width 184 height 13
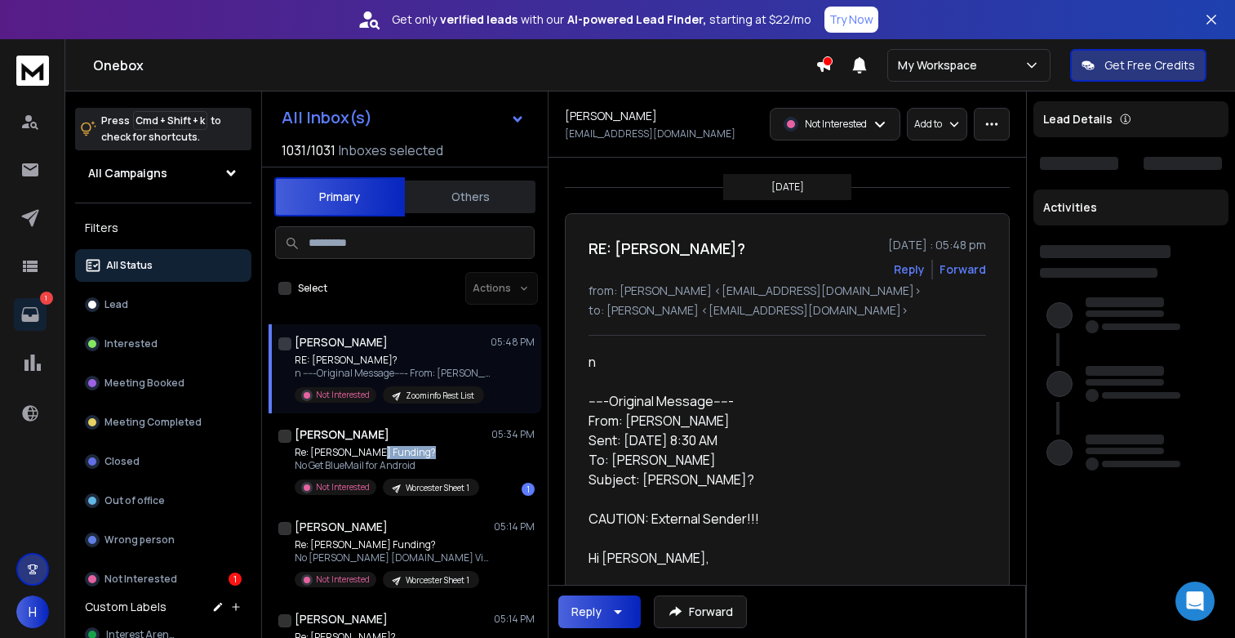
drag, startPoint x: 455, startPoint y: 451, endPoint x: 470, endPoint y: 265, distance: 186.8
click at [455, 451] on p "Re: [PERSON_NAME] Funding?" at bounding box center [387, 452] width 184 height 13
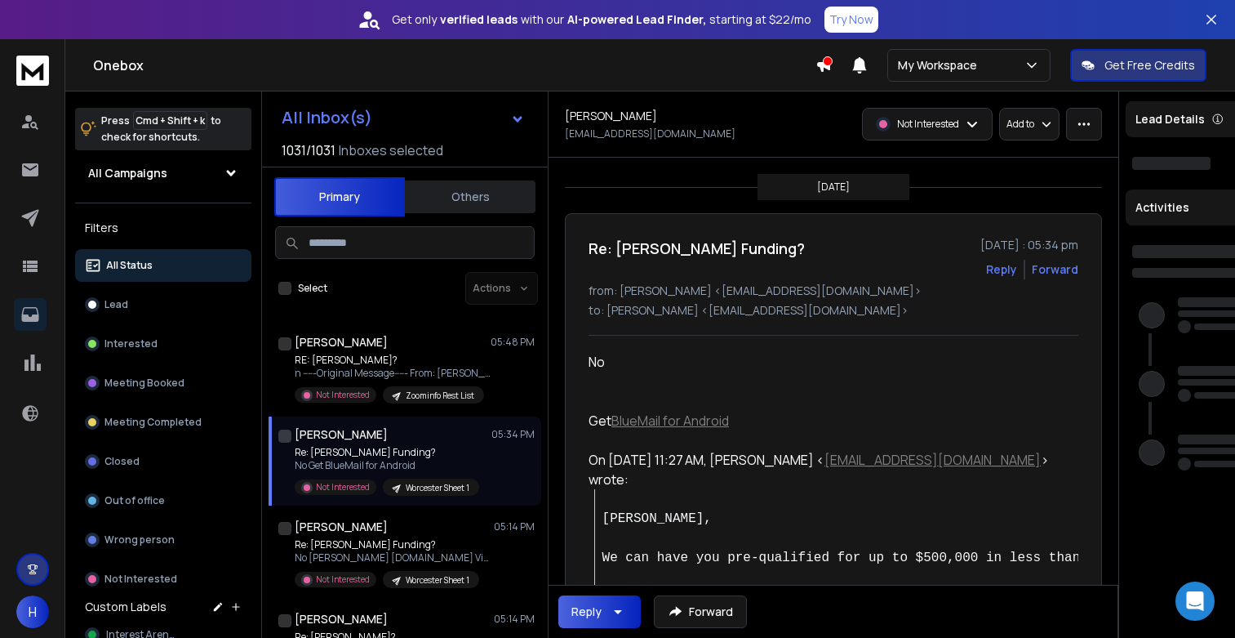
click at [451, 218] on div "Primary Others Select Actions [PERSON_NAME] 05:48 PM RE: [PERSON_NAME]? n -----…" at bounding box center [405, 486] width 286 height 612
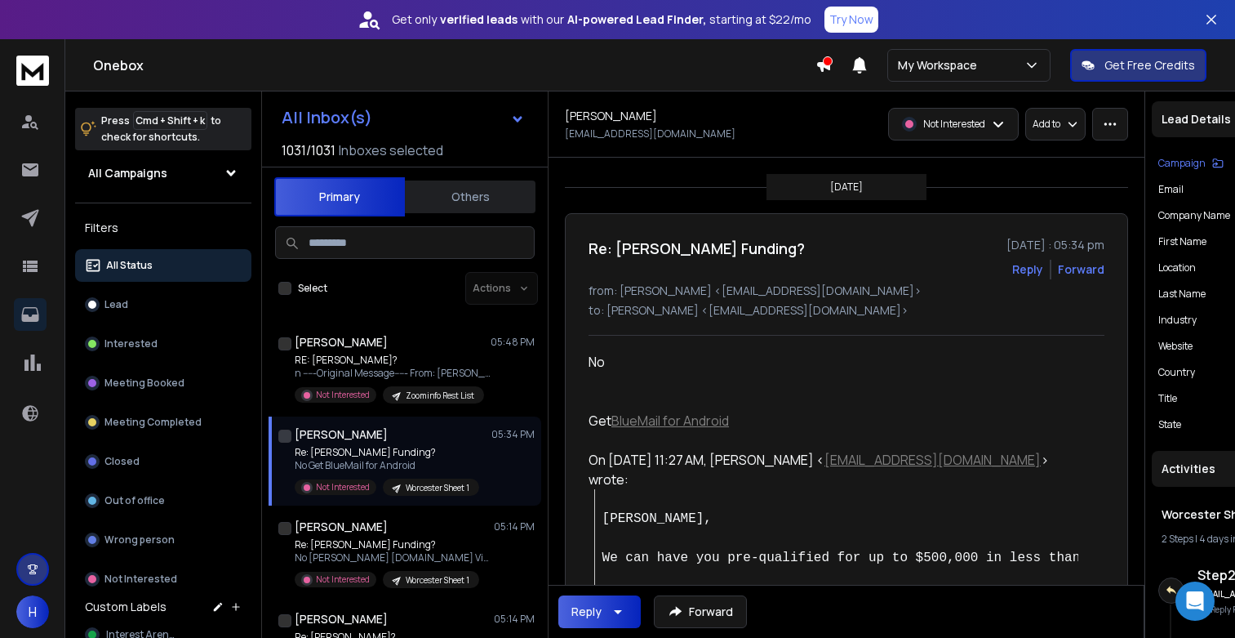
click at [450, 207] on button "Others" at bounding box center [470, 197] width 131 height 36
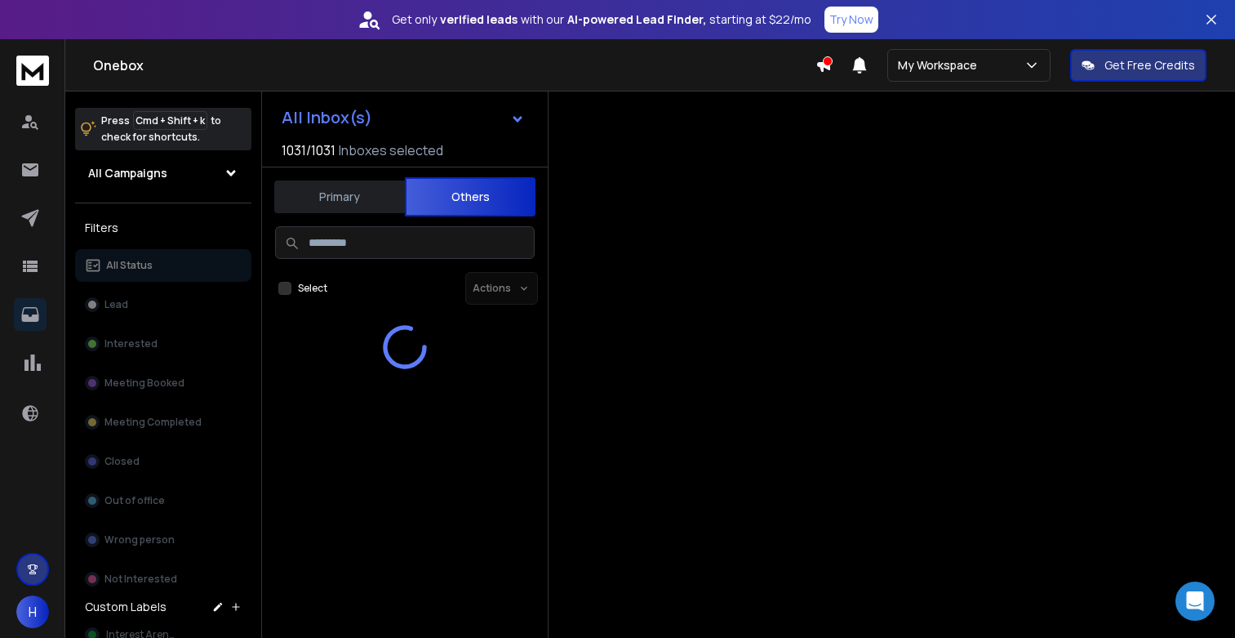
click at [449, 201] on button "Others" at bounding box center [470, 196] width 131 height 39
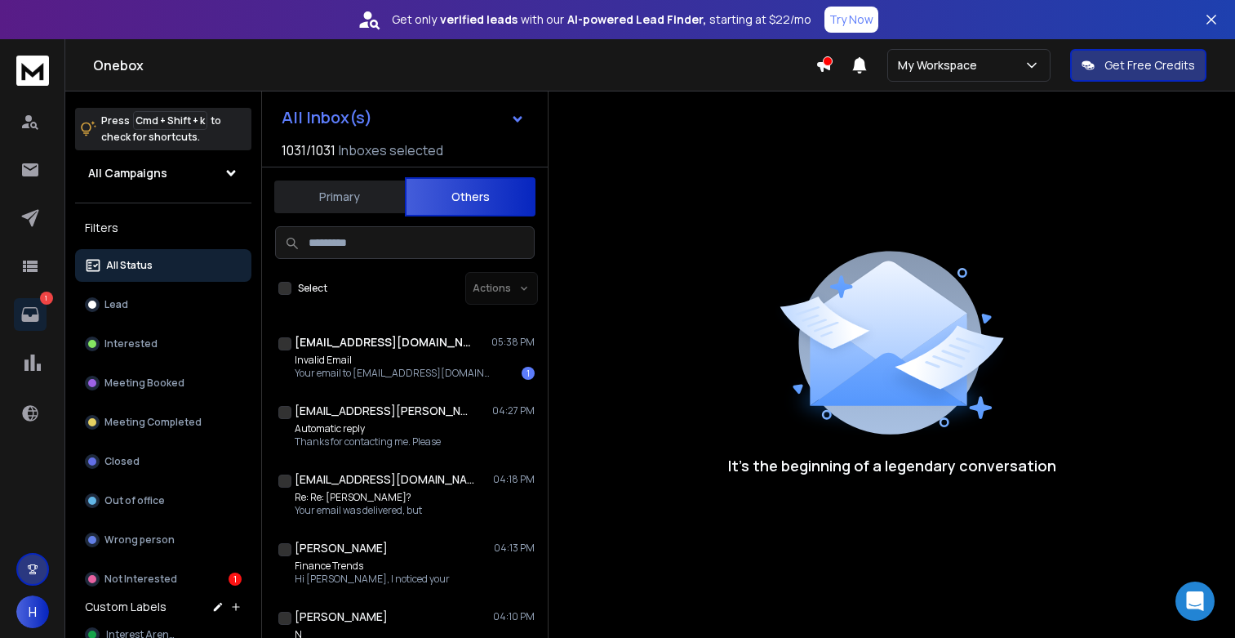
click at [342, 187] on button "Primary" at bounding box center [339, 197] width 131 height 36
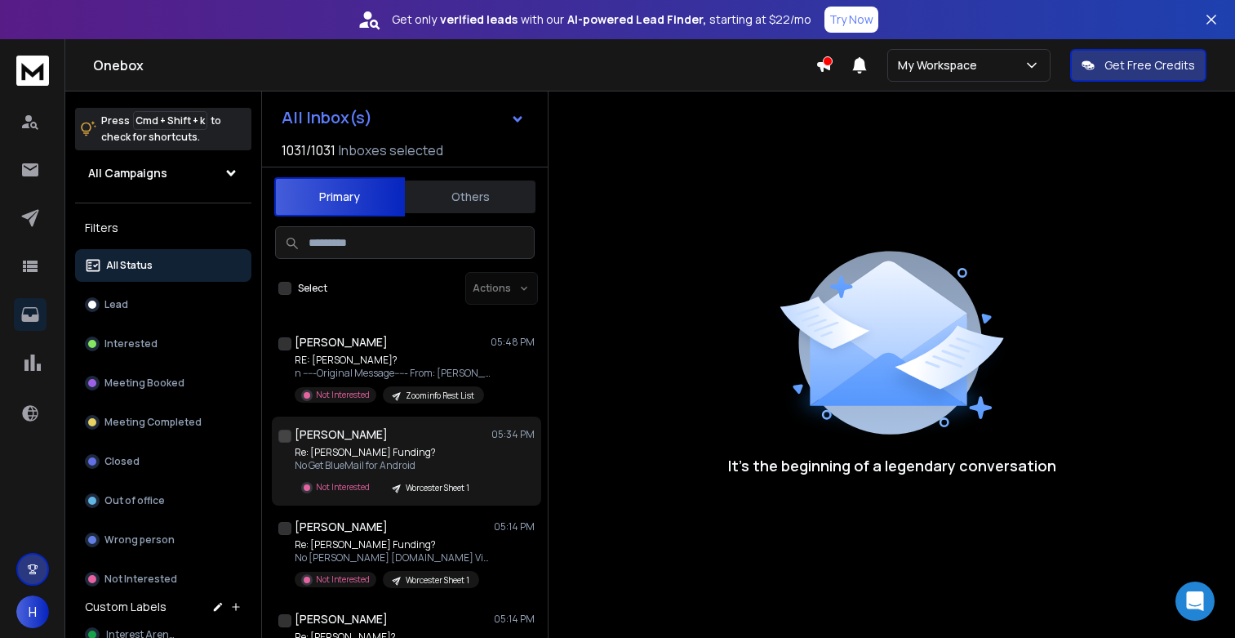
click at [458, 456] on p "Re: [PERSON_NAME] Funding?" at bounding box center [387, 452] width 184 height 13
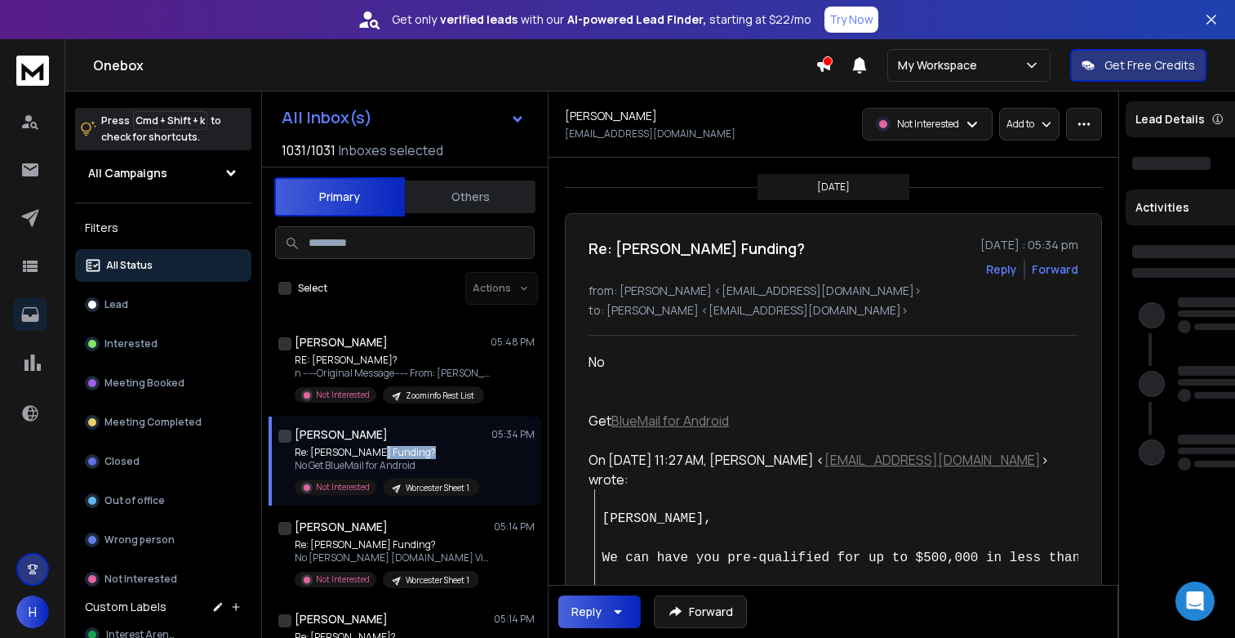
click at [458, 456] on p "Re: [PERSON_NAME] Funding?" at bounding box center [387, 452] width 184 height 13
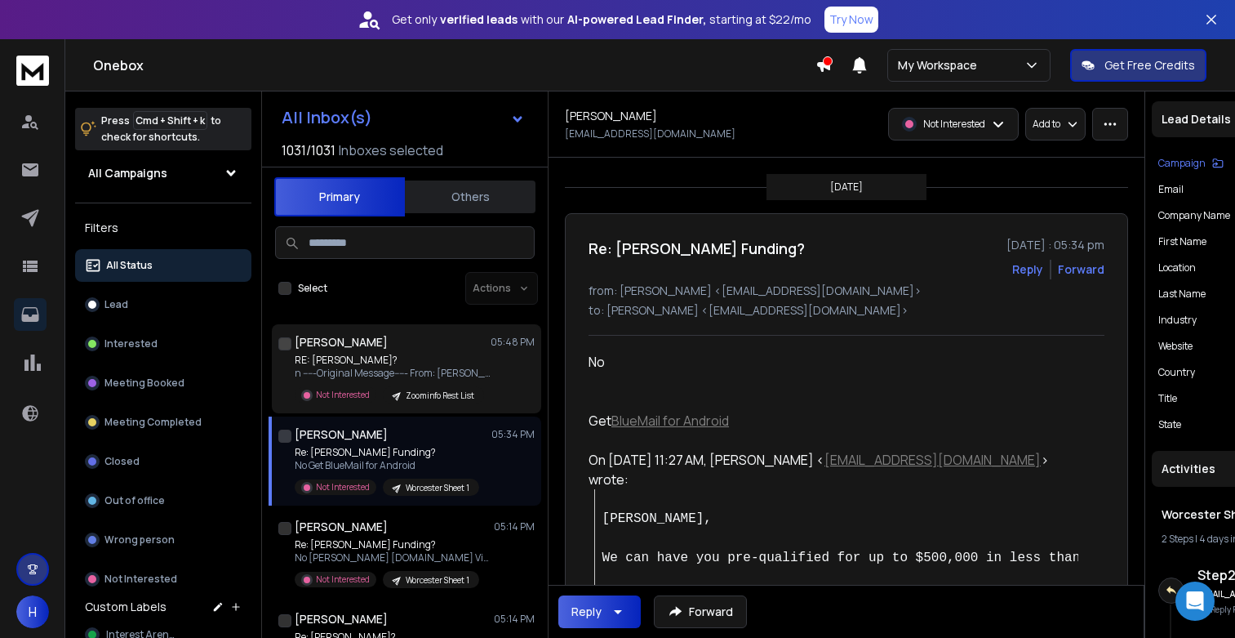
click at [433, 338] on div "[PERSON_NAME] 05:48 PM" at bounding box center [415, 342] width 240 height 16
